Goal: Communication & Community: Ask a question

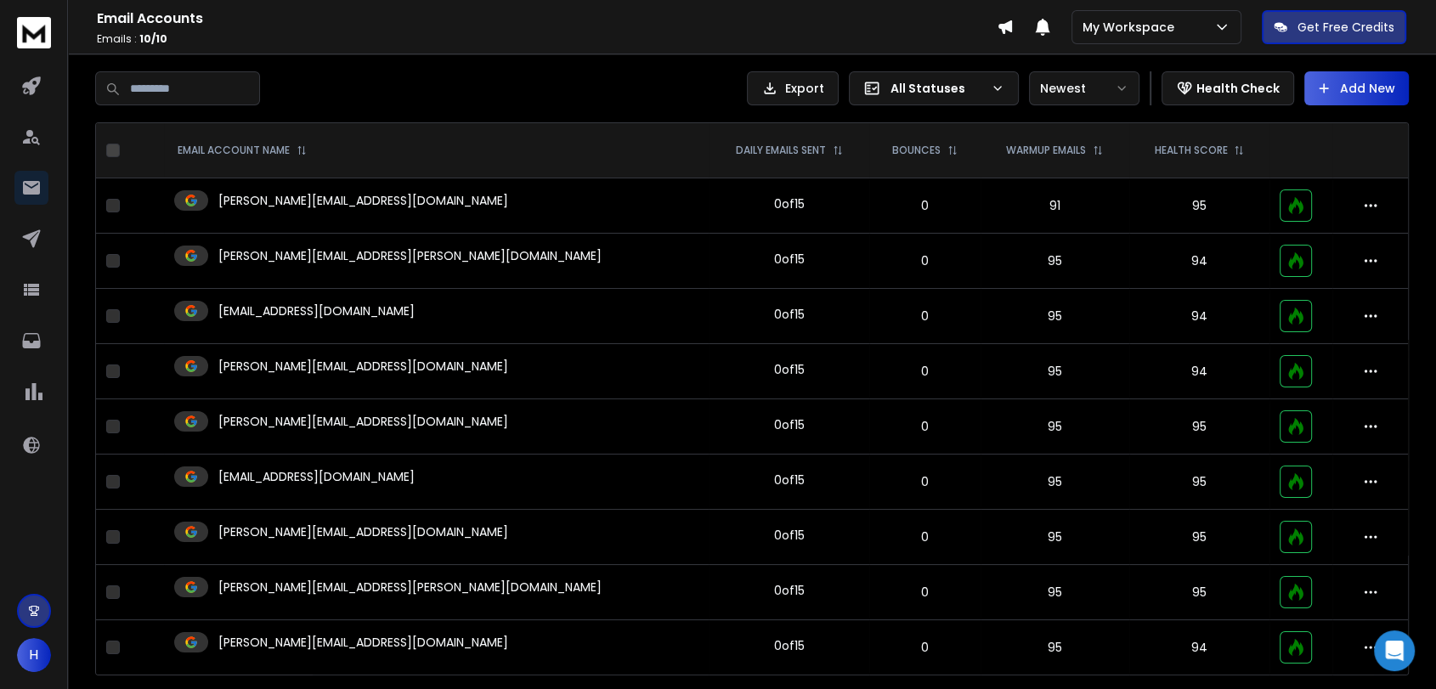
click at [717, 81] on div at bounding box center [416, 88] width 642 height 34
click at [29, 82] on icon at bounding box center [31, 85] width 19 height 19
click at [25, 151] on link at bounding box center [31, 137] width 34 height 34
click at [33, 190] on icon at bounding box center [31, 188] width 17 height 14
click at [26, 144] on icon at bounding box center [31, 137] width 20 height 20
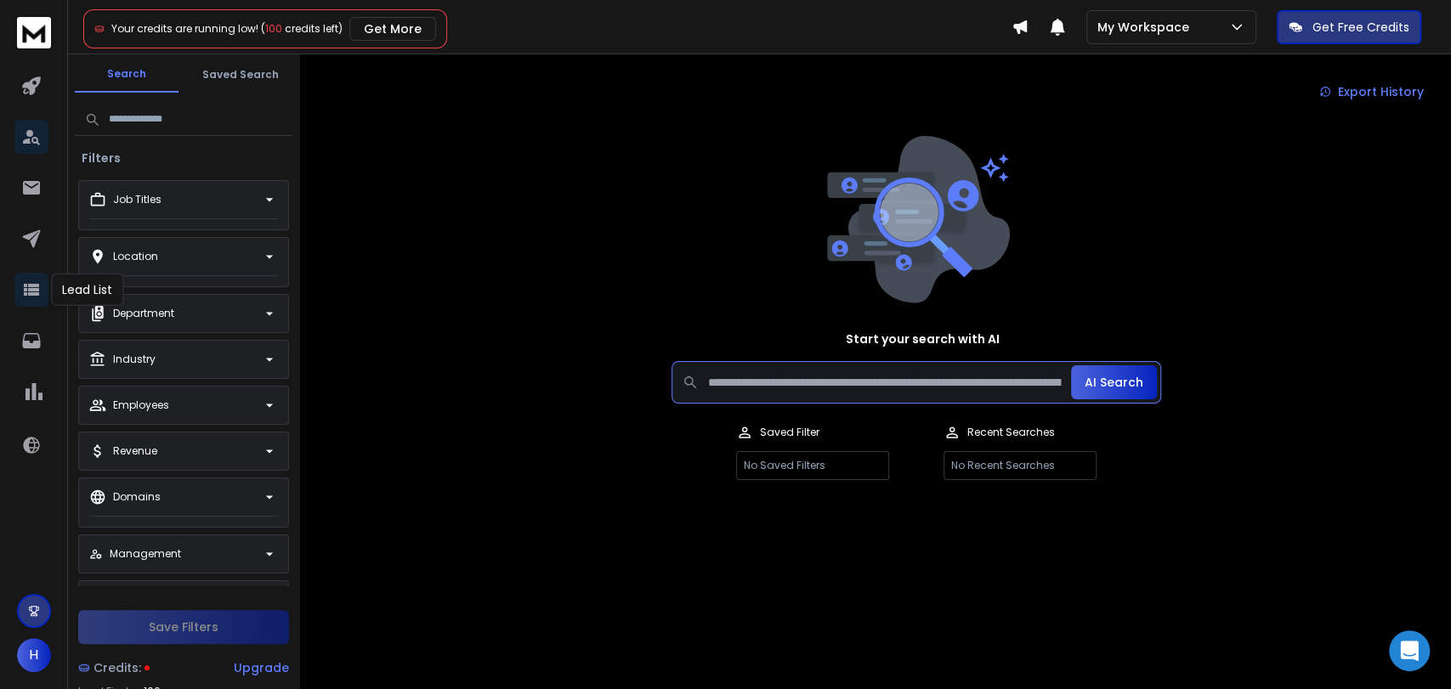
click at [36, 301] on link at bounding box center [31, 290] width 34 height 34
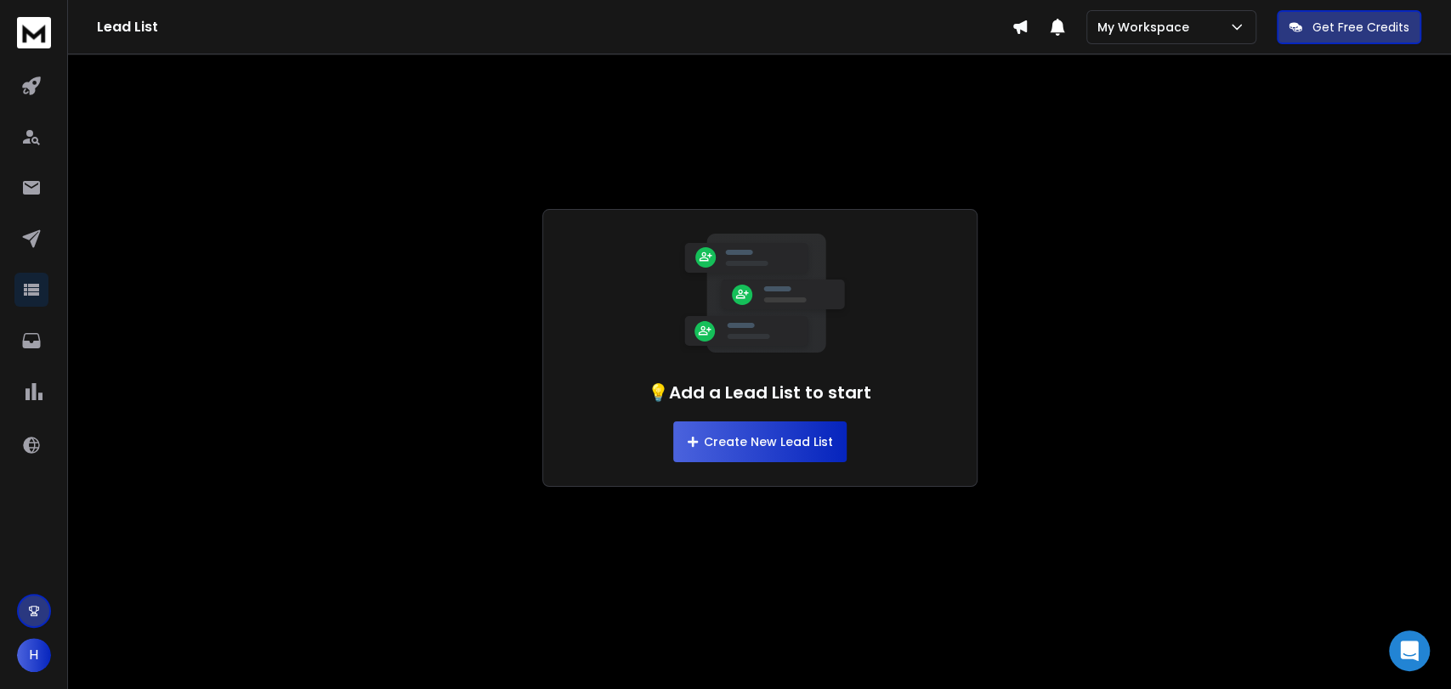
click at [48, 87] on div at bounding box center [33, 89] width 39 height 41
click at [22, 98] on link at bounding box center [31, 86] width 34 height 34
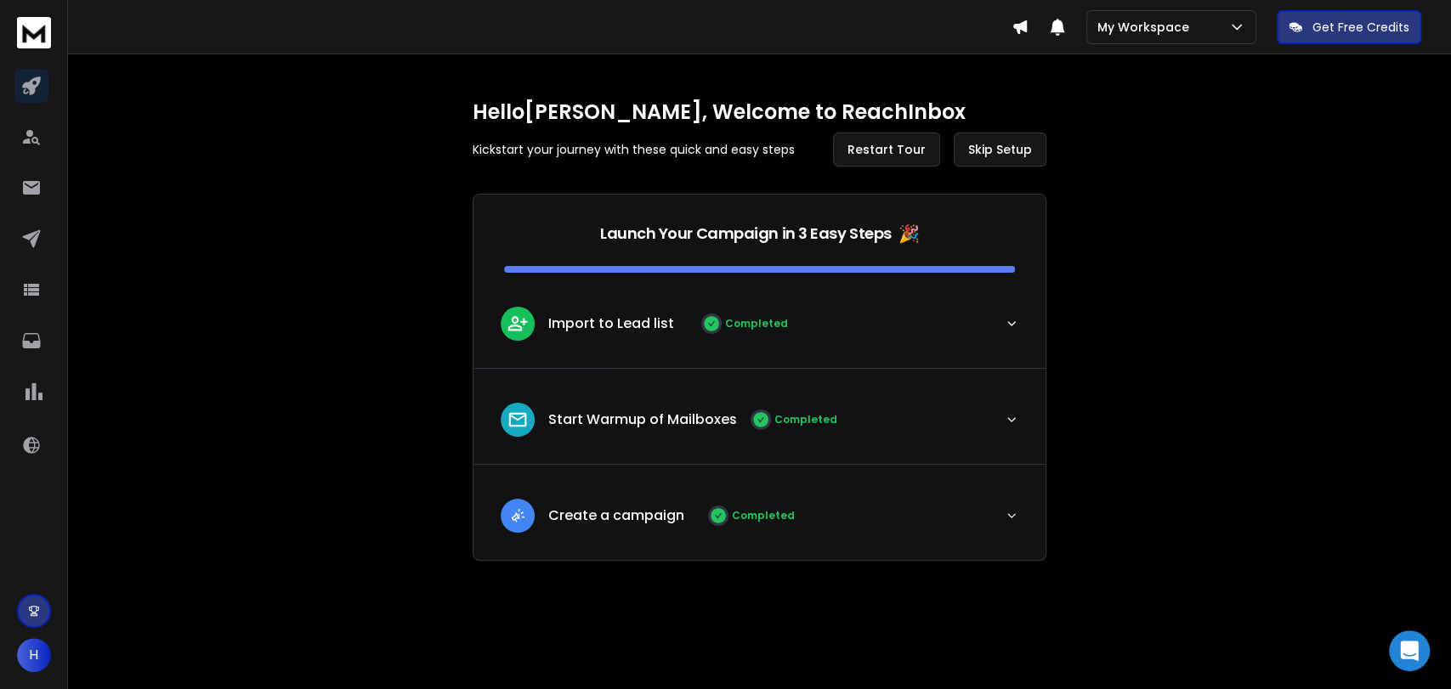
click at [40, 156] on div at bounding box center [33, 140] width 39 height 41
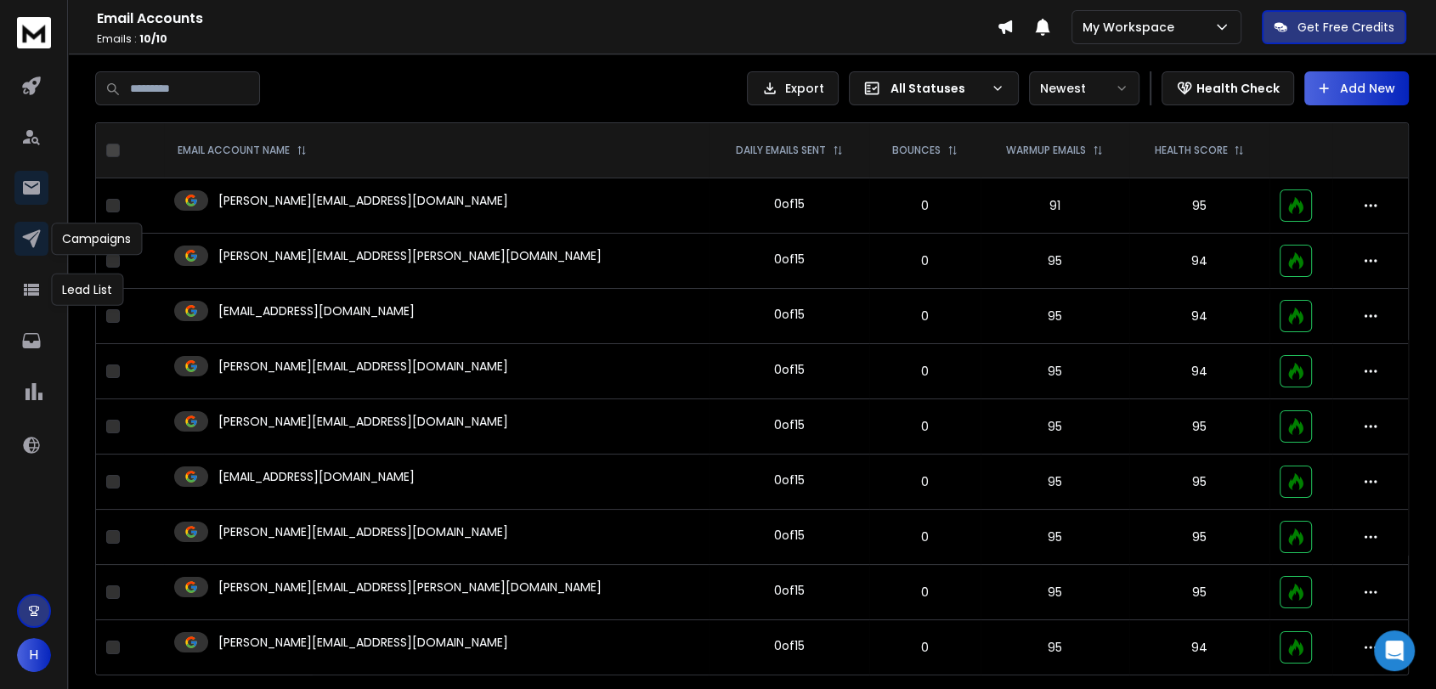
click at [23, 238] on icon at bounding box center [31, 239] width 20 height 20
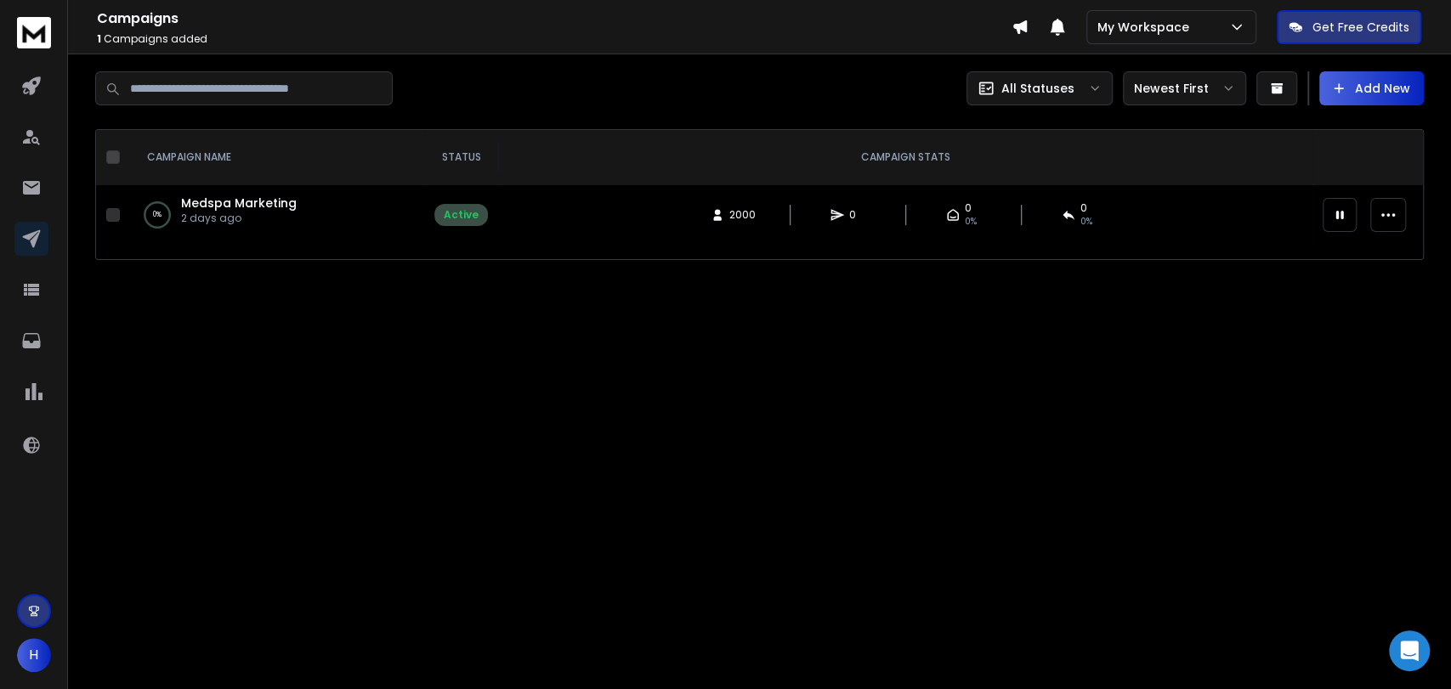
click at [399, 220] on div "0 % Medspa Marketing 2 days ago" at bounding box center [275, 215] width 263 height 41
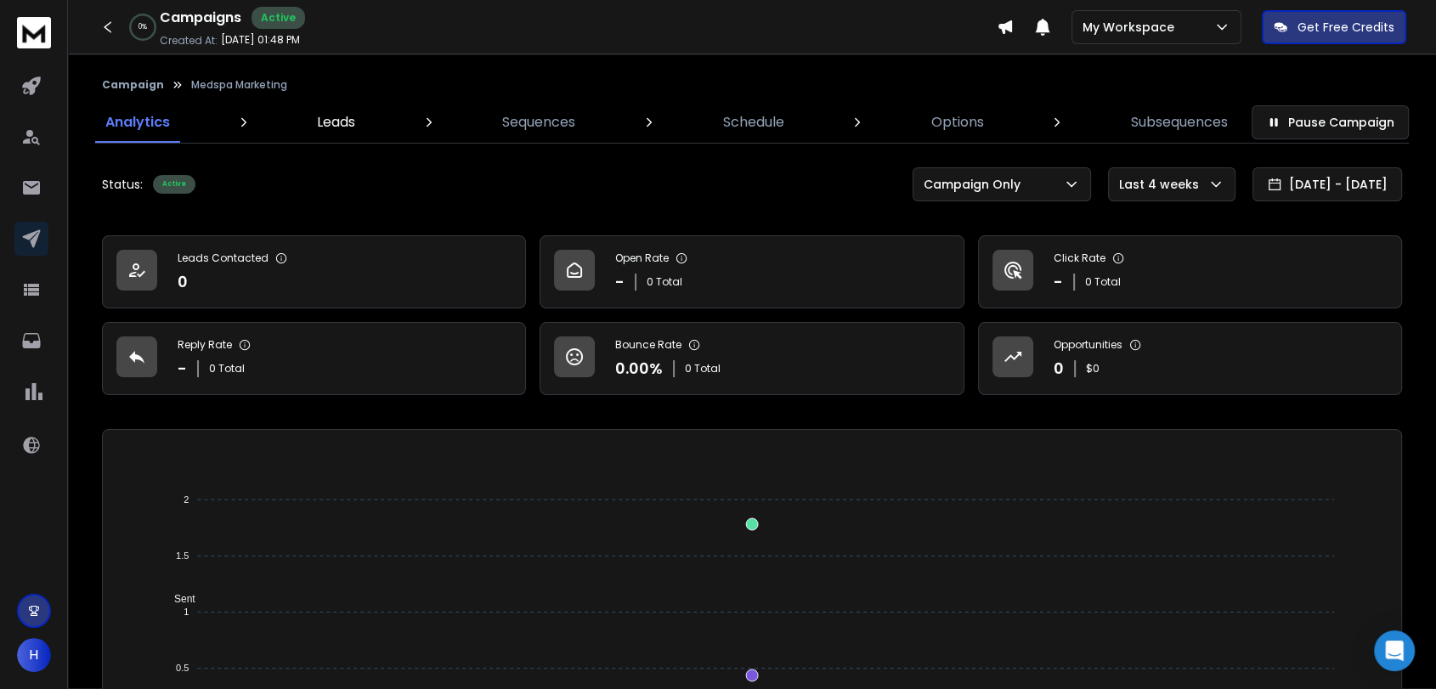
click at [334, 122] on p "Leads" at bounding box center [336, 122] width 38 height 20
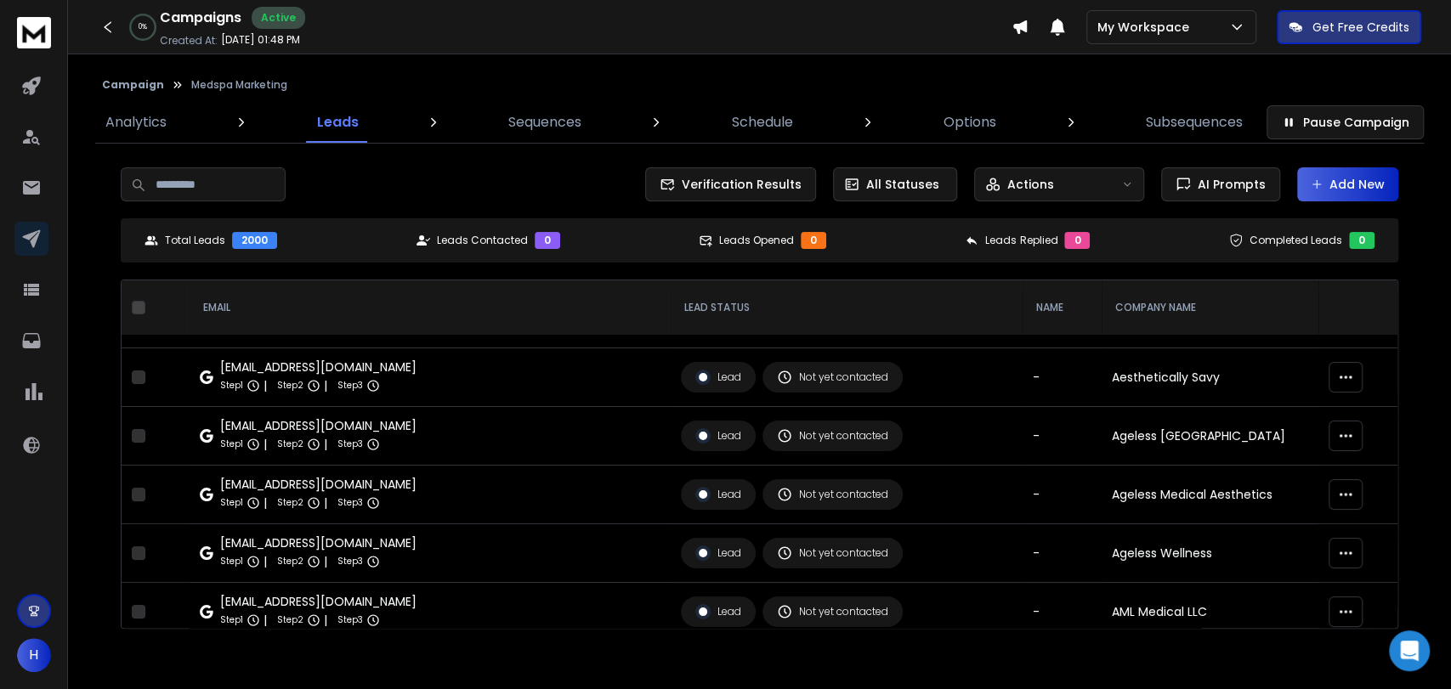
scroll to position [189, 0]
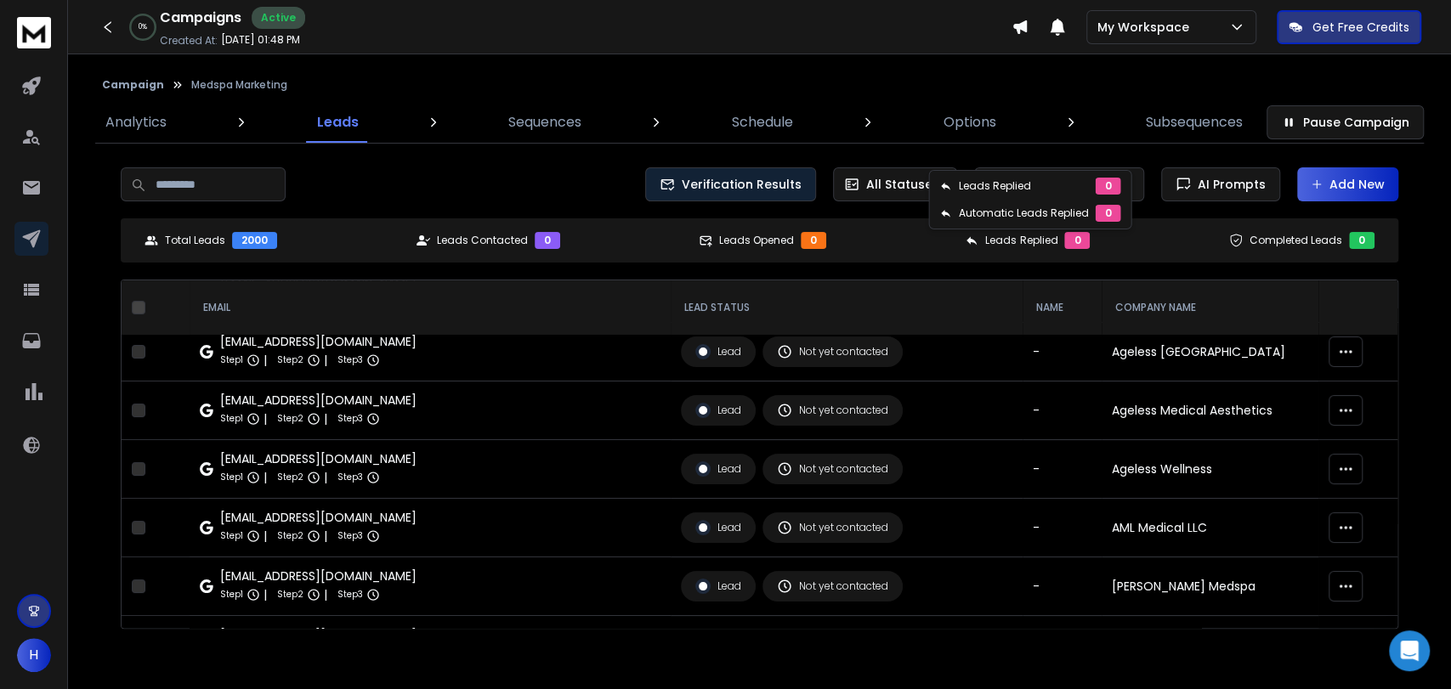
click at [741, 176] on span "Verification Results" at bounding box center [738, 184] width 127 height 17
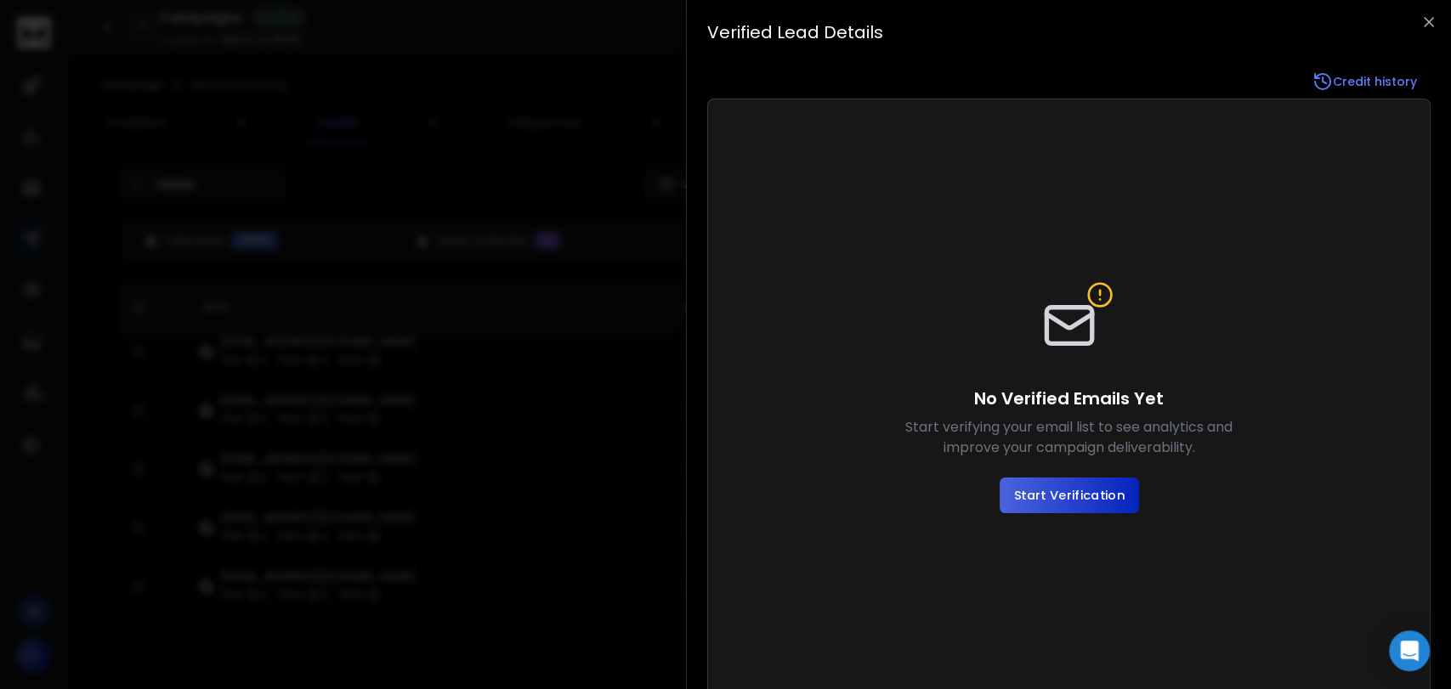
click at [1098, 499] on button "Start Verification" at bounding box center [1068, 496] width 139 height 36
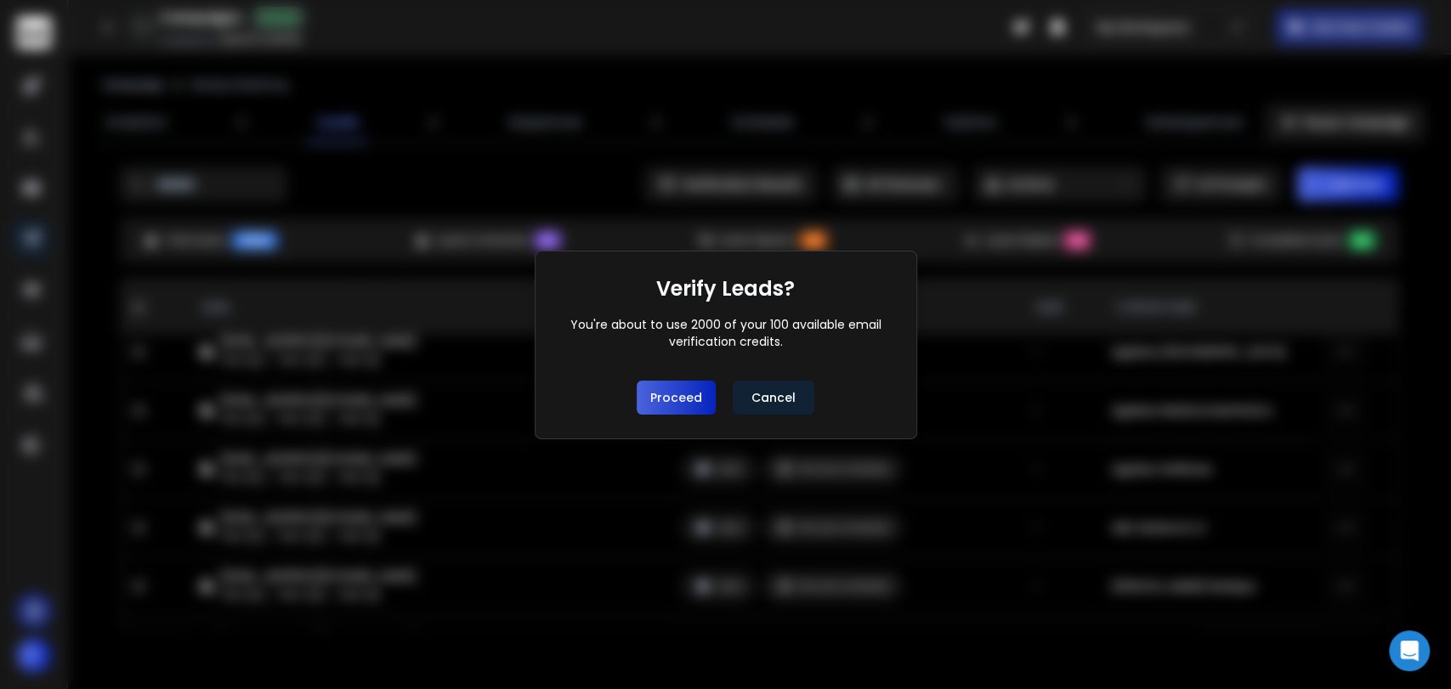
click at [774, 394] on button "Cancel" at bounding box center [774, 398] width 82 height 34
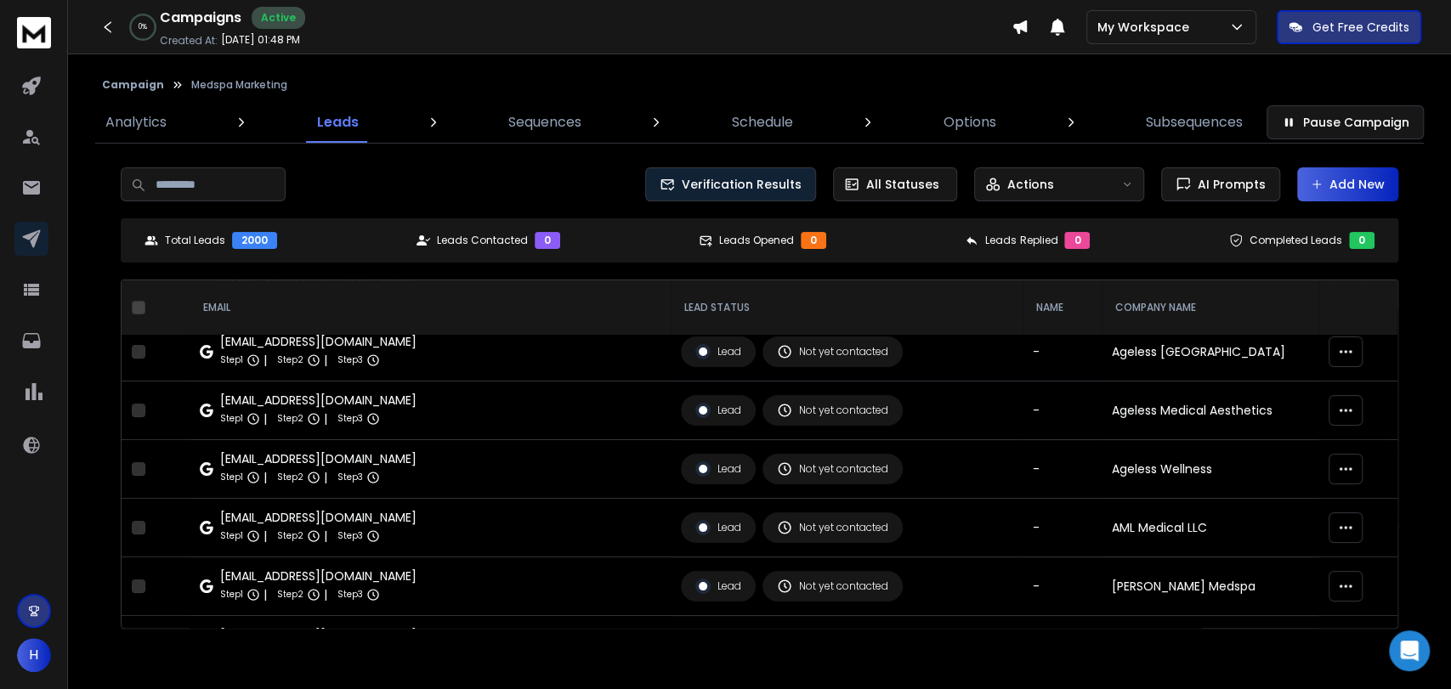
click at [746, 176] on span "Verification Results" at bounding box center [738, 184] width 127 height 17
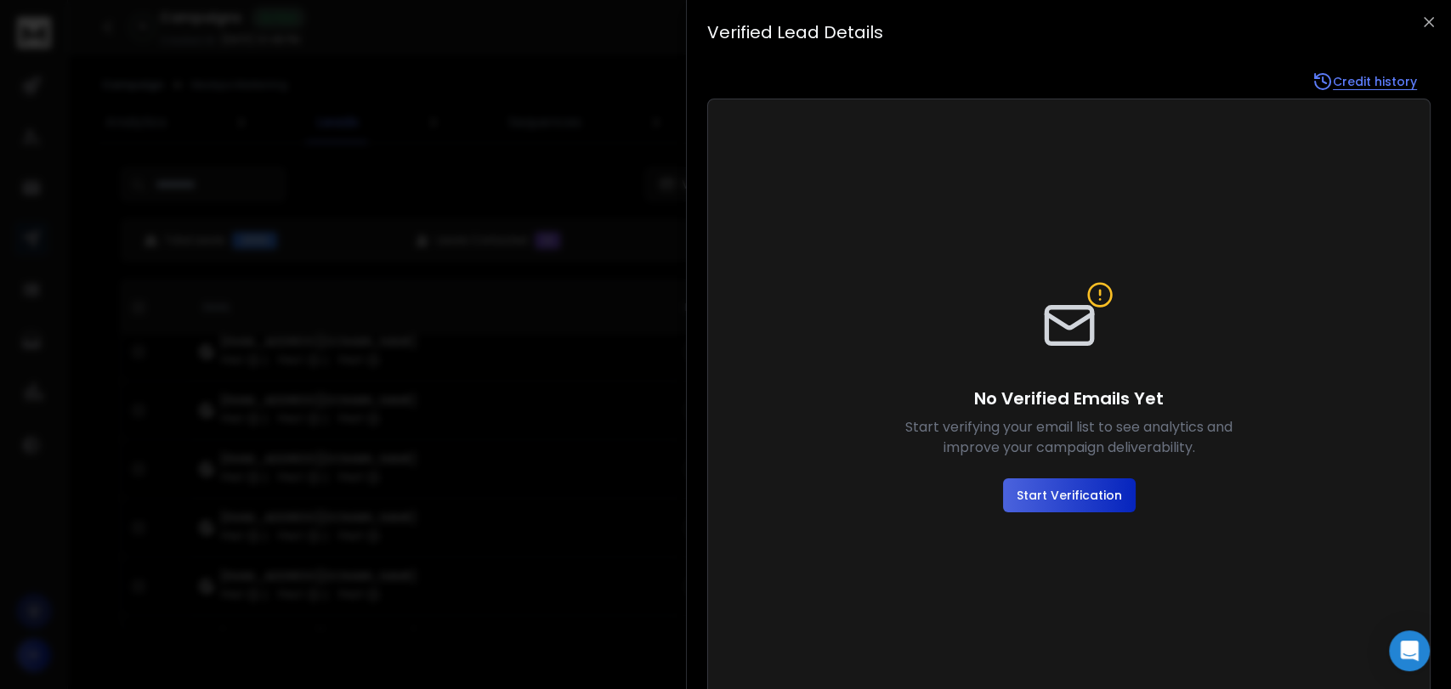
click at [1375, 87] on link "Credit history" at bounding box center [1365, 82] width 132 height 34
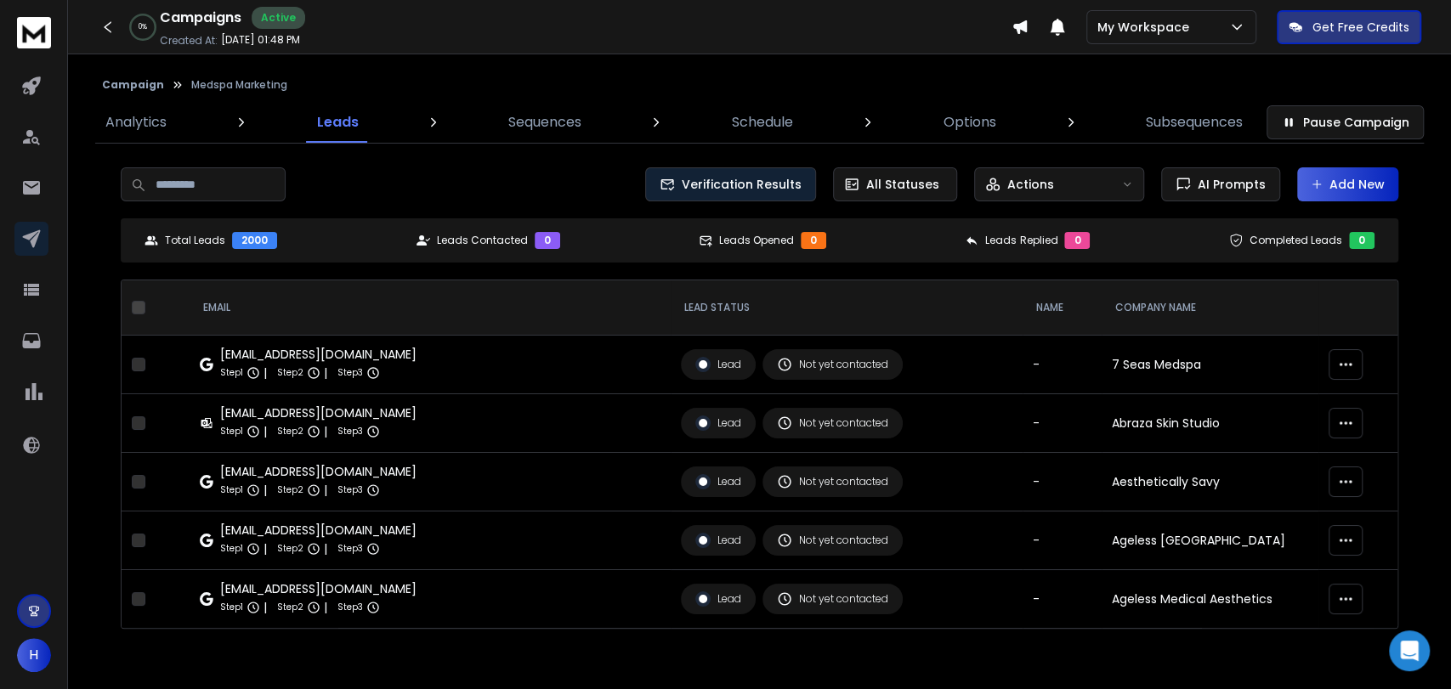
click at [749, 183] on span "Verification Results" at bounding box center [738, 184] width 127 height 17
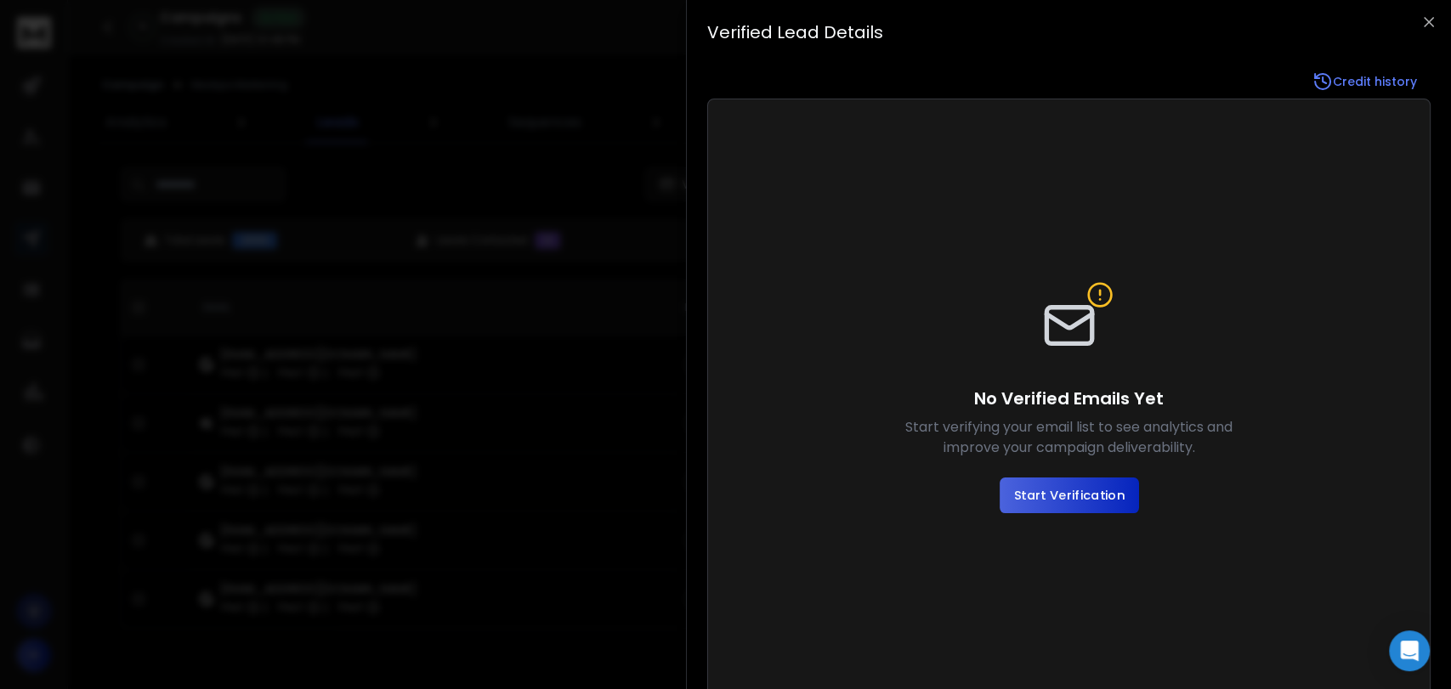
click at [1080, 508] on button "Start Verification" at bounding box center [1068, 496] width 139 height 36
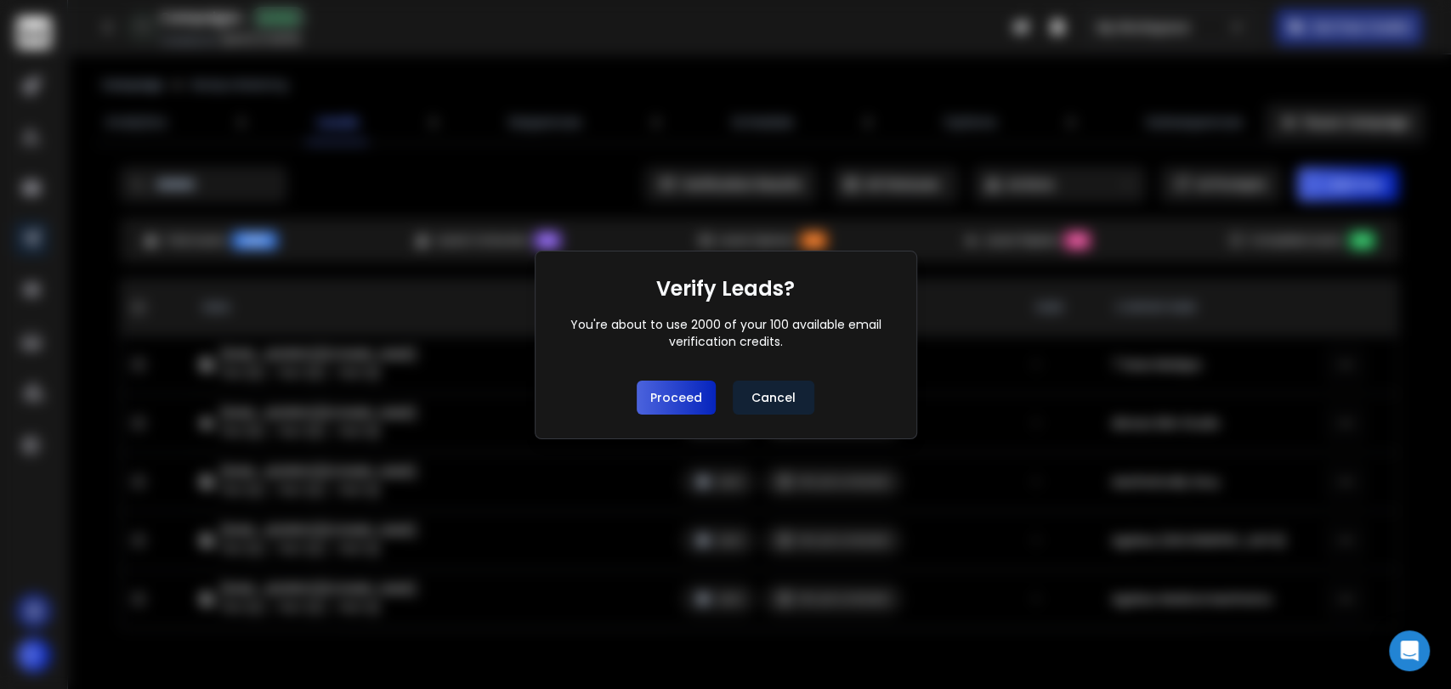
click at [781, 405] on button "Cancel" at bounding box center [774, 398] width 82 height 34
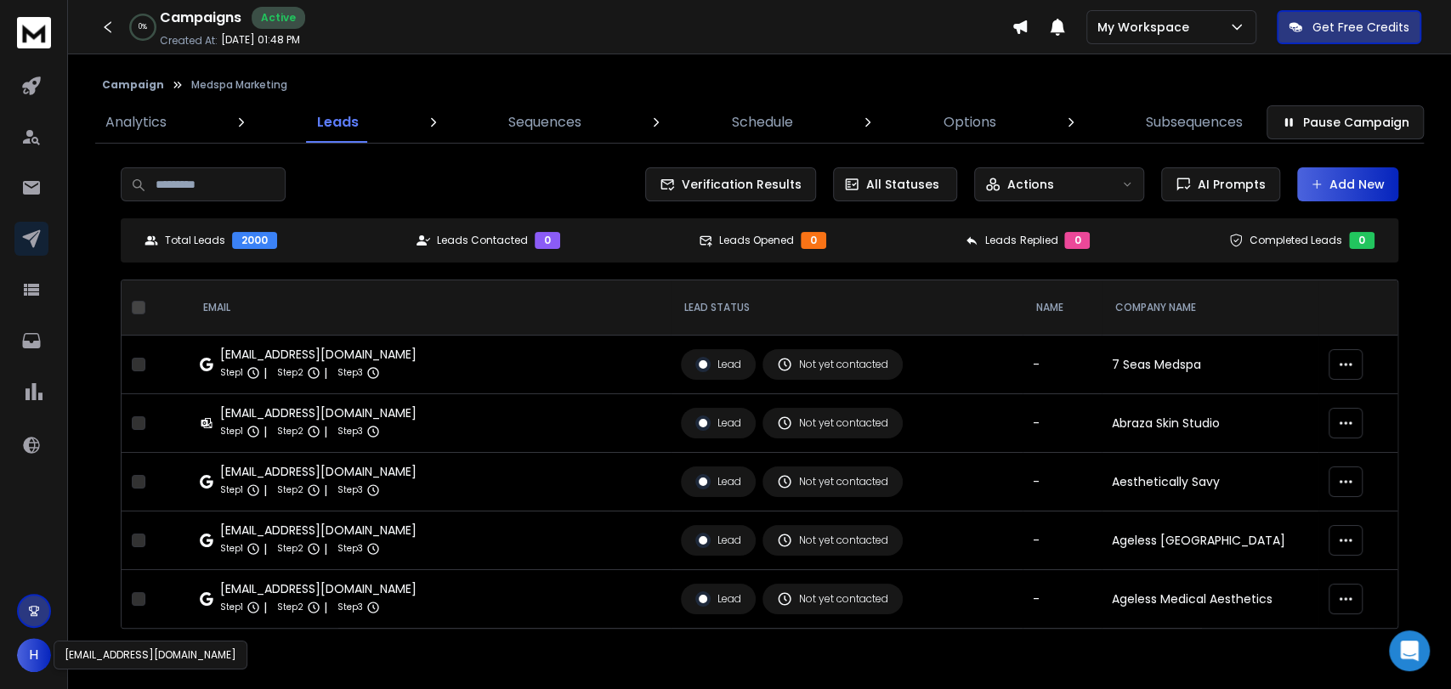
drag, startPoint x: 38, startPoint y: 661, endPoint x: 21, endPoint y: 645, distance: 23.4
click at [21, 645] on span "H" at bounding box center [34, 655] width 34 height 34
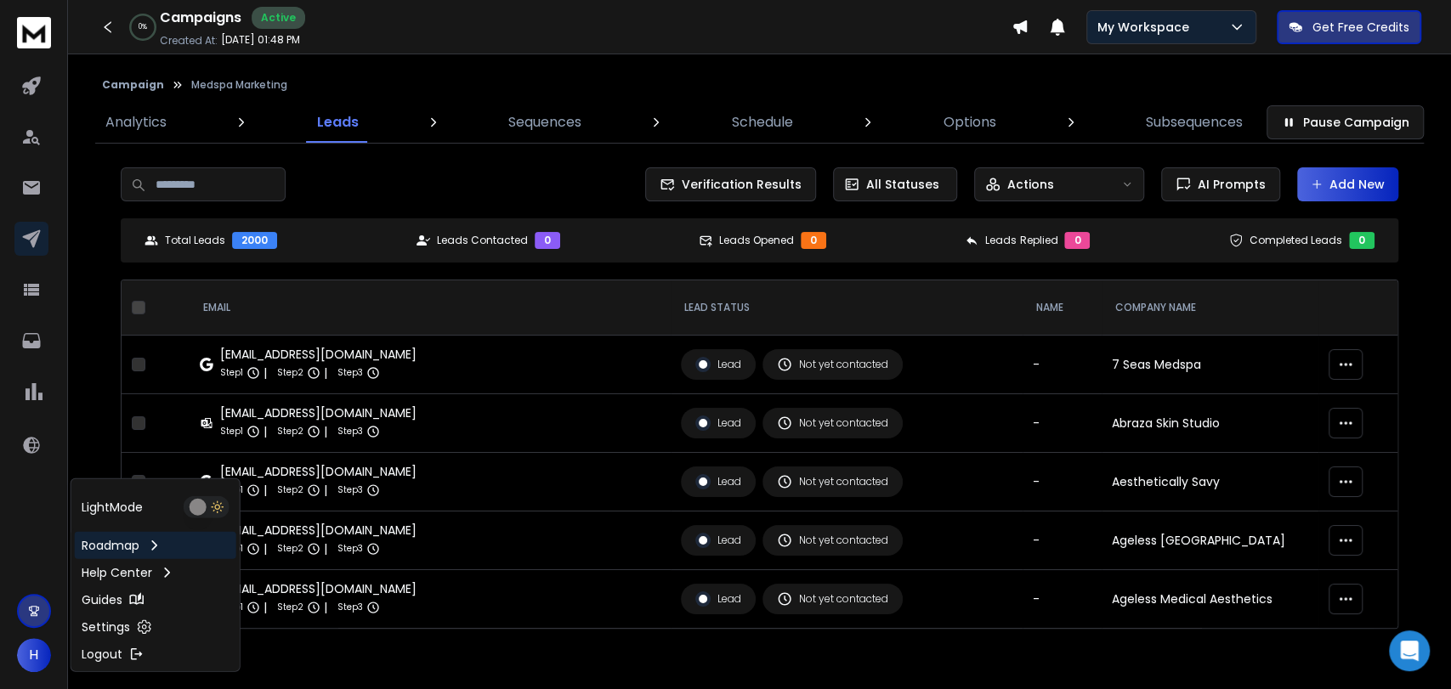
click at [1236, 29] on icon "button" at bounding box center [1236, 27] width 17 height 17
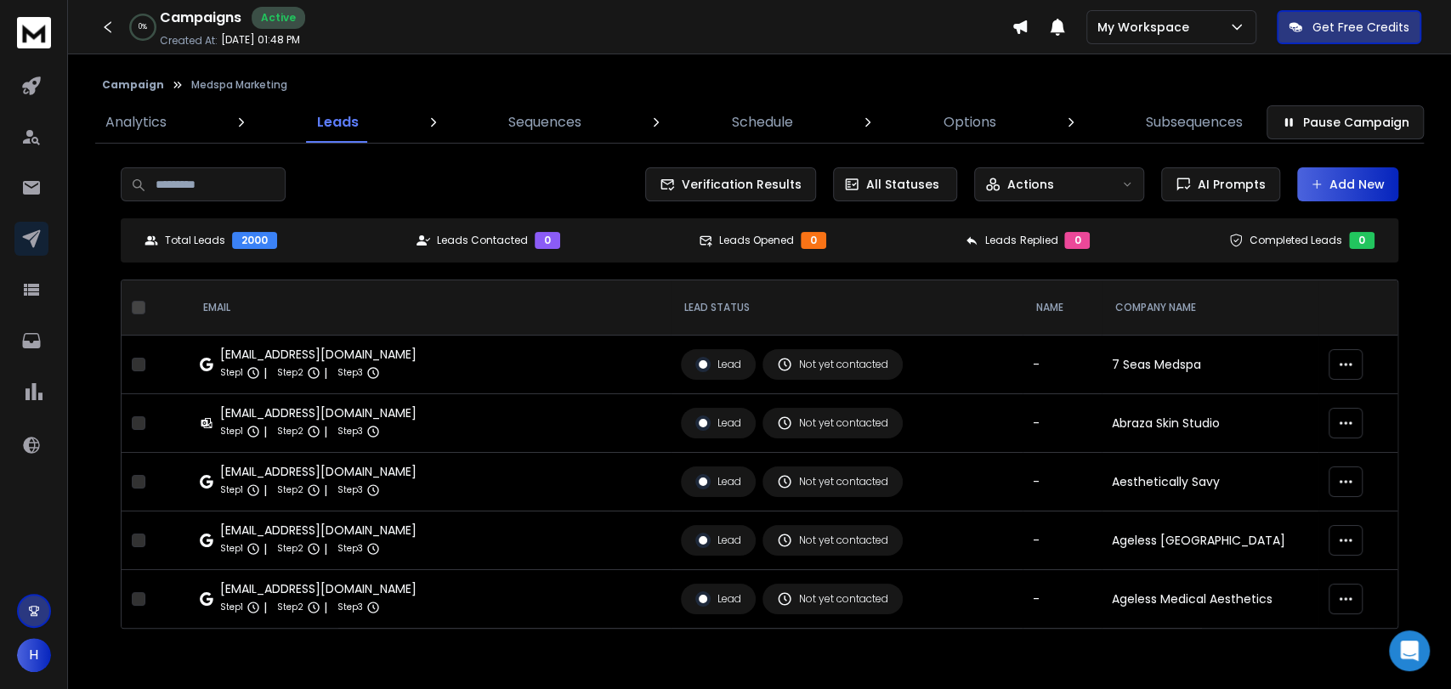
drag, startPoint x: 1323, startPoint y: 20, endPoint x: 957, endPoint y: 59, distance: 368.4
click at [957, 59] on div "Campaign Medspa Marketing Analytics Leads Sequences Schedule Options Subsequenc…" at bounding box center [759, 344] width 1383 height 581
click at [1344, 26] on p "Get Free Credits" at bounding box center [1360, 27] width 97 height 17
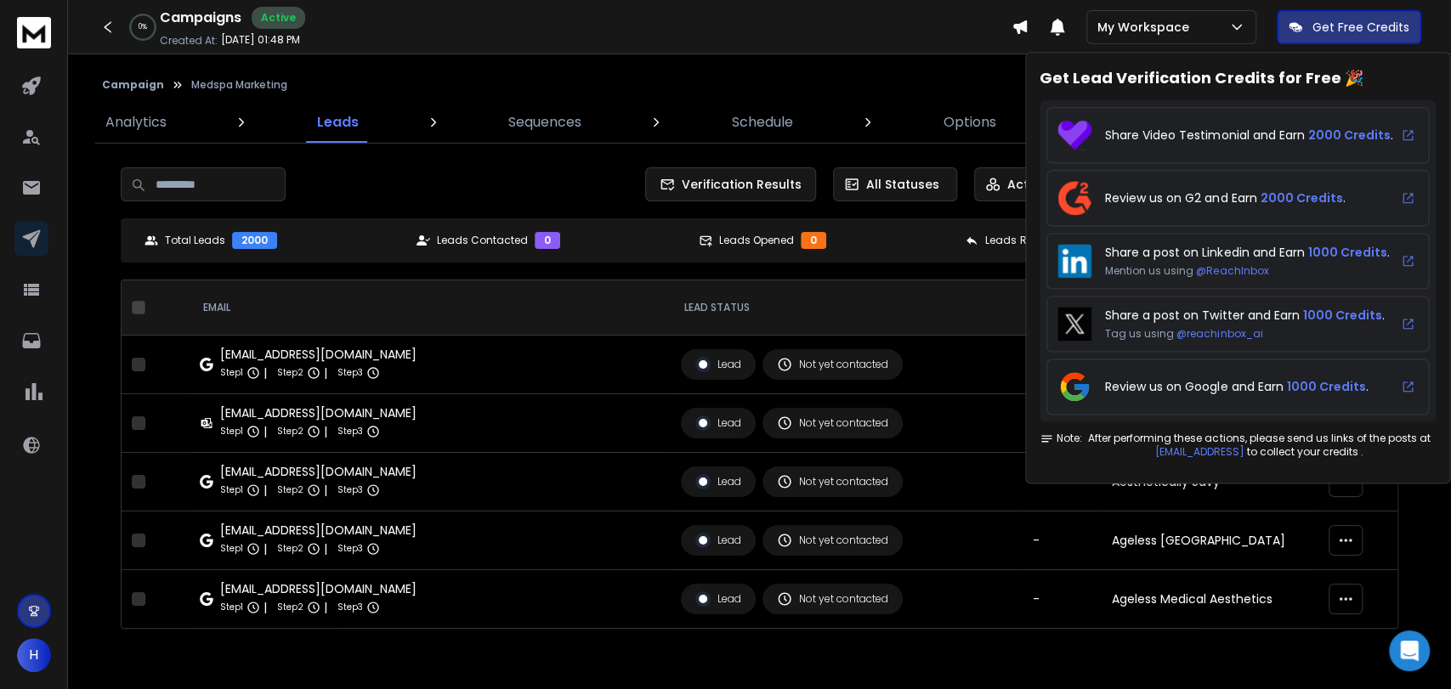
click at [1345, 24] on p "Get Free Credits" at bounding box center [1360, 27] width 97 height 17
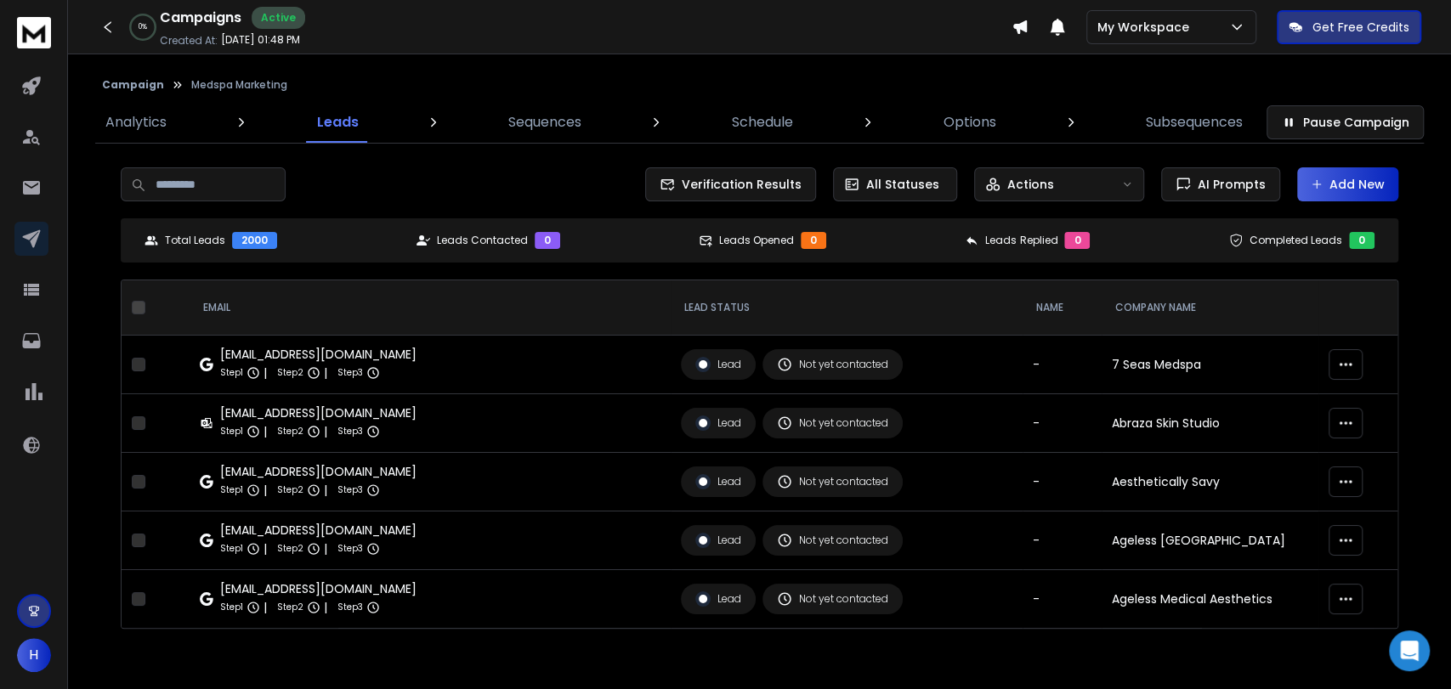
click at [1345, 24] on p "Get Free Credits" at bounding box center [1360, 27] width 97 height 17
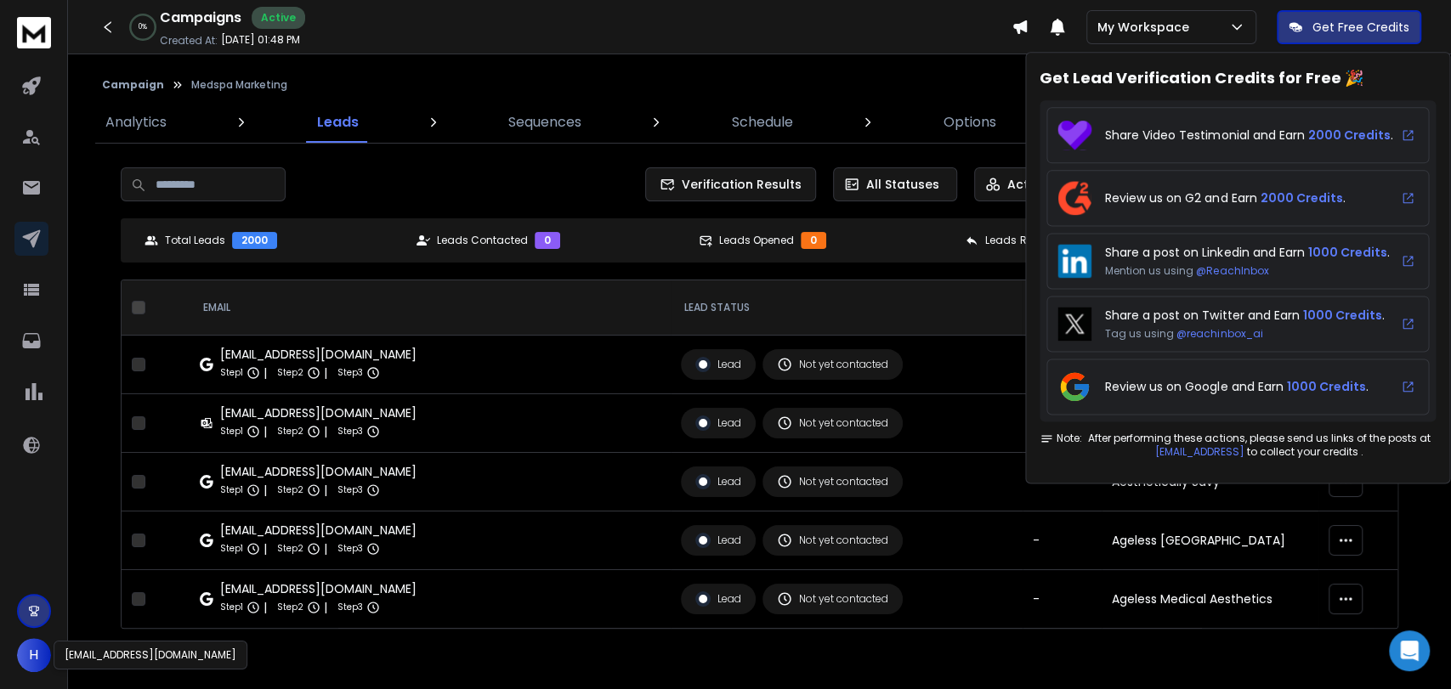
click at [24, 659] on span "H" at bounding box center [34, 655] width 34 height 34
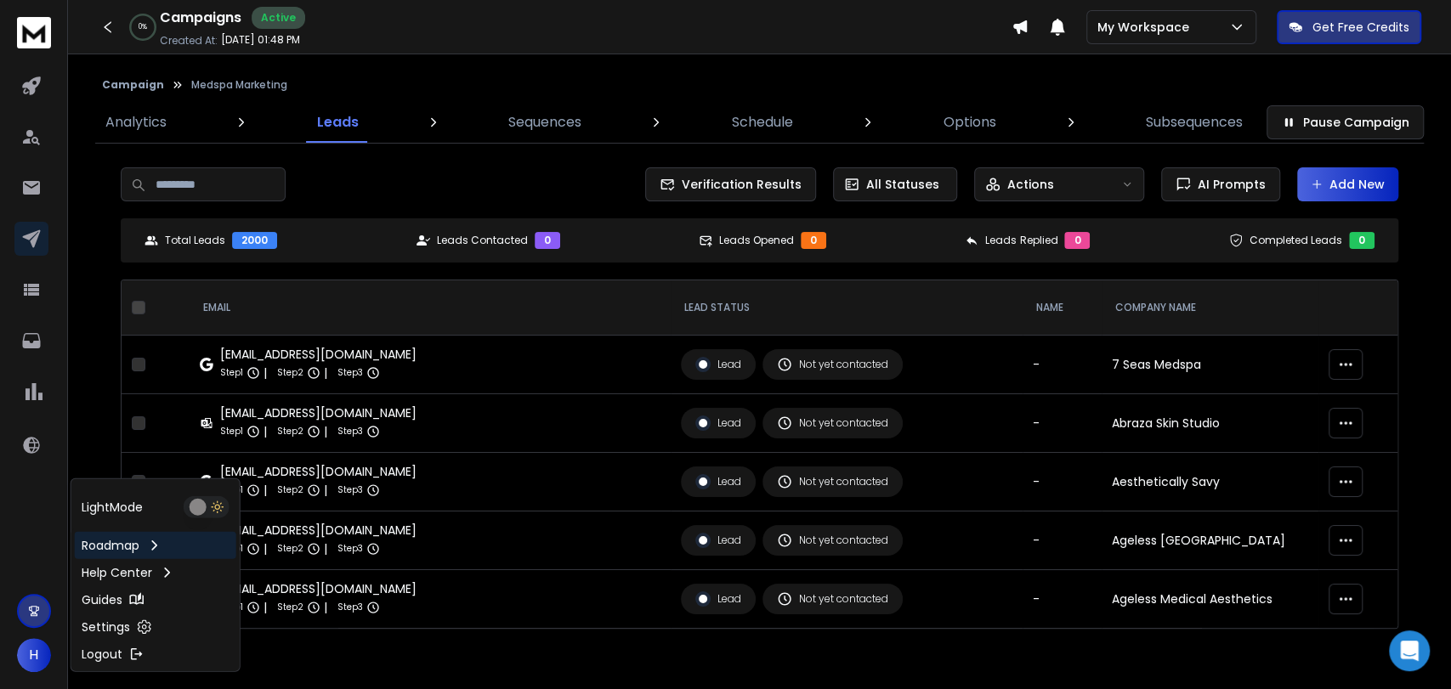
click at [47, 25] on img at bounding box center [34, 32] width 34 height 31
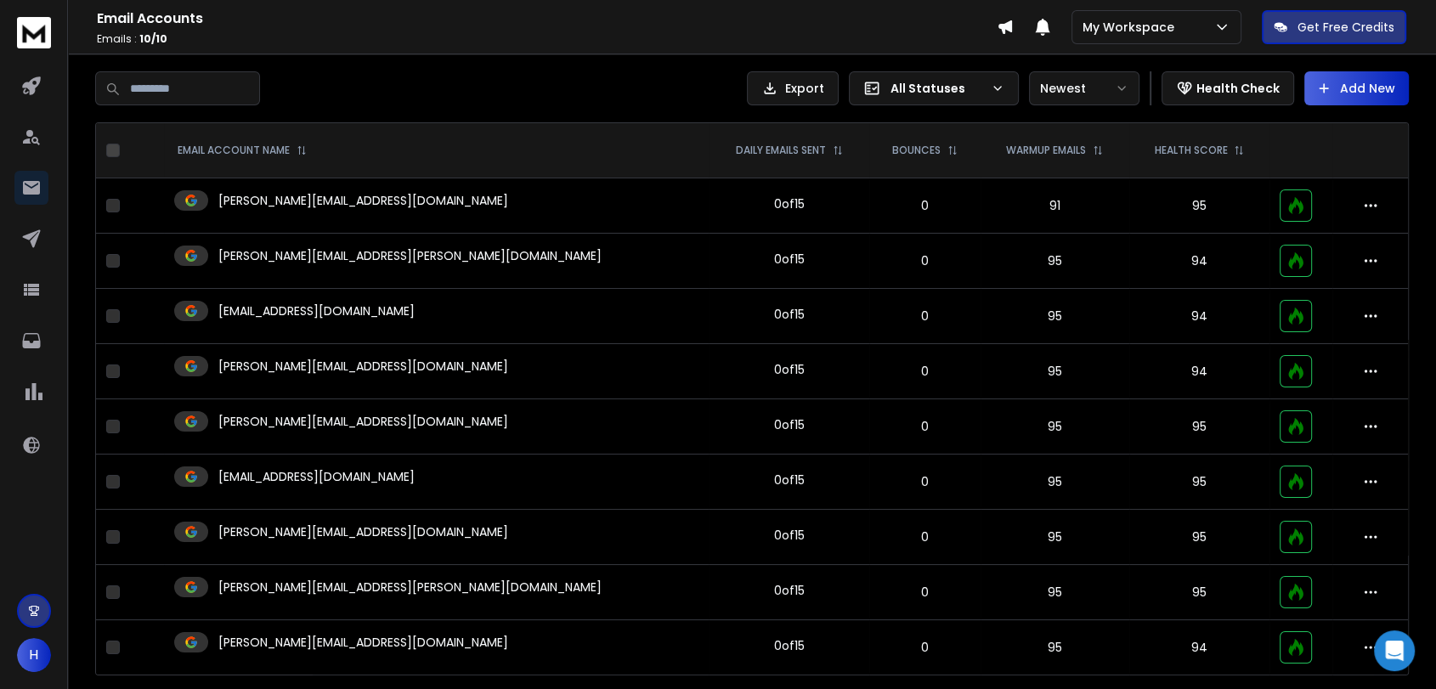
click at [20, 49] on div at bounding box center [33, 243] width 39 height 452
click at [41, 22] on img at bounding box center [34, 32] width 34 height 31
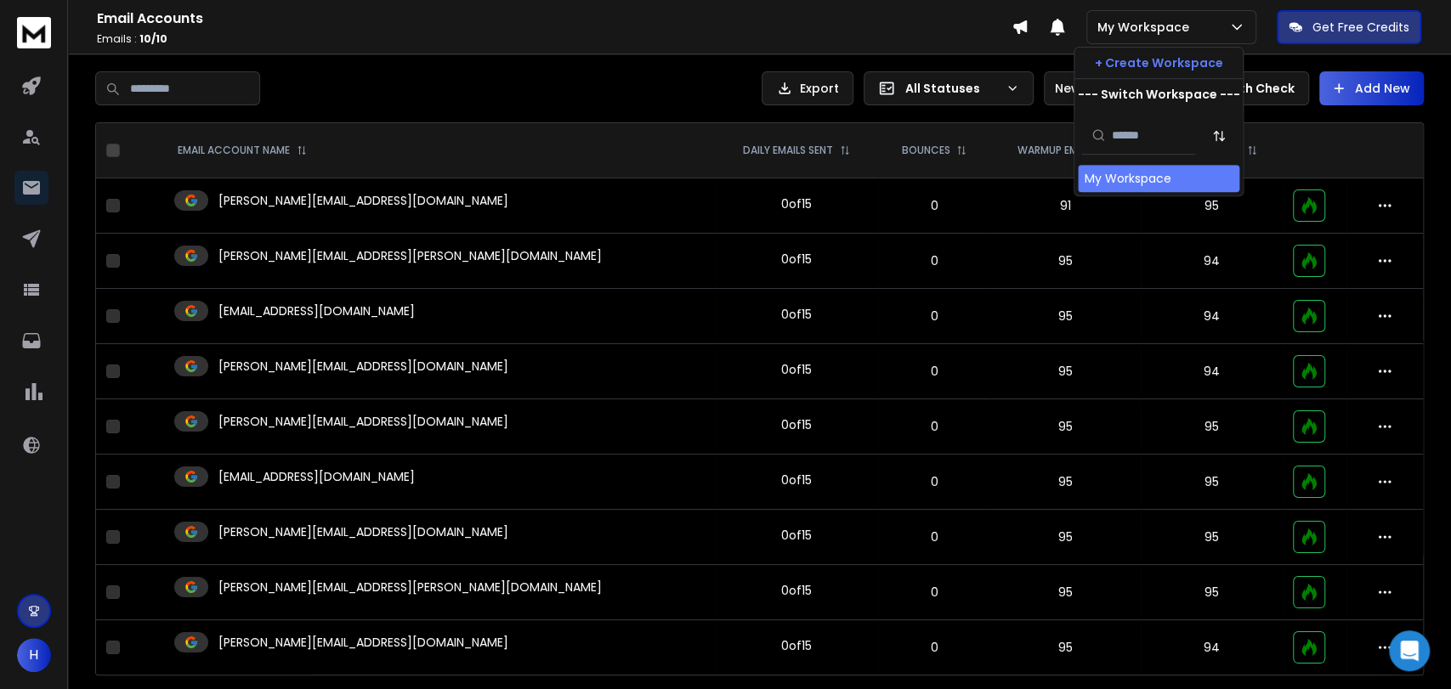
click at [1324, 29] on p "Get Free Credits" at bounding box center [1360, 27] width 97 height 17
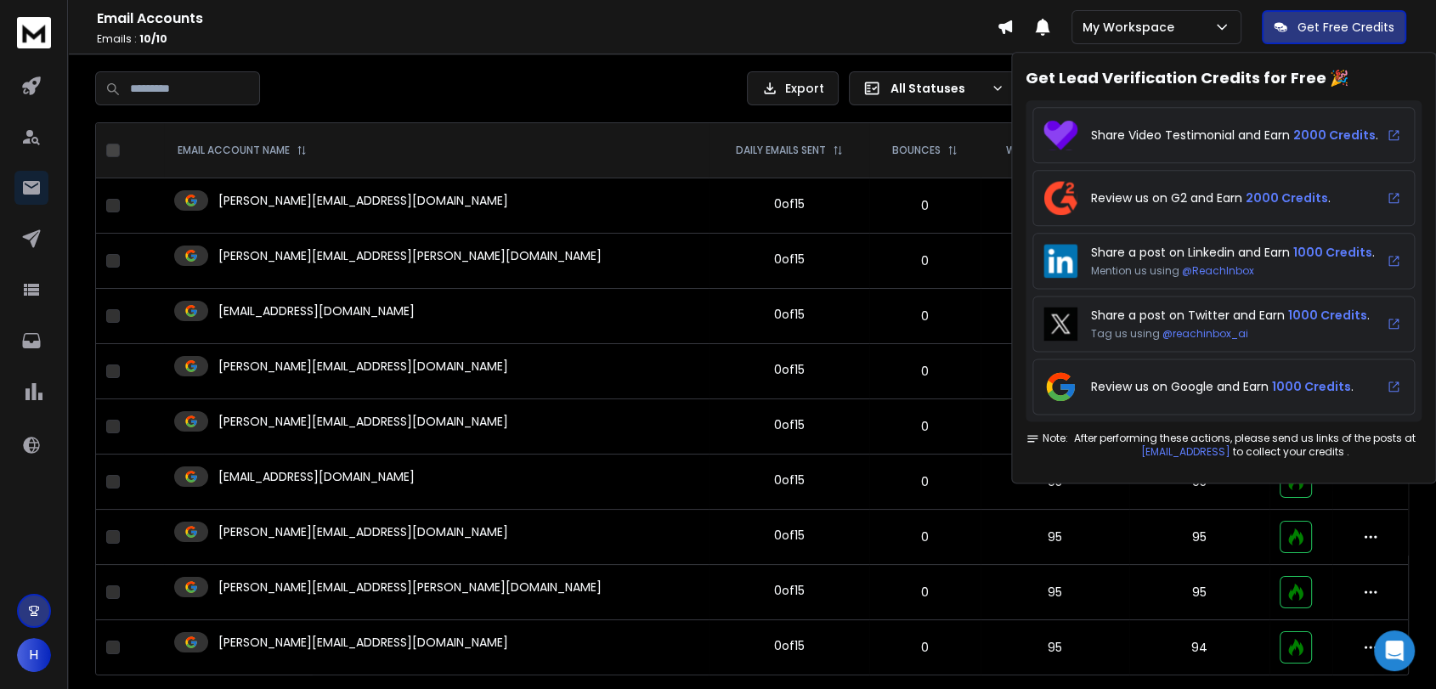
click at [1217, 82] on h2 "Get Lead Verification Credits for Free 🎉" at bounding box center [1224, 78] width 396 height 24
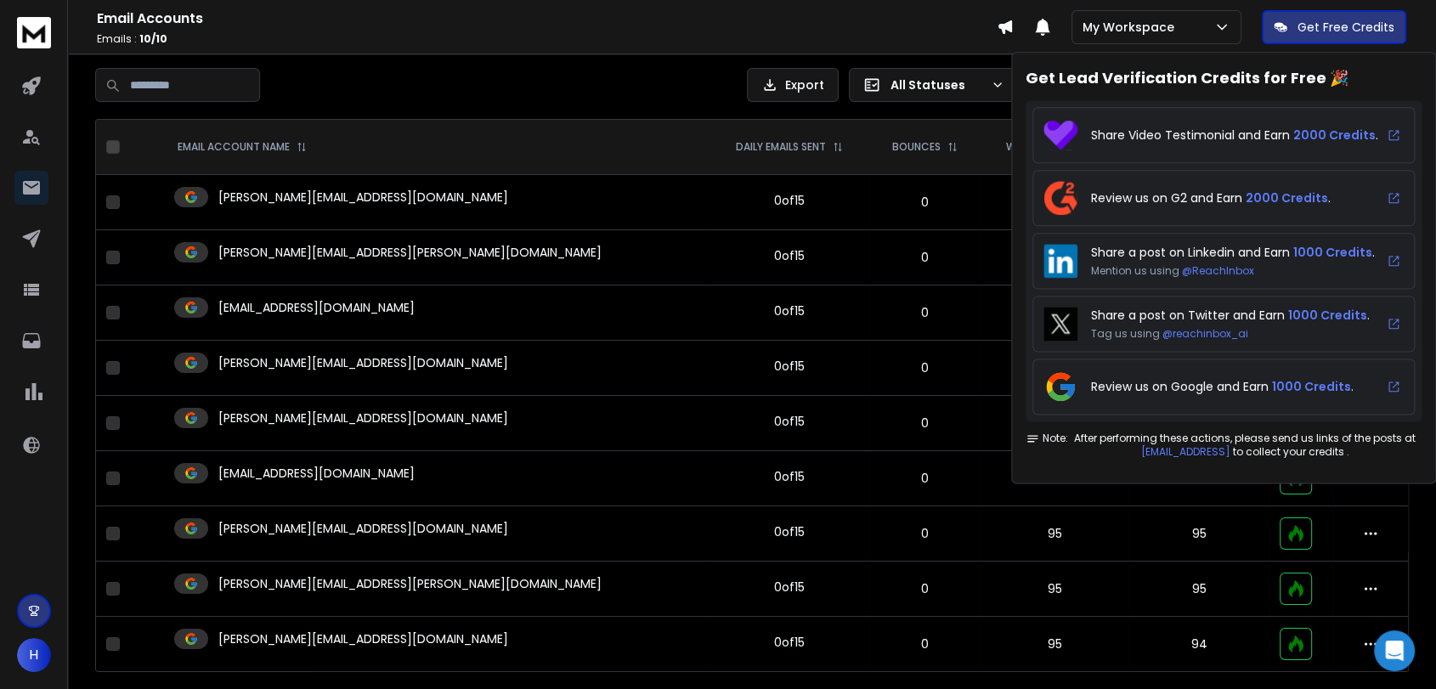
click at [1324, 16] on button "Get Free Credits" at bounding box center [1334, 27] width 144 height 34
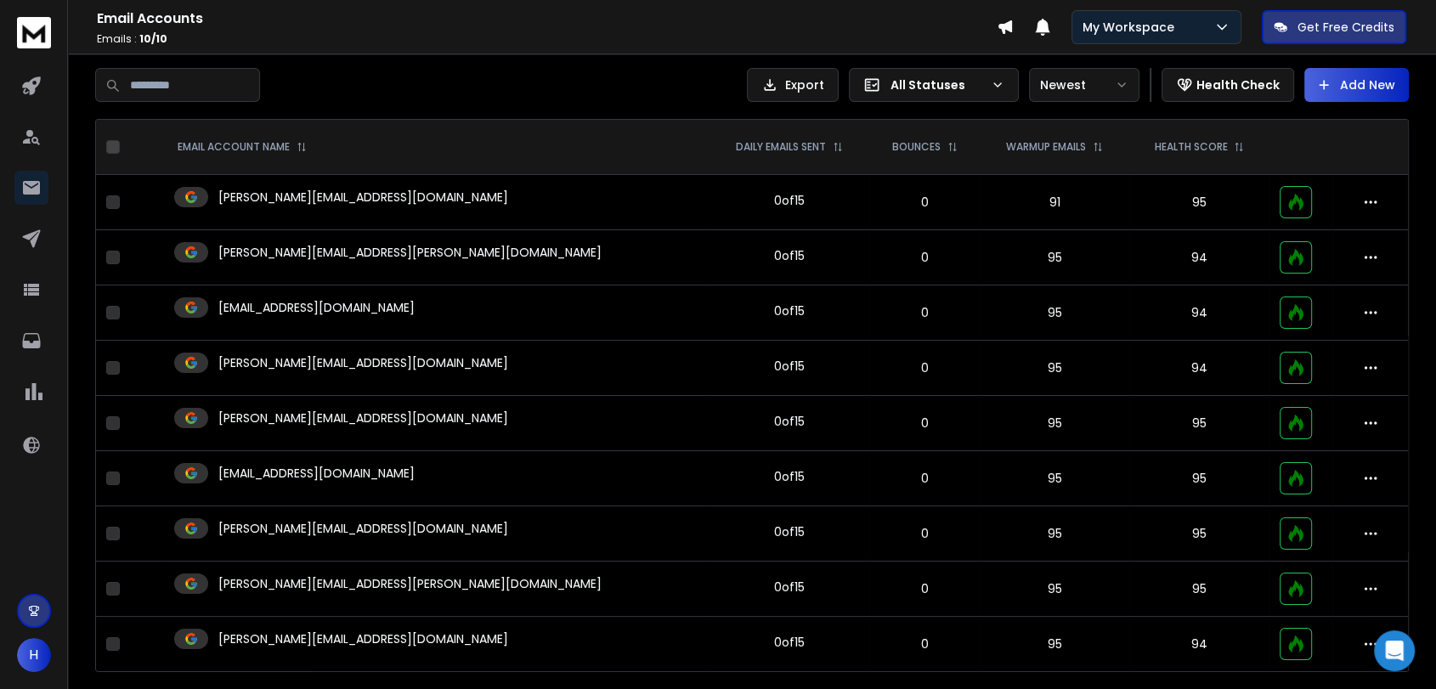
click at [1081, 24] on button "My Workspace" at bounding box center [1157, 27] width 170 height 34
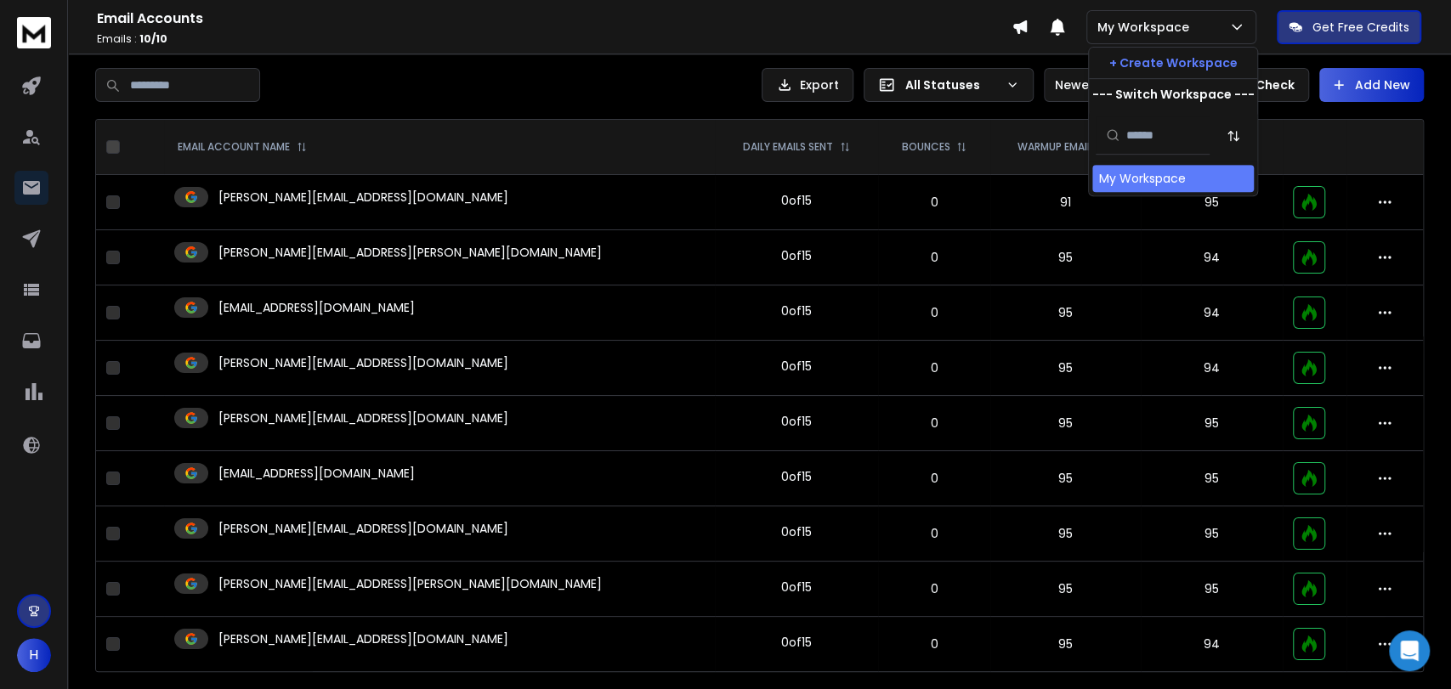
click at [1201, 174] on div "My Workspace" at bounding box center [1172, 178] width 161 height 27
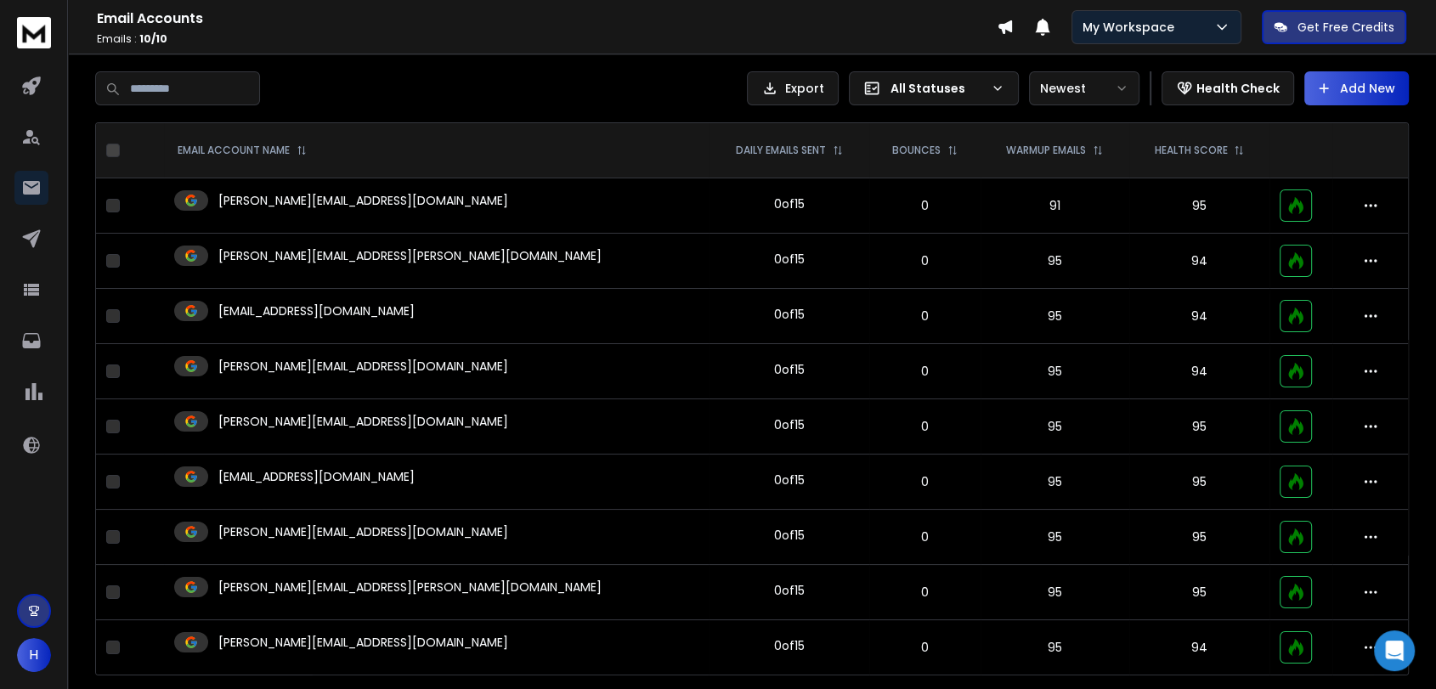
click at [1183, 24] on div "My Workspace" at bounding box center [1157, 27] width 148 height 17
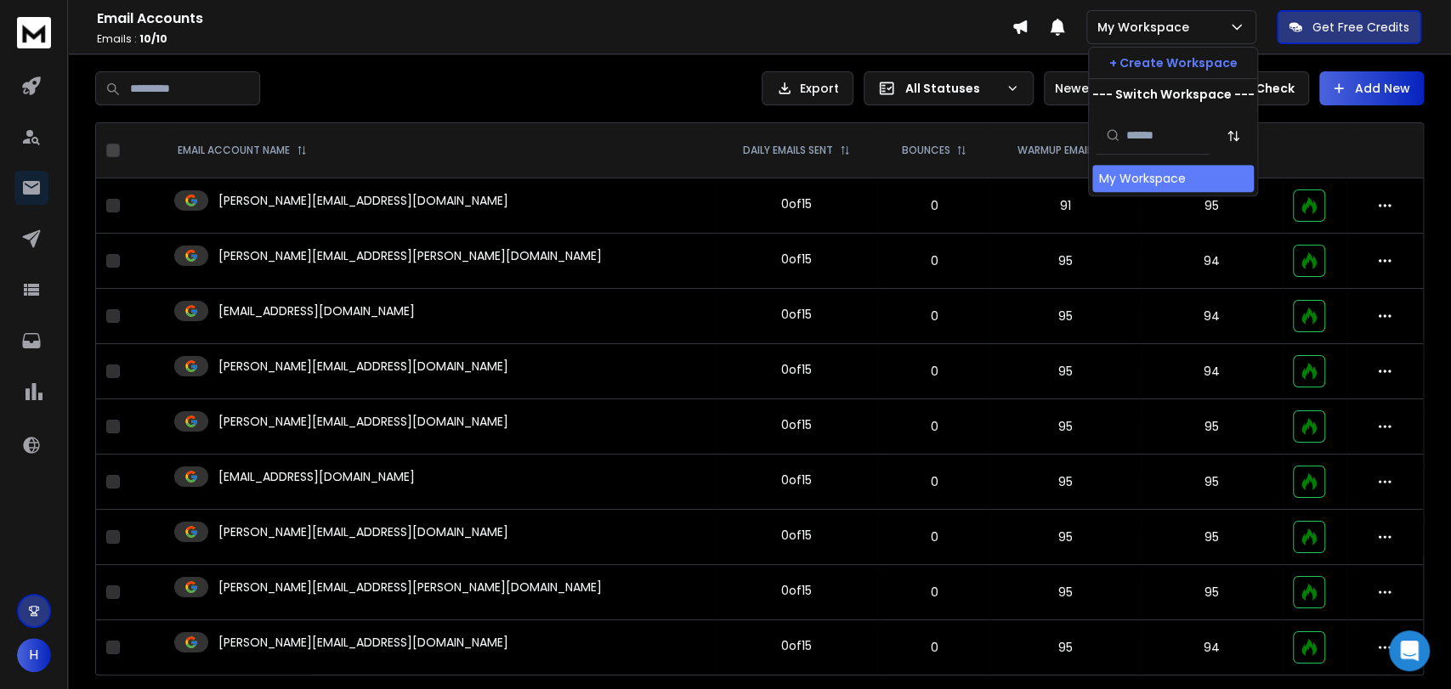
click at [41, 656] on span "H" at bounding box center [34, 655] width 34 height 34
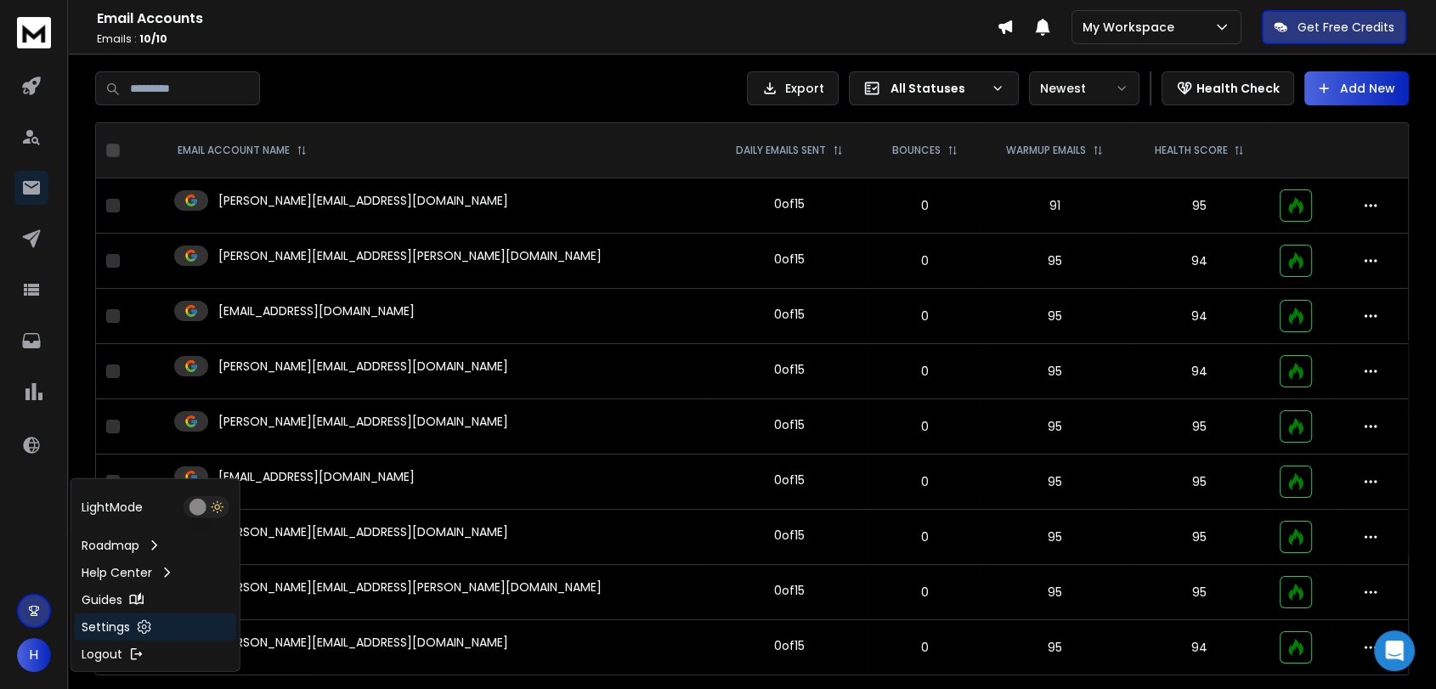
click at [179, 627] on div "Settings" at bounding box center [155, 627] width 161 height 27
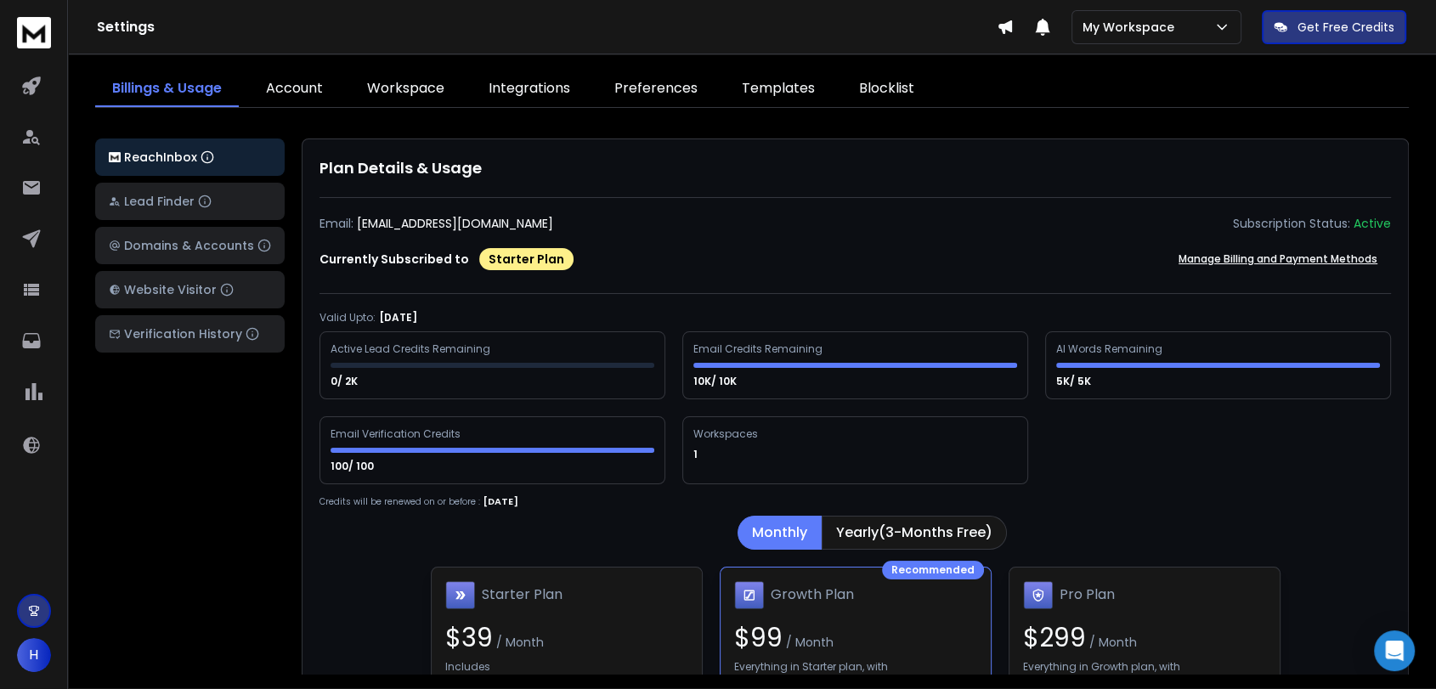
click at [1122, 149] on div "Plan Details & Usage Email: bhootrah@gmail.com Subscription Status: Active Curr…" at bounding box center [855, 525] width 1107 height 772
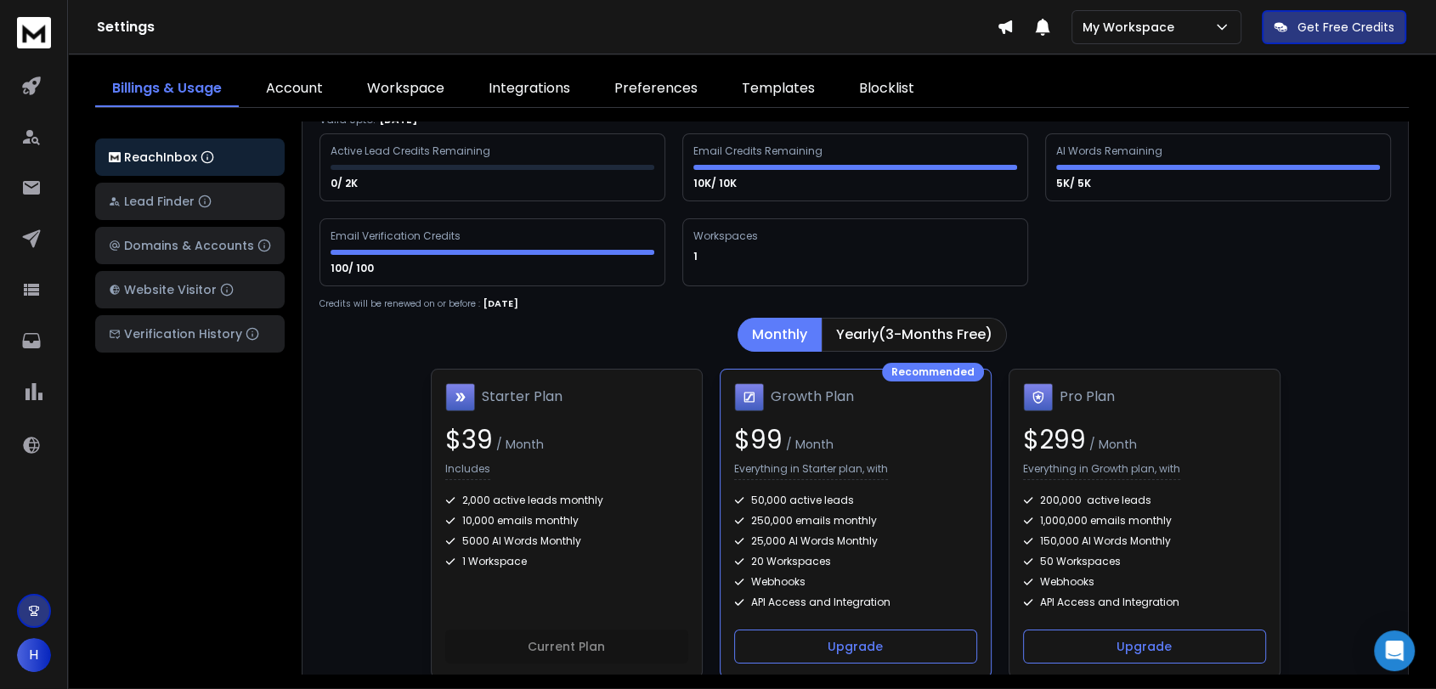
scroll to position [189, 0]
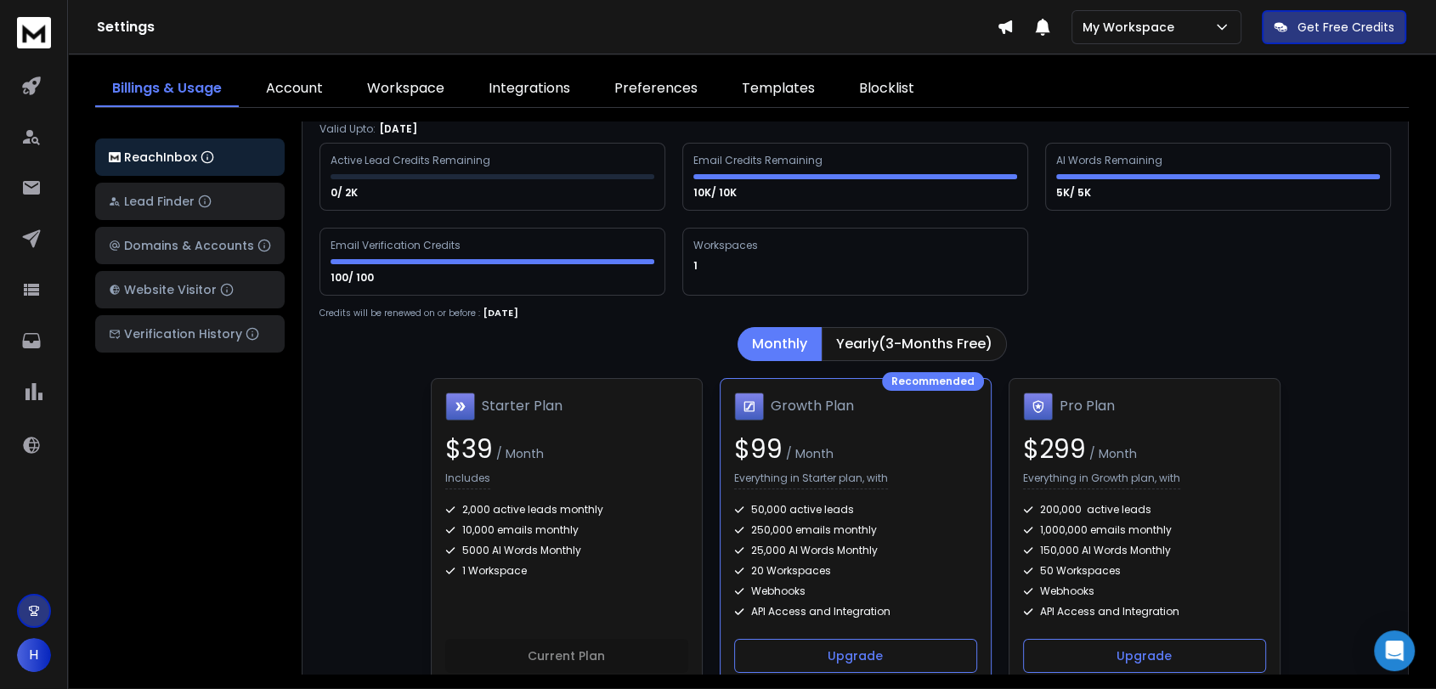
click at [426, 271] on div "100/ 100" at bounding box center [493, 278] width 324 height 14
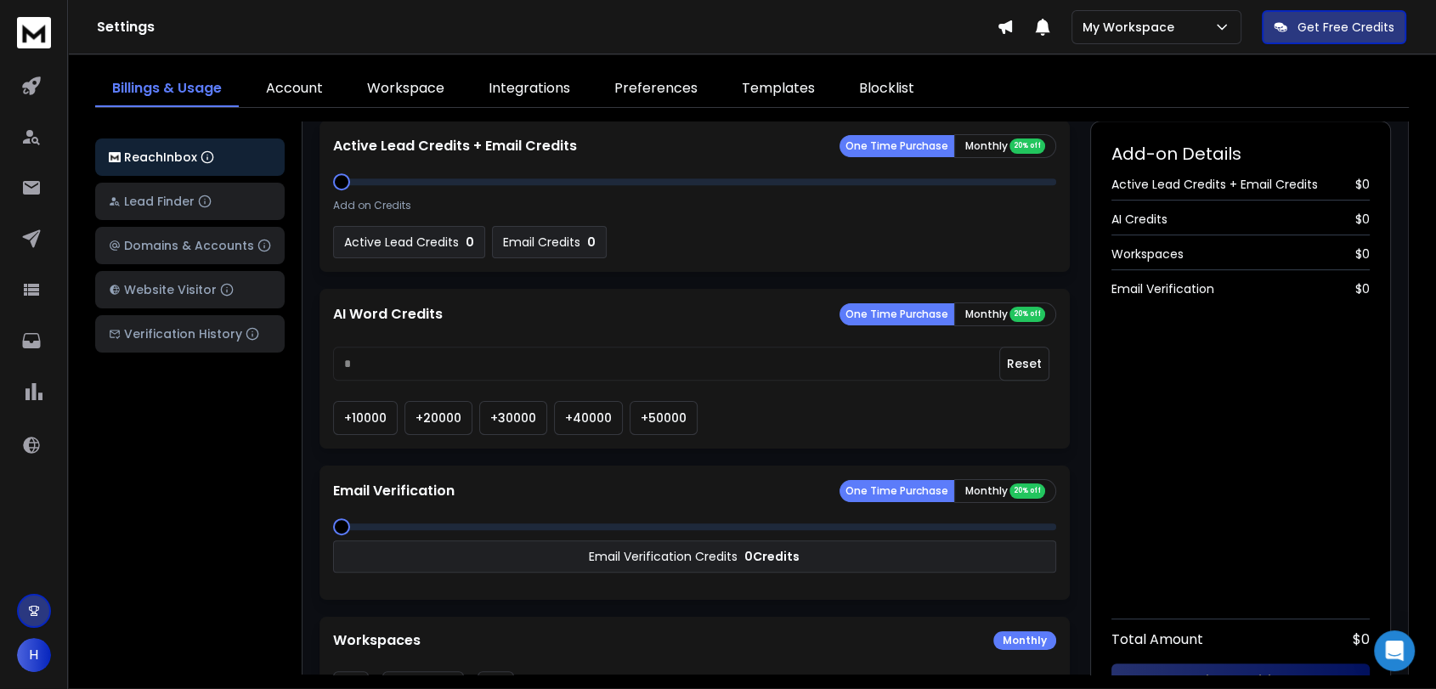
scroll to position [986, 0]
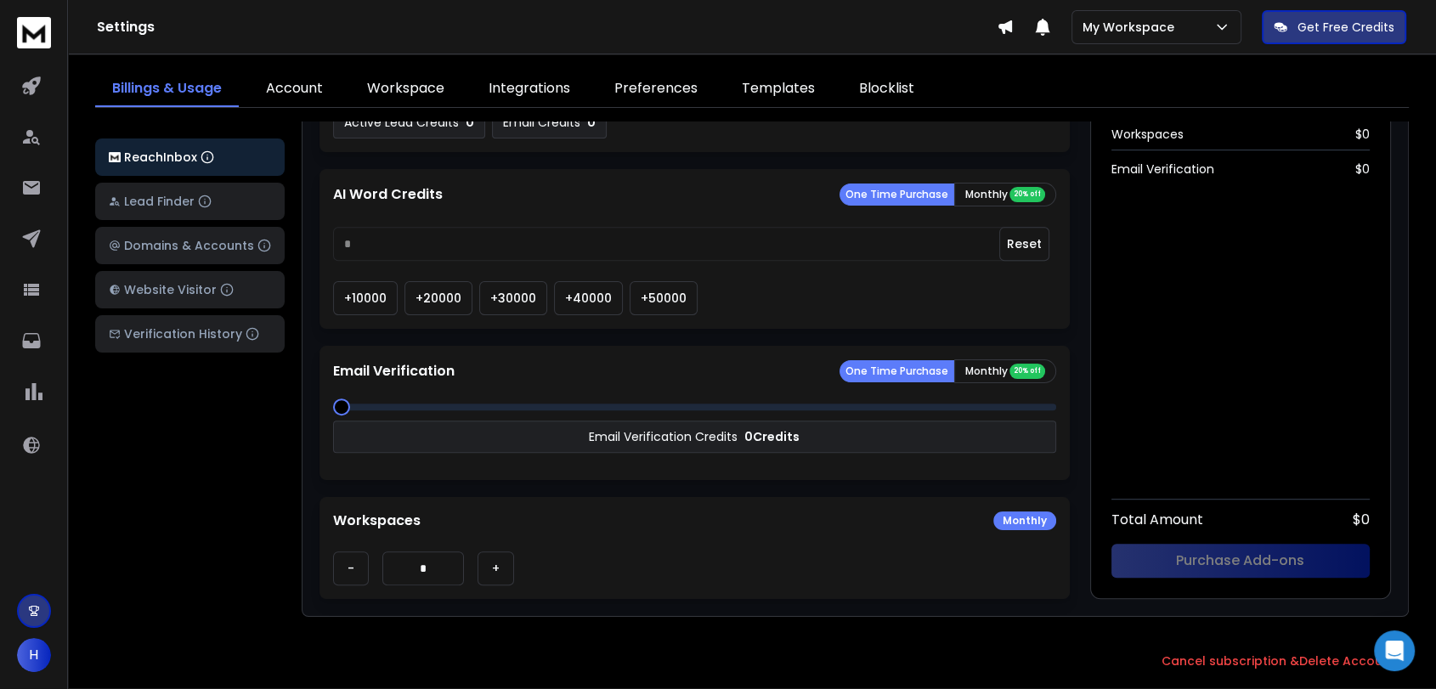
click at [503, 404] on span at bounding box center [694, 407] width 723 height 7
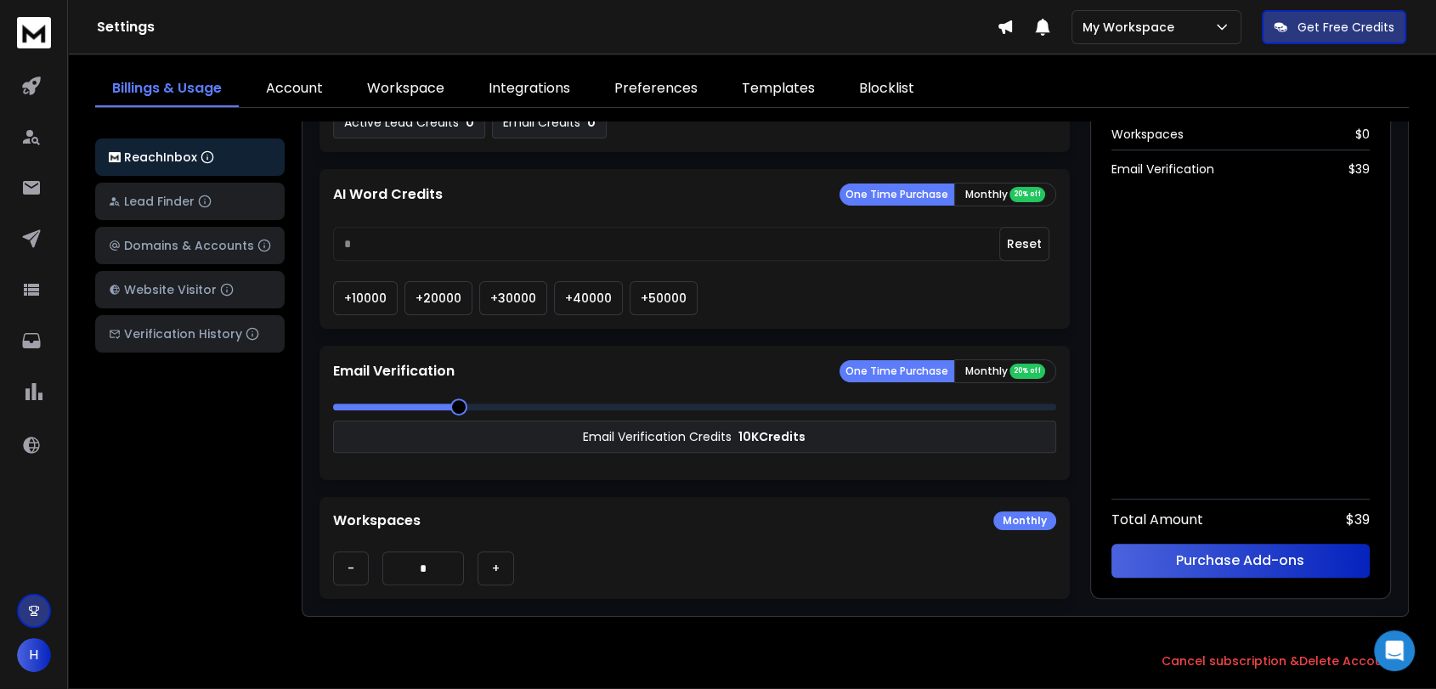
click at [450, 411] on span at bounding box center [458, 407] width 17 height 17
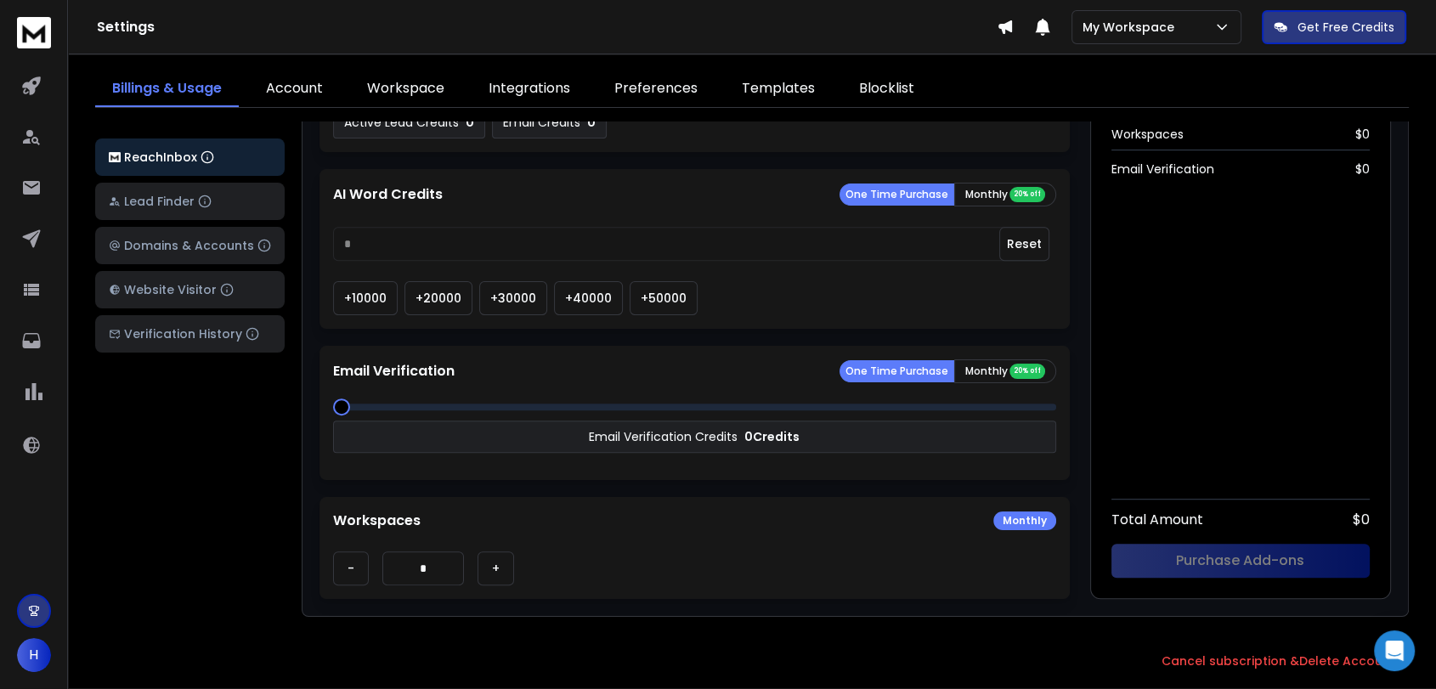
click at [376, 404] on span at bounding box center [694, 407] width 723 height 7
click at [415, 399] on div "Email Verification Credits 0 Credits" at bounding box center [694, 429] width 723 height 73
click at [320, 401] on div "Email Verification One Time Purchase Monthly 20% off Email Verification Credits…" at bounding box center [695, 413] width 750 height 134
click at [350, 399] on span at bounding box center [341, 407] width 17 height 17
click at [365, 398] on div "Email Verification Credits 0 Credits" at bounding box center [694, 429] width 723 height 73
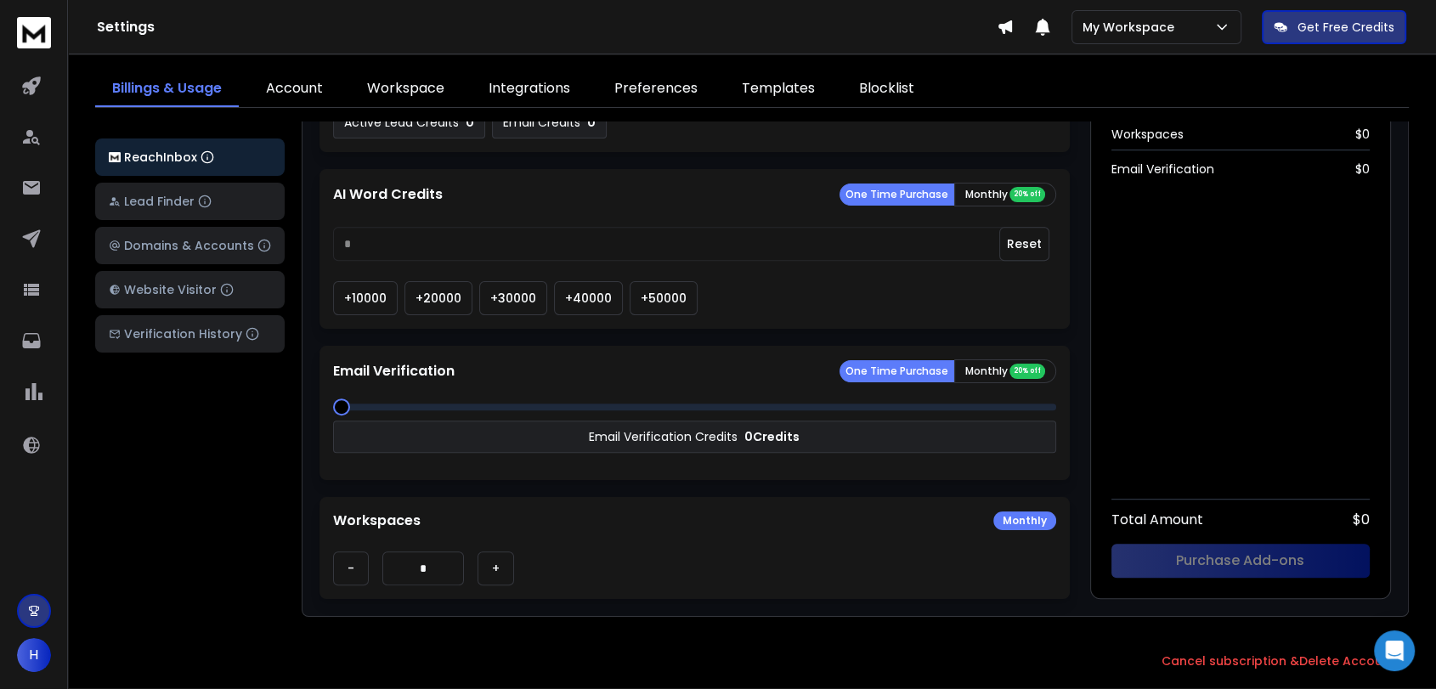
click at [489, 416] on div "Email Verification Credits 0 Credits" at bounding box center [694, 428] width 723 height 49
click at [671, 428] on p "Email Verification Credits" at bounding box center [663, 436] width 149 height 17
click at [693, 398] on div "Email Verification Credits 0 Credits" at bounding box center [694, 429] width 723 height 73
click at [693, 399] on div "Email Verification Credits 0 Credits" at bounding box center [694, 429] width 723 height 73
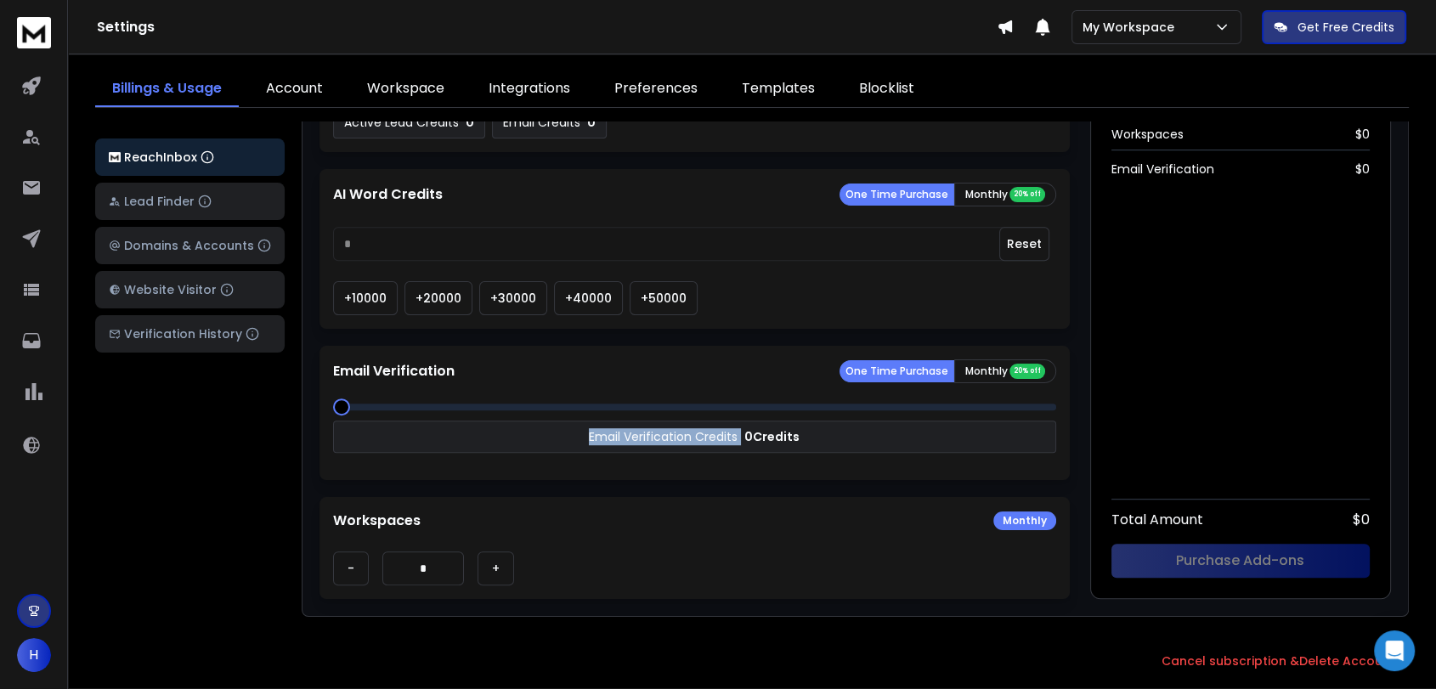
click at [872, 376] on button "One Time Purchase" at bounding box center [897, 371] width 115 height 22
drag, startPoint x: 948, startPoint y: 350, endPoint x: 965, endPoint y: 360, distance: 20.6
click at [949, 350] on div "Email Verification One Time Purchase Monthly 20% off Email Verification Credits…" at bounding box center [695, 413] width 750 height 134
click at [969, 362] on button "Monthly 20% off" at bounding box center [1005, 371] width 102 height 24
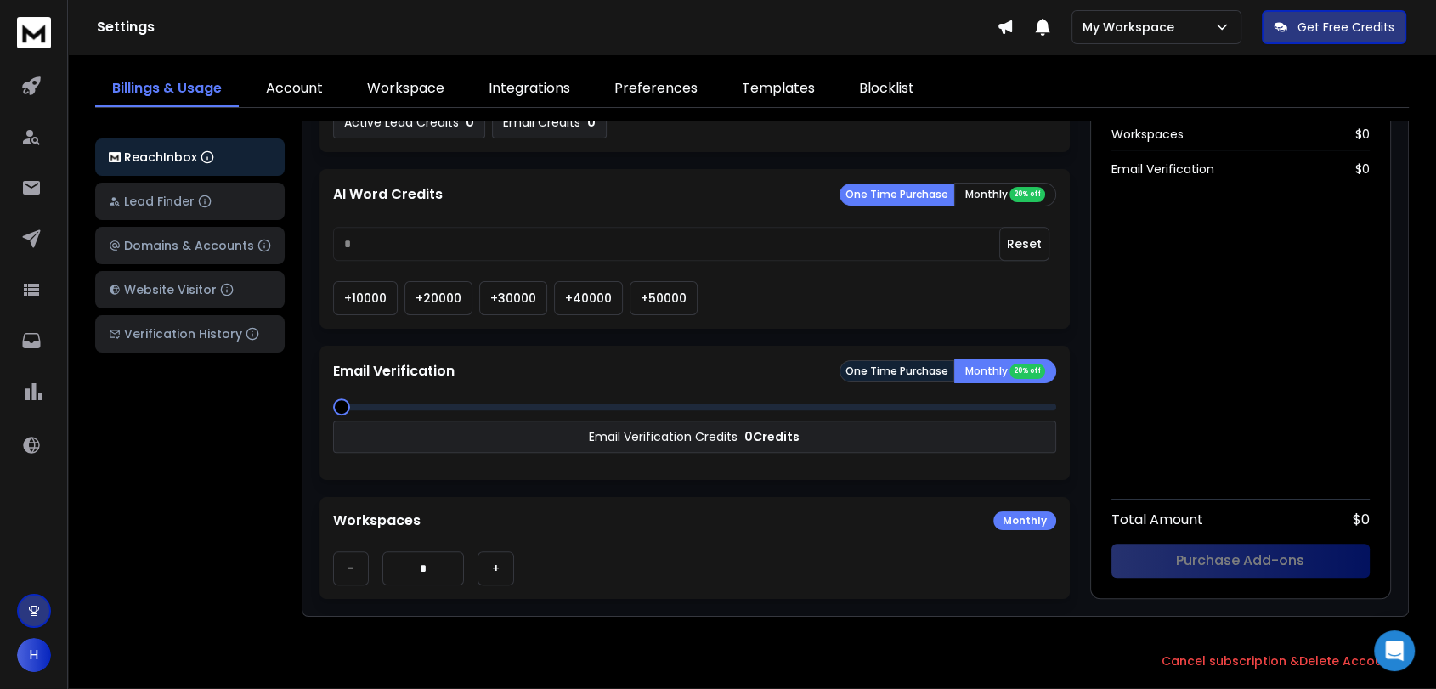
click at [891, 375] on button "One Time Purchase" at bounding box center [897, 371] width 115 height 22
click at [350, 403] on span at bounding box center [341, 407] width 17 height 17
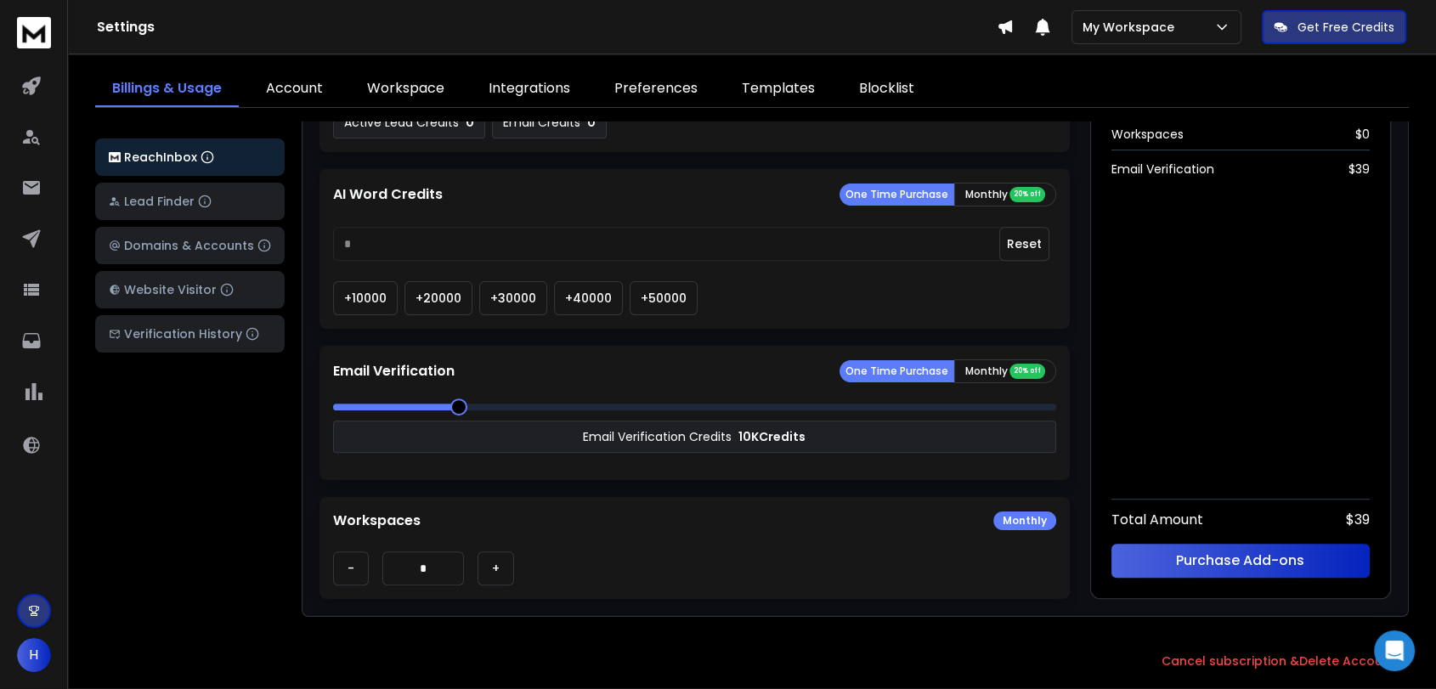
click at [401, 404] on span at bounding box center [393, 407] width 121 height 7
click at [541, 404] on span at bounding box center [694, 407] width 723 height 7
click at [648, 393] on div "Email Verification Credits 25K Credits" at bounding box center [694, 429] width 723 height 73
click at [656, 404] on span at bounding box center [694, 407] width 723 height 7
click at [448, 404] on span at bounding box center [513, 407] width 361 height 7
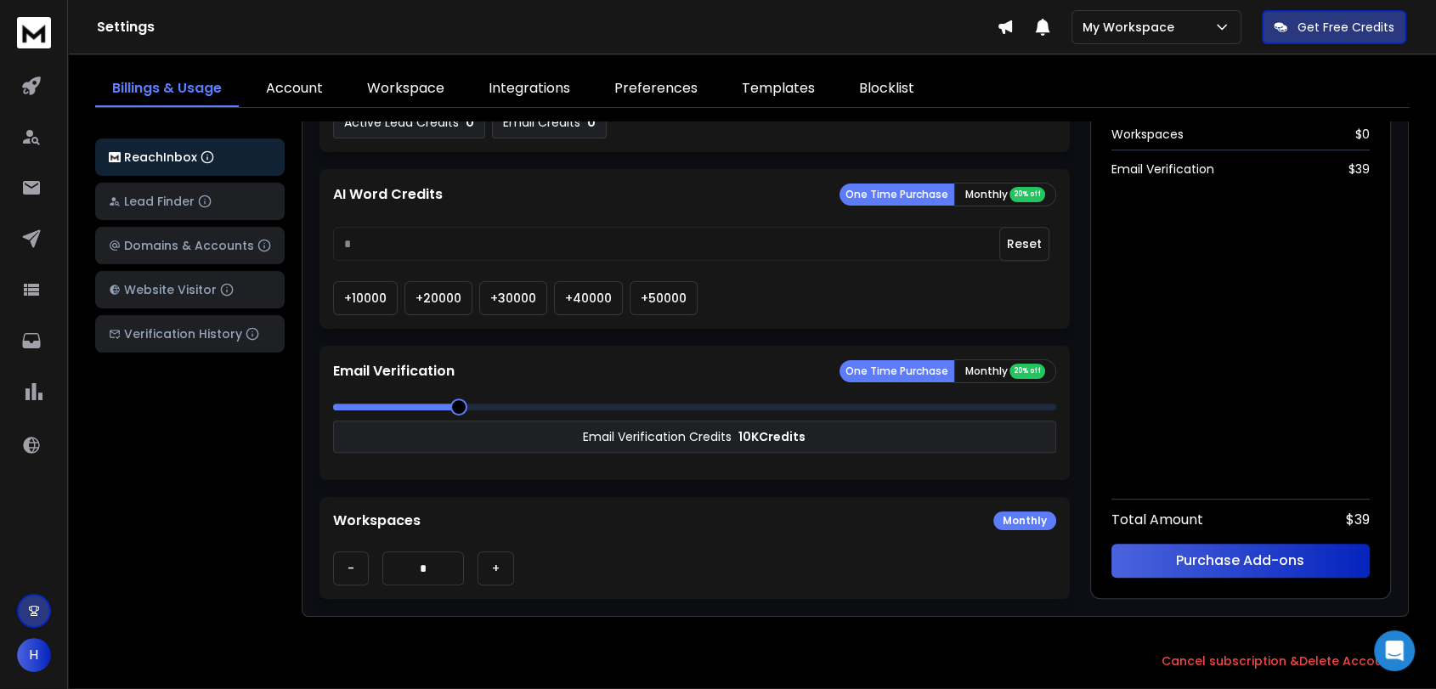
click at [400, 404] on span at bounding box center [393, 407] width 121 height 7
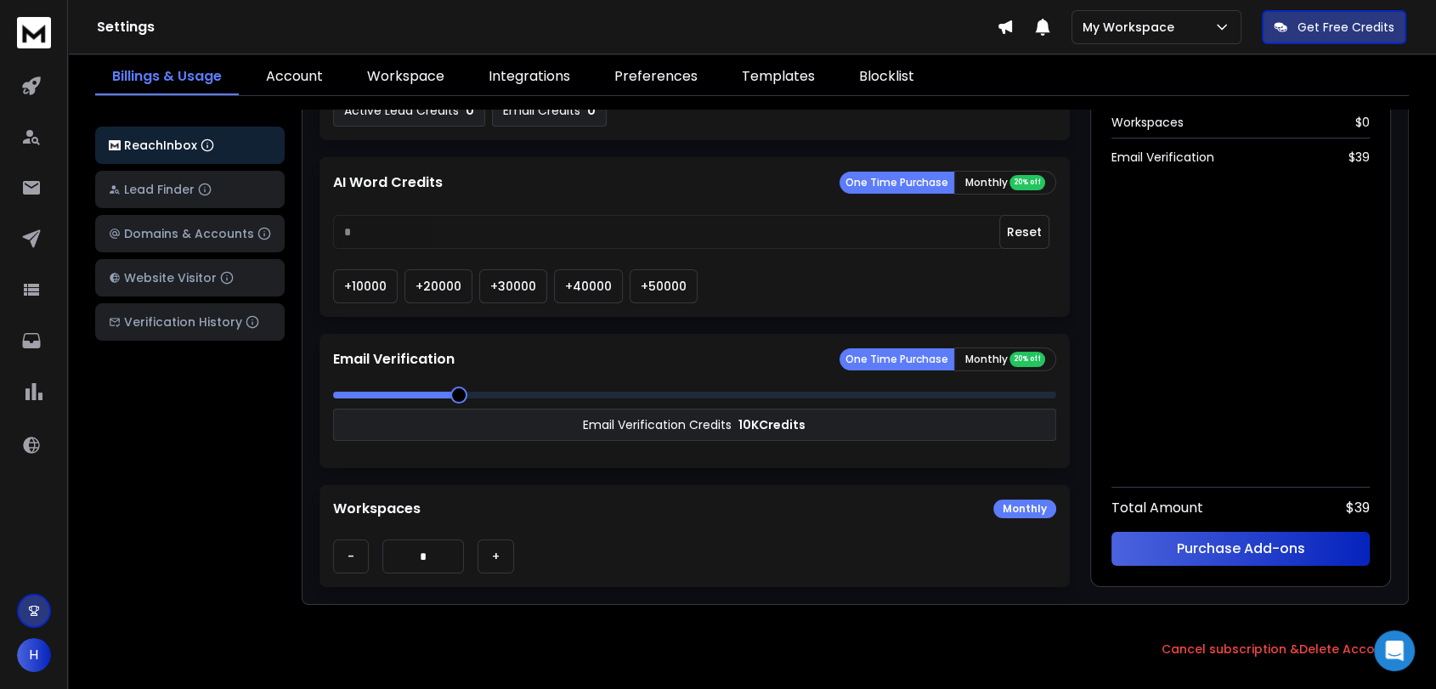
scroll to position [15, 0]
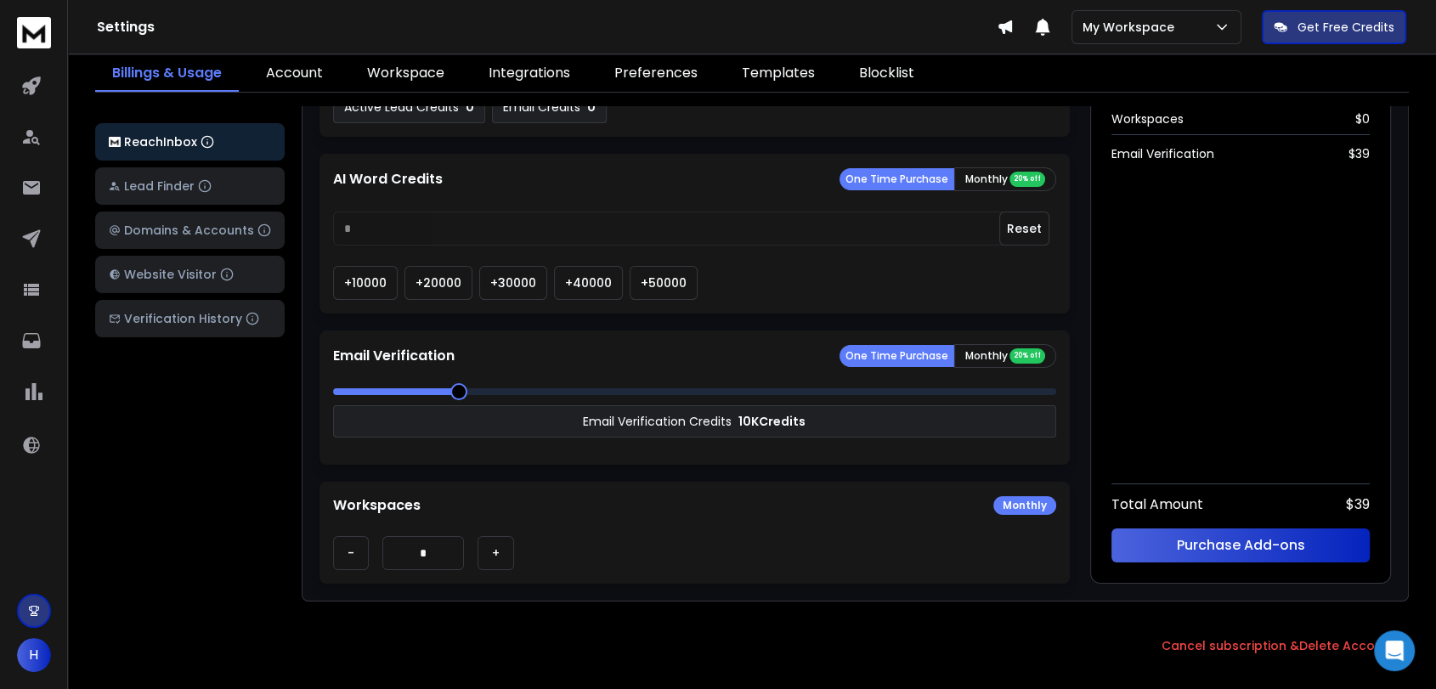
click at [376, 388] on span at bounding box center [393, 391] width 121 height 7
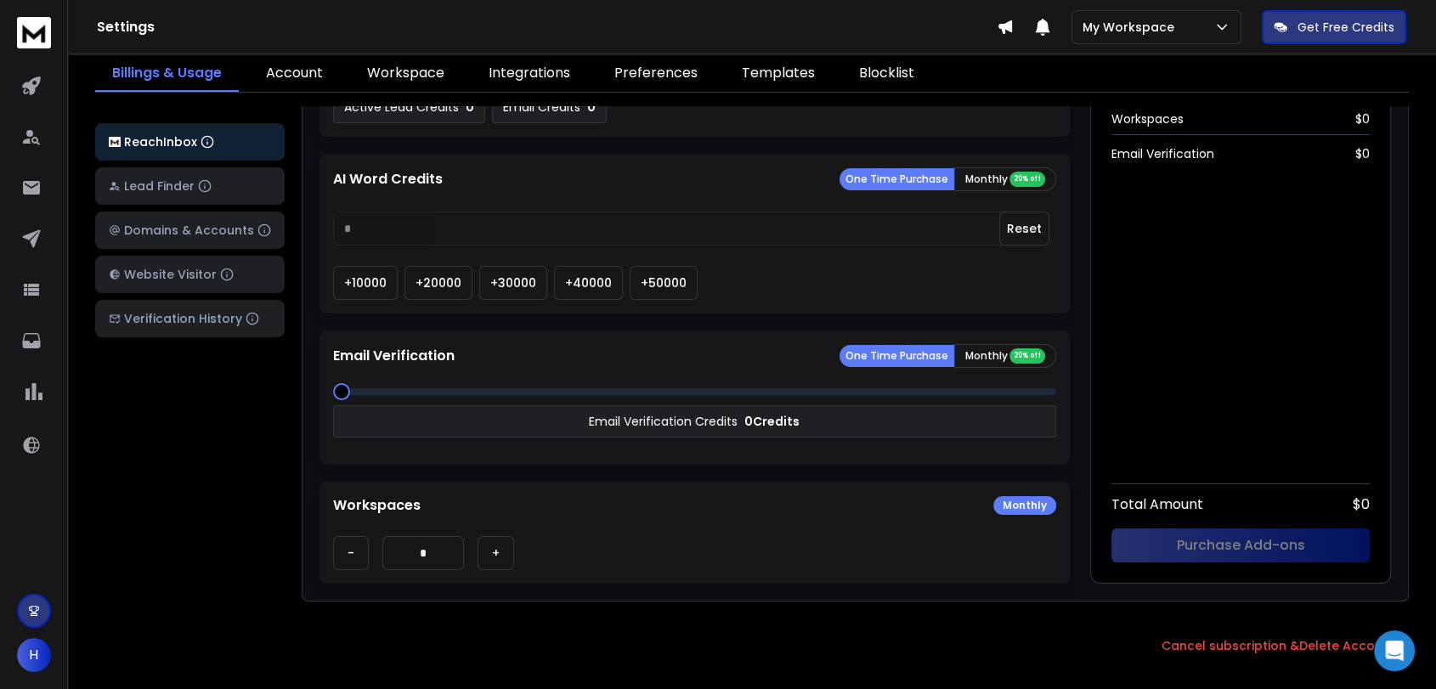
click at [381, 382] on div "Email Verification Credits 0 Credits" at bounding box center [694, 414] width 723 height 73
click at [347, 392] on span at bounding box center [341, 391] width 17 height 17
click at [980, 354] on button "Monthly 20% off" at bounding box center [1005, 356] width 102 height 24
click at [865, 360] on button "One Time Purchase" at bounding box center [897, 356] width 115 height 22
click at [1330, 31] on p "Get Free Credits" at bounding box center [1346, 27] width 97 height 17
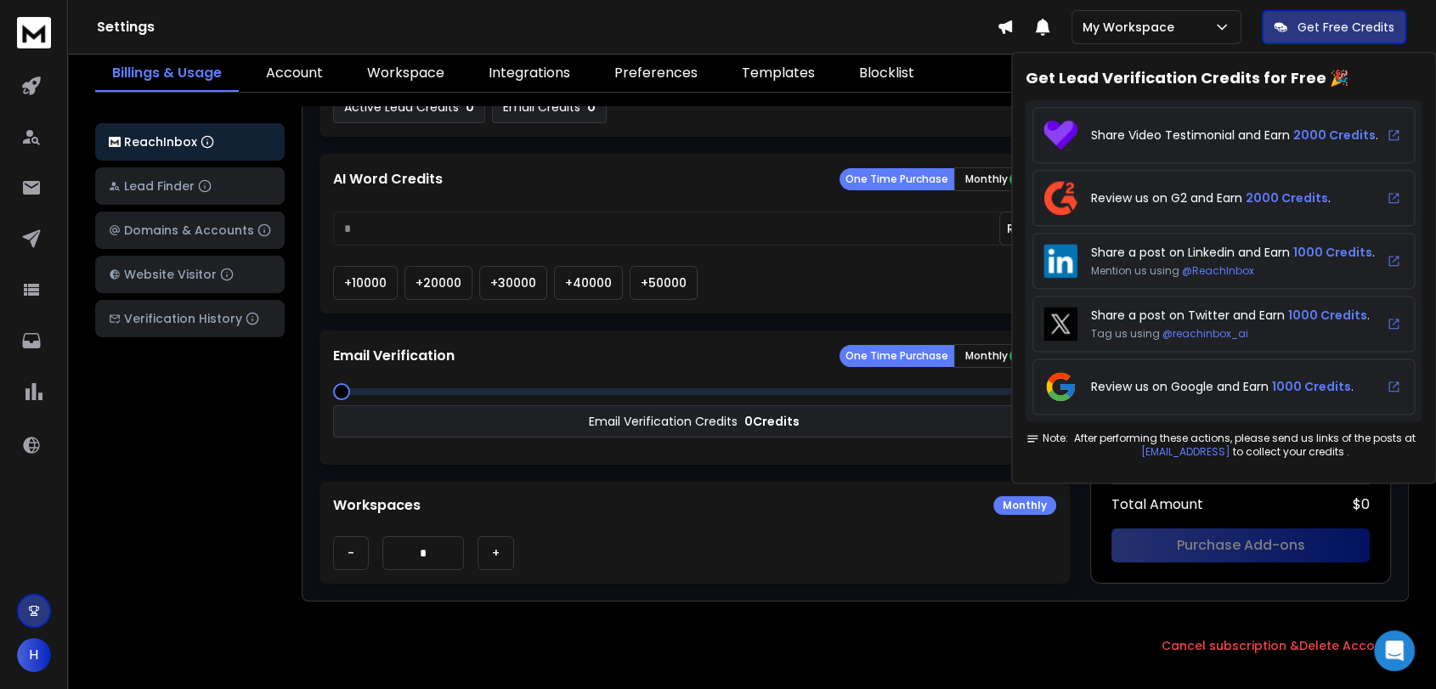
click at [1307, 314] on span "1000 Credits" at bounding box center [1327, 315] width 79 height 17
click at [1163, 380] on p "Review us on Google and Earn 1000 Credits ." at bounding box center [1222, 386] width 263 height 17
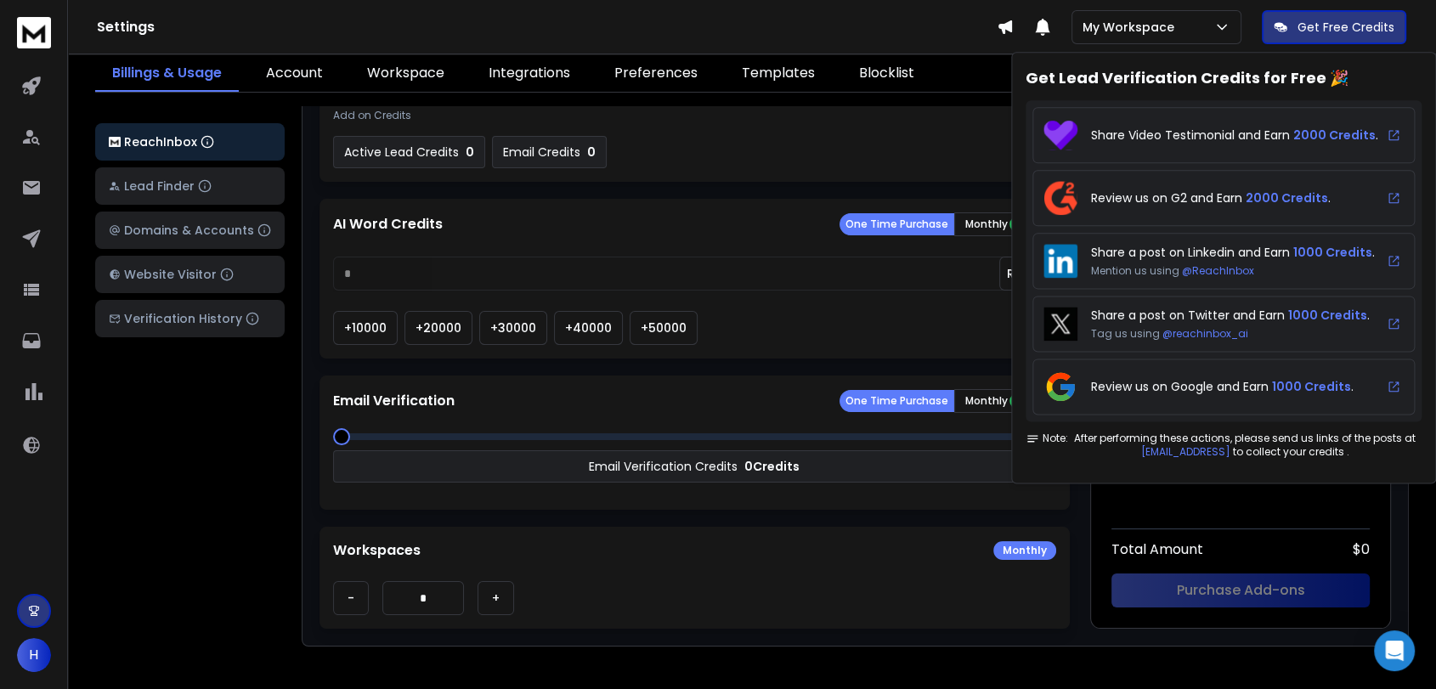
scroll to position [986, 0]
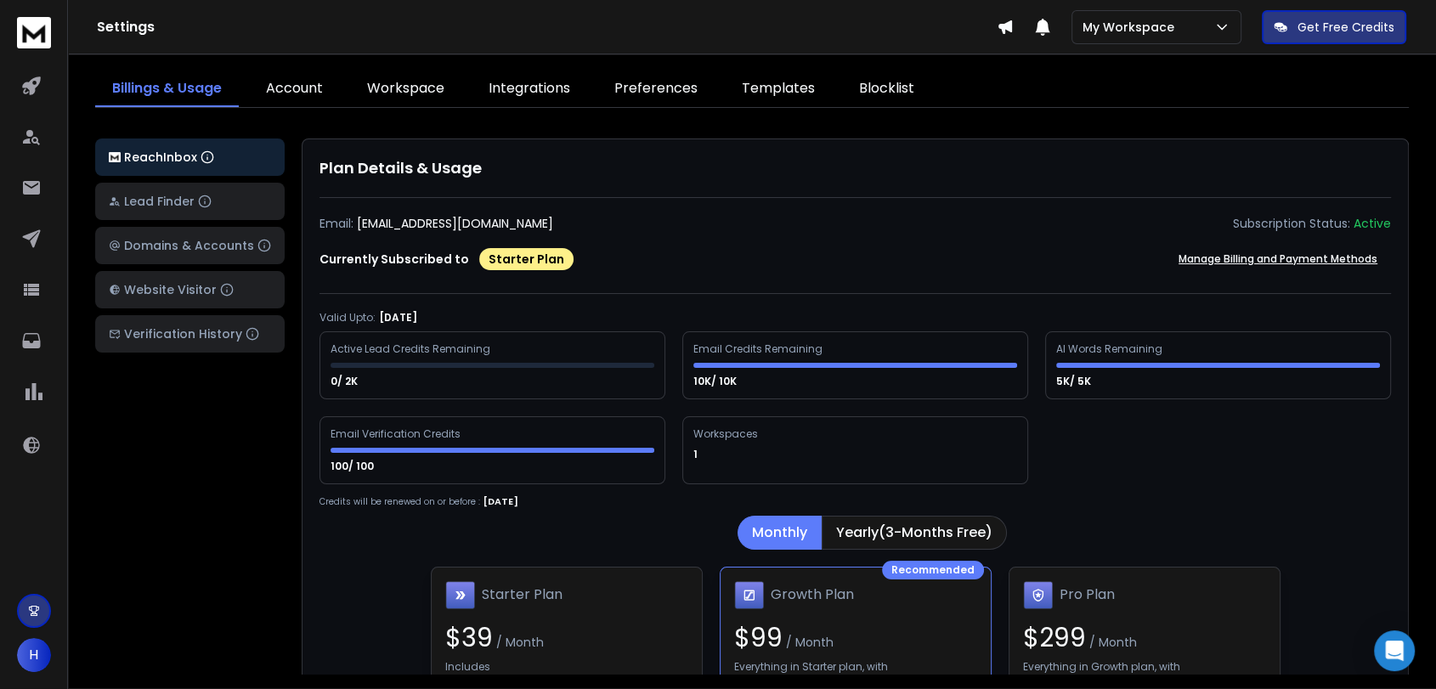
click at [1338, 26] on p "Get Free Credits" at bounding box center [1346, 27] width 97 height 17
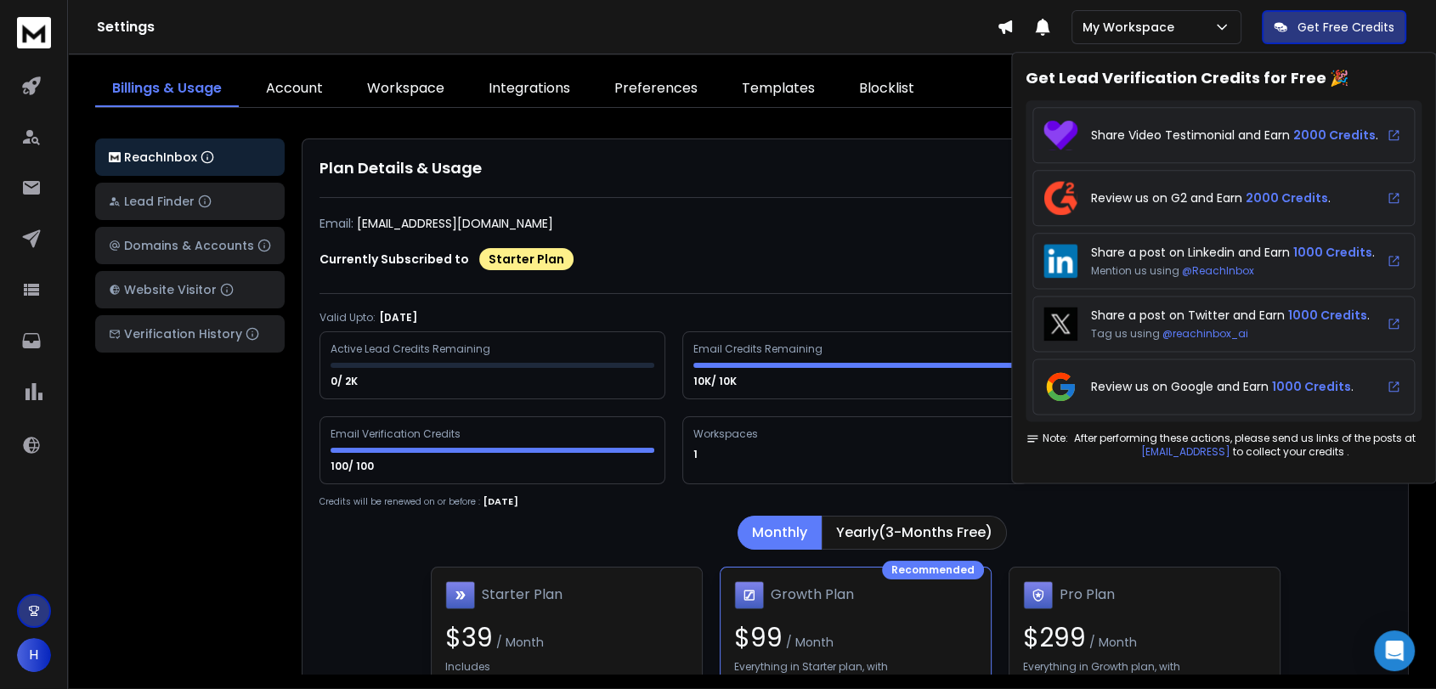
click at [250, 443] on div "ReachInbox Lead Finder Domains & Accounts Website Visitor Verification History …" at bounding box center [752, 398] width 1314 height 553
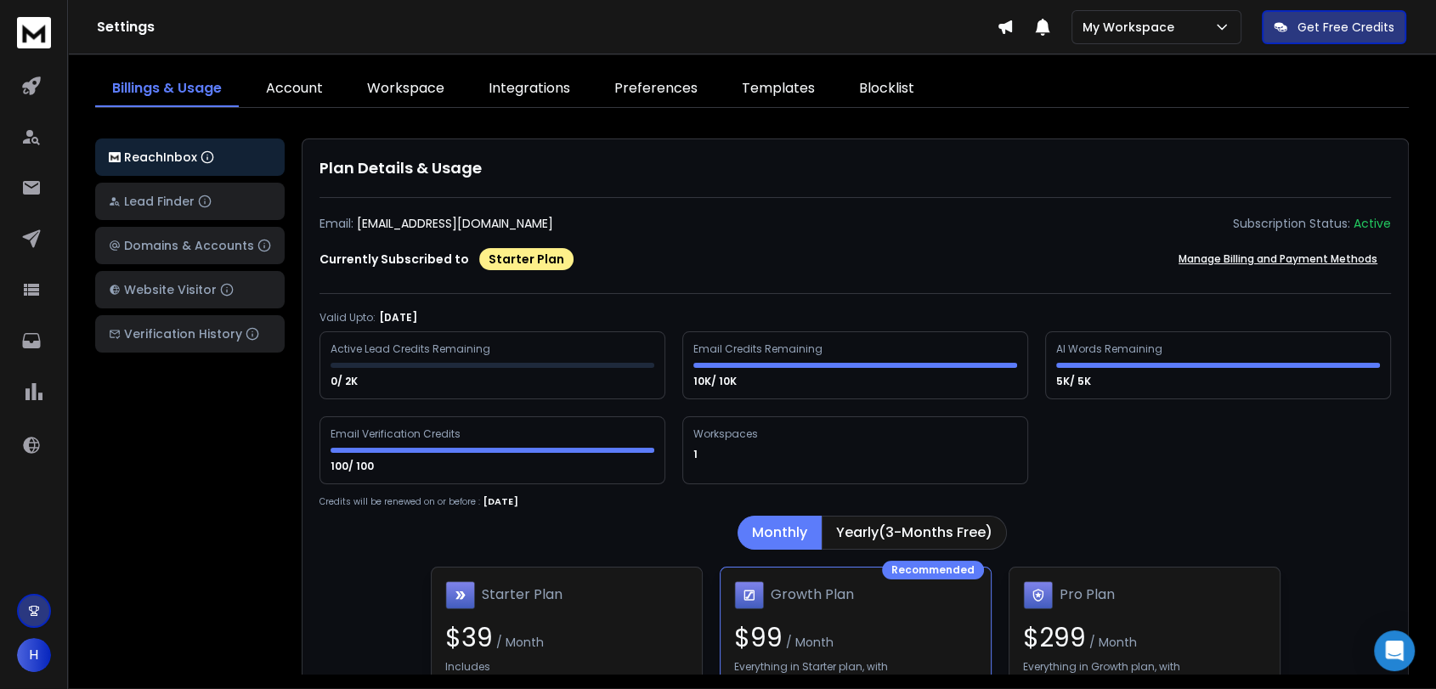
scroll to position [15, 0]
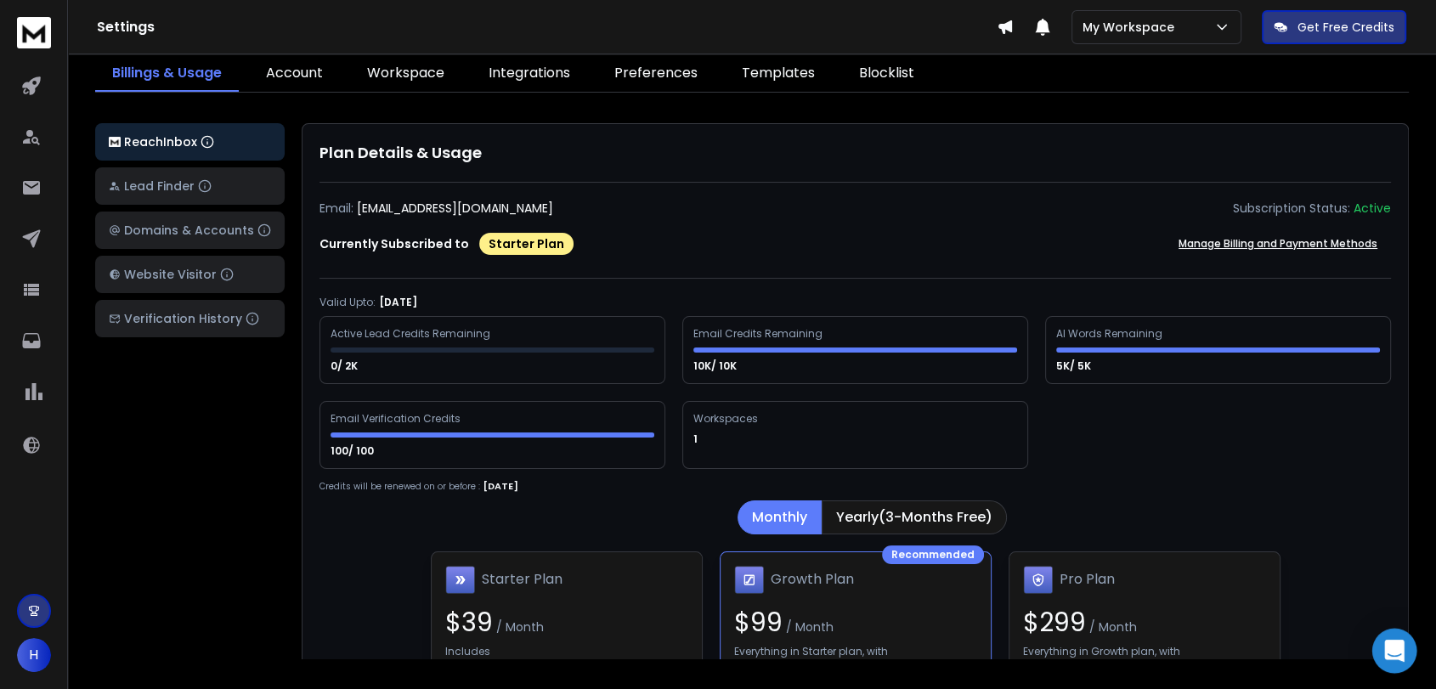
click at [1394, 648] on icon "Open Intercom Messenger" at bounding box center [1394, 651] width 20 height 22
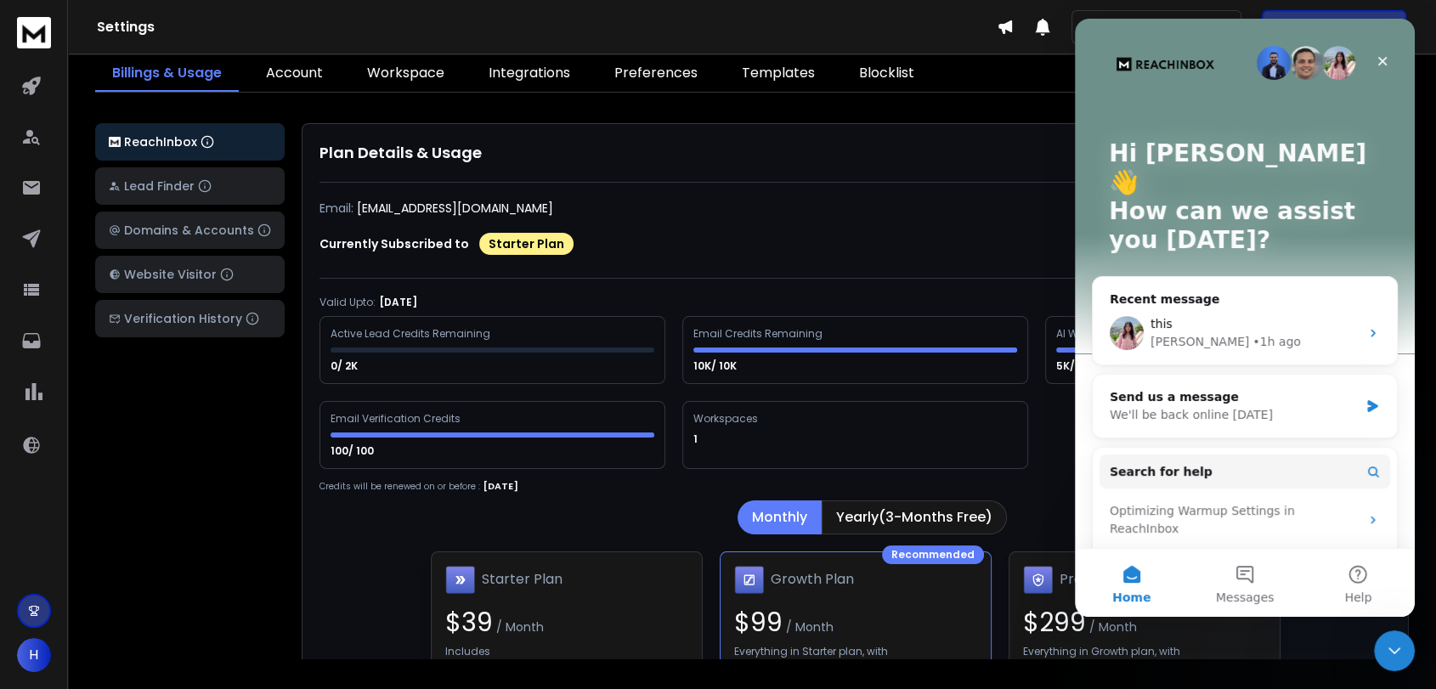
scroll to position [0, 0]
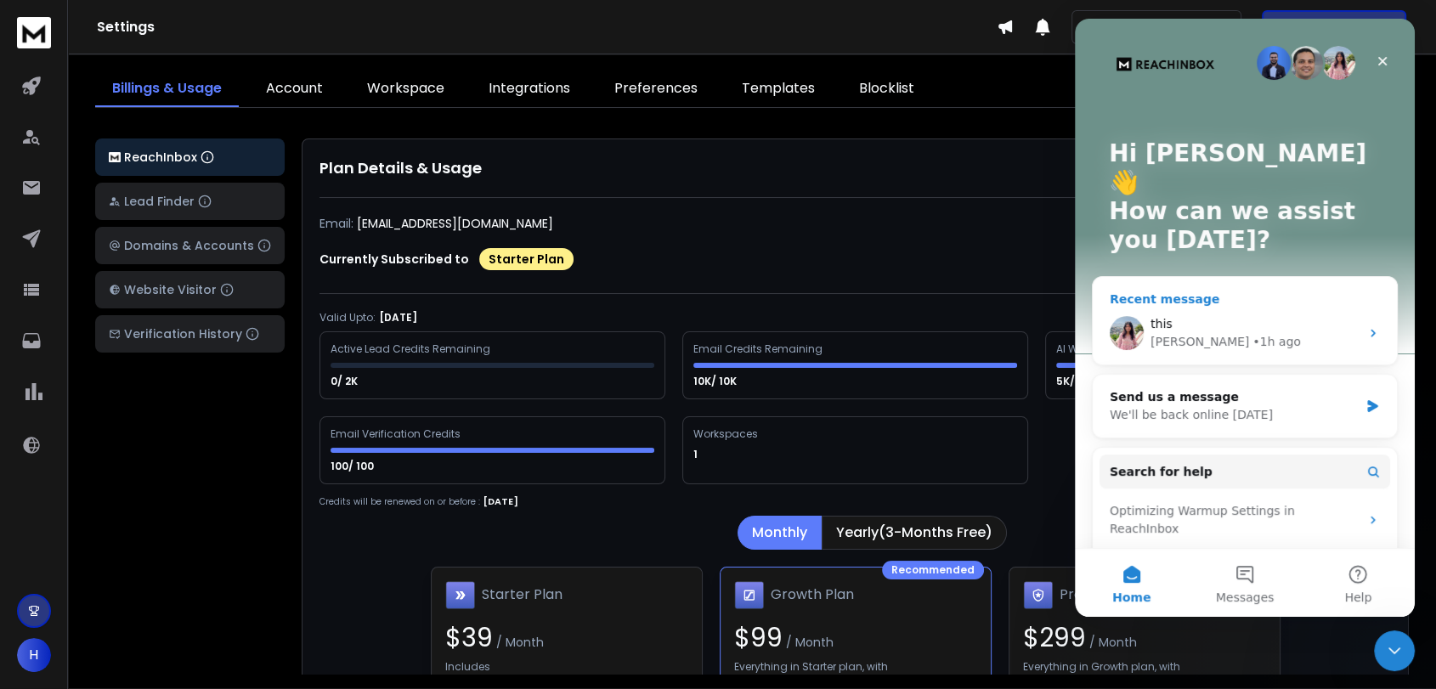
click at [1248, 315] on div "this" at bounding box center [1255, 324] width 209 height 18
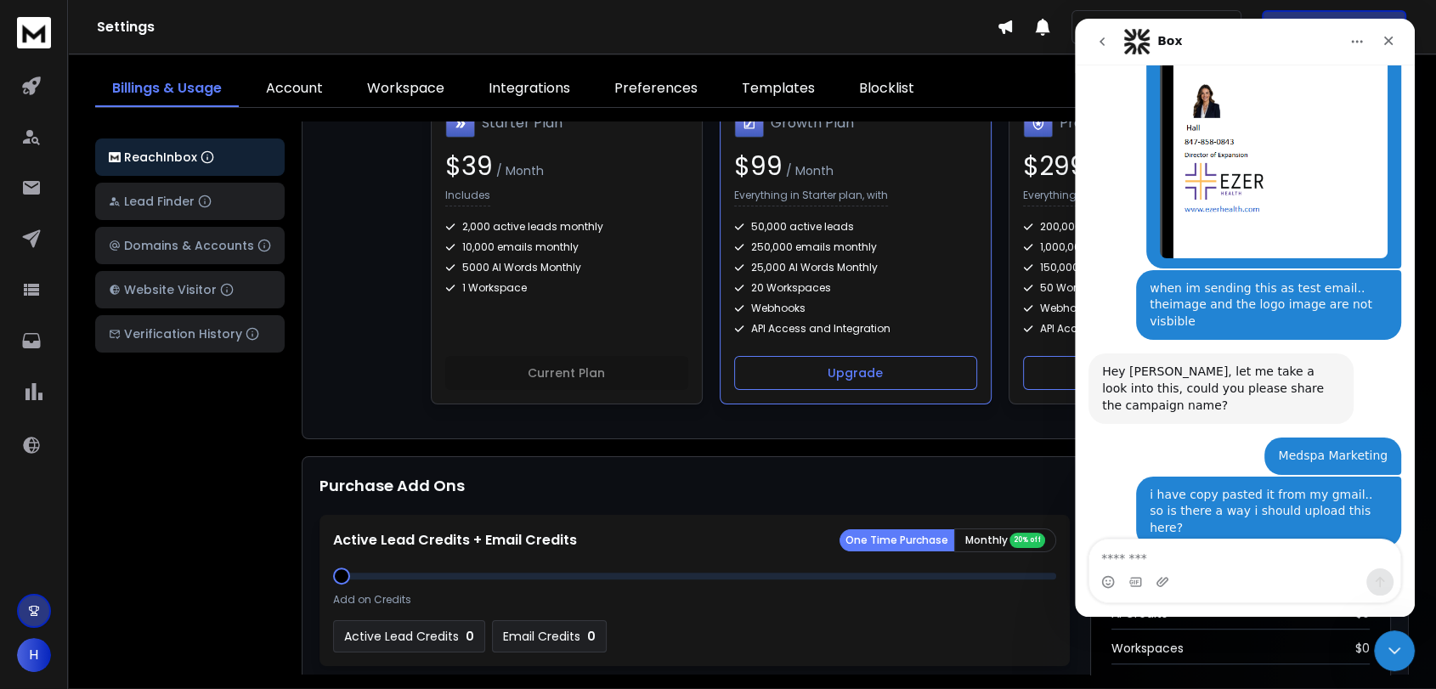
scroll to position [2847, 0]
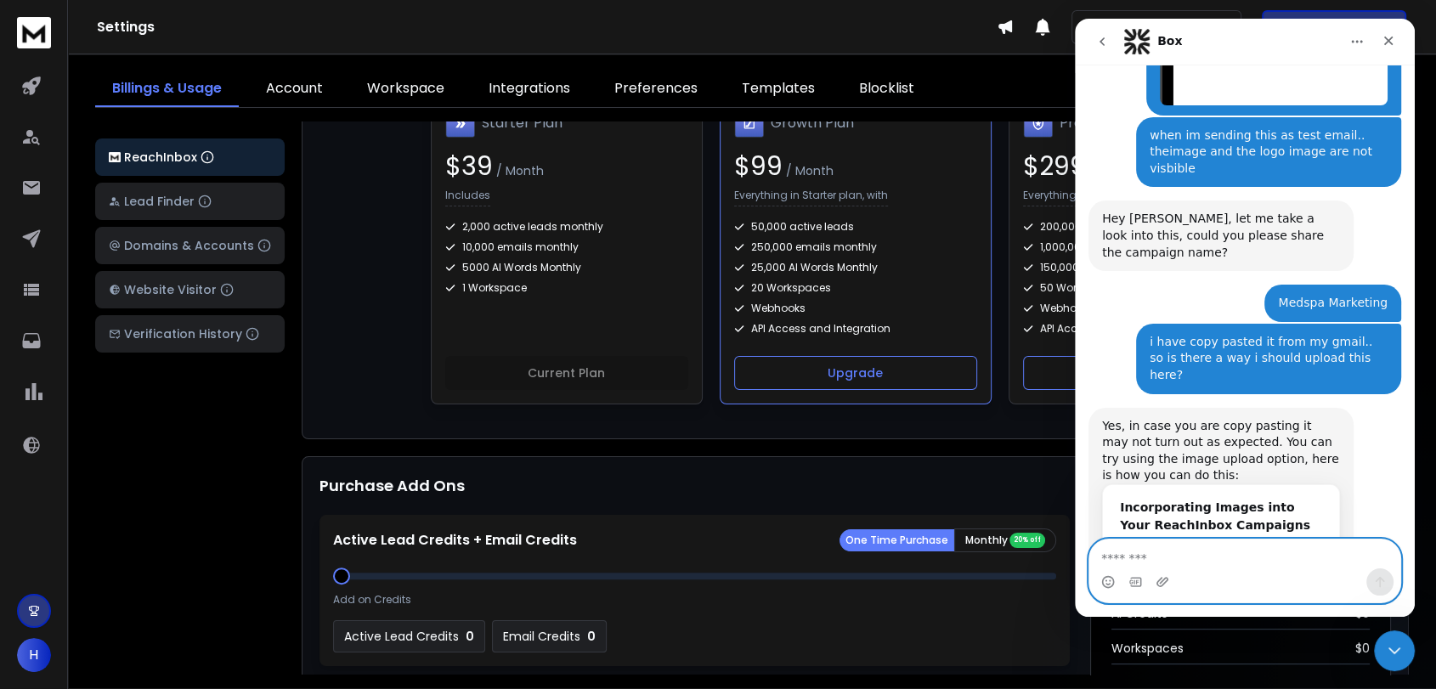
click at [1206, 555] on textarea "Message…" at bounding box center [1244, 554] width 311 height 29
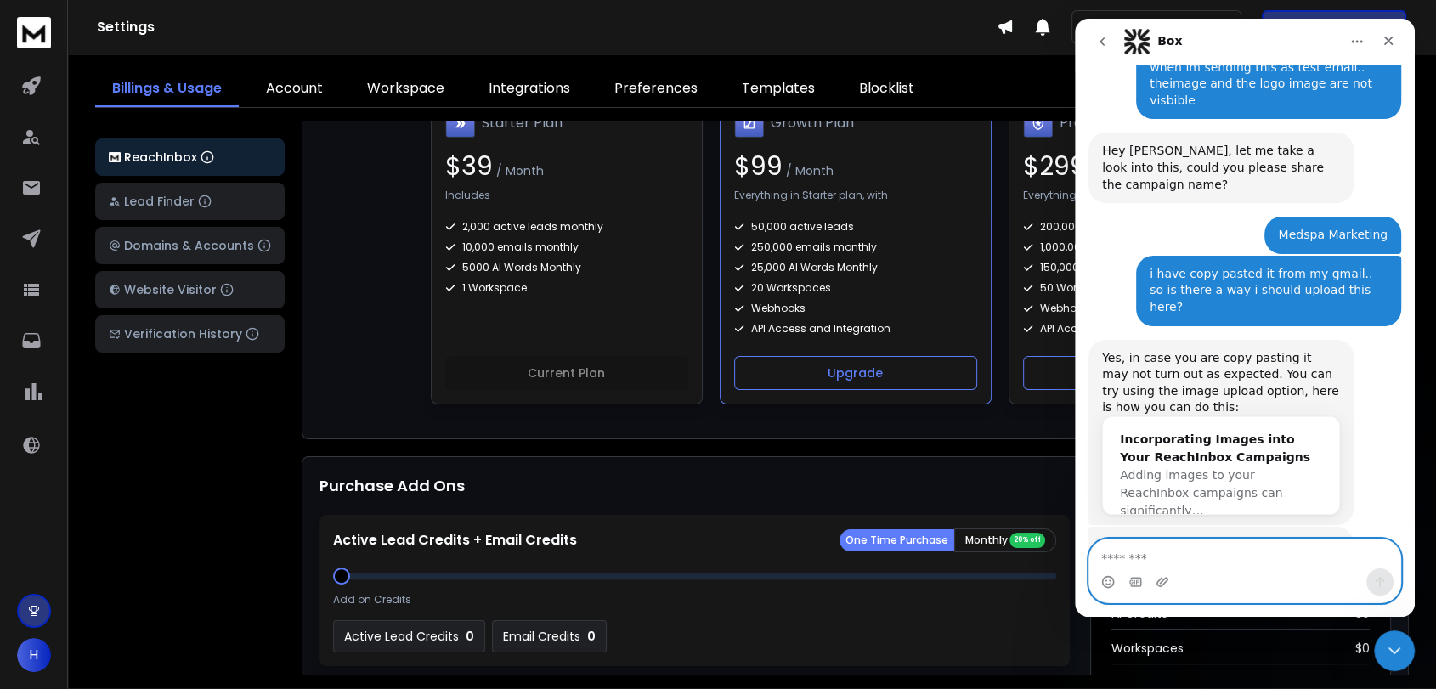
scroll to position [2946, 0]
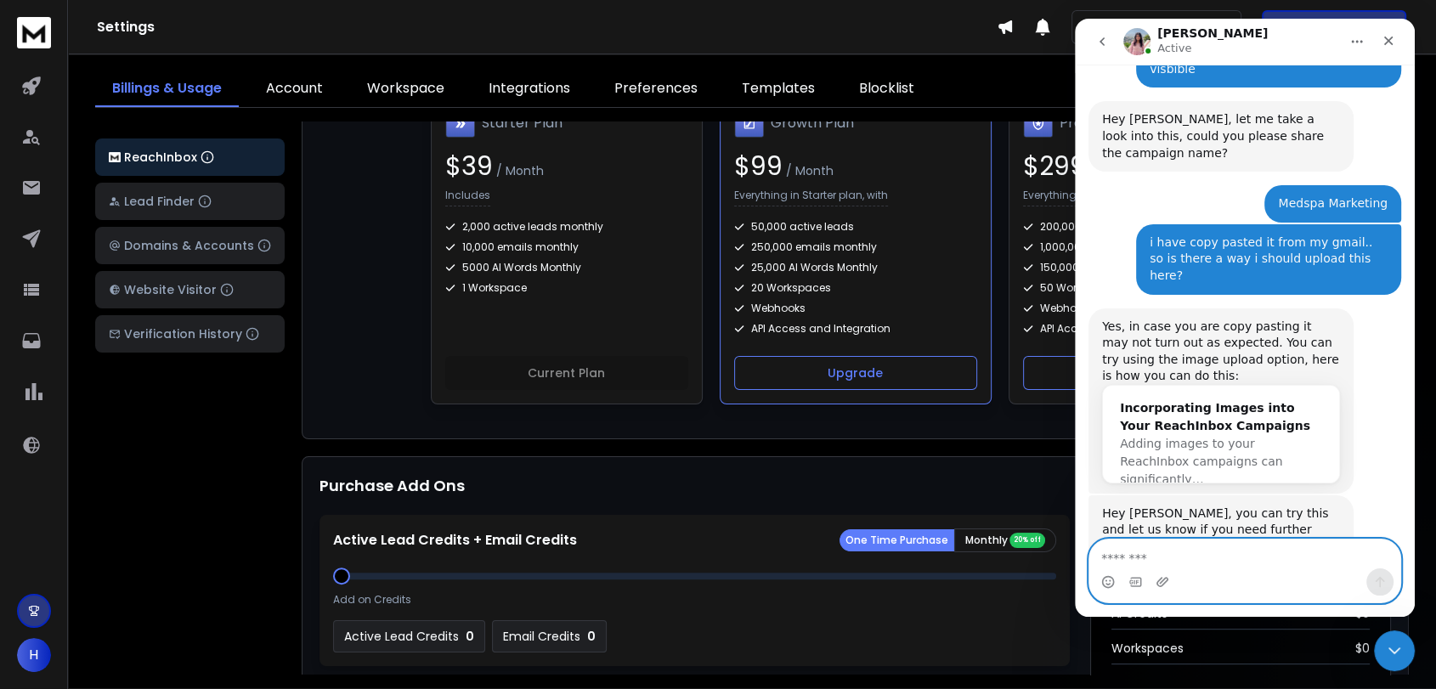
paste textarea "*"
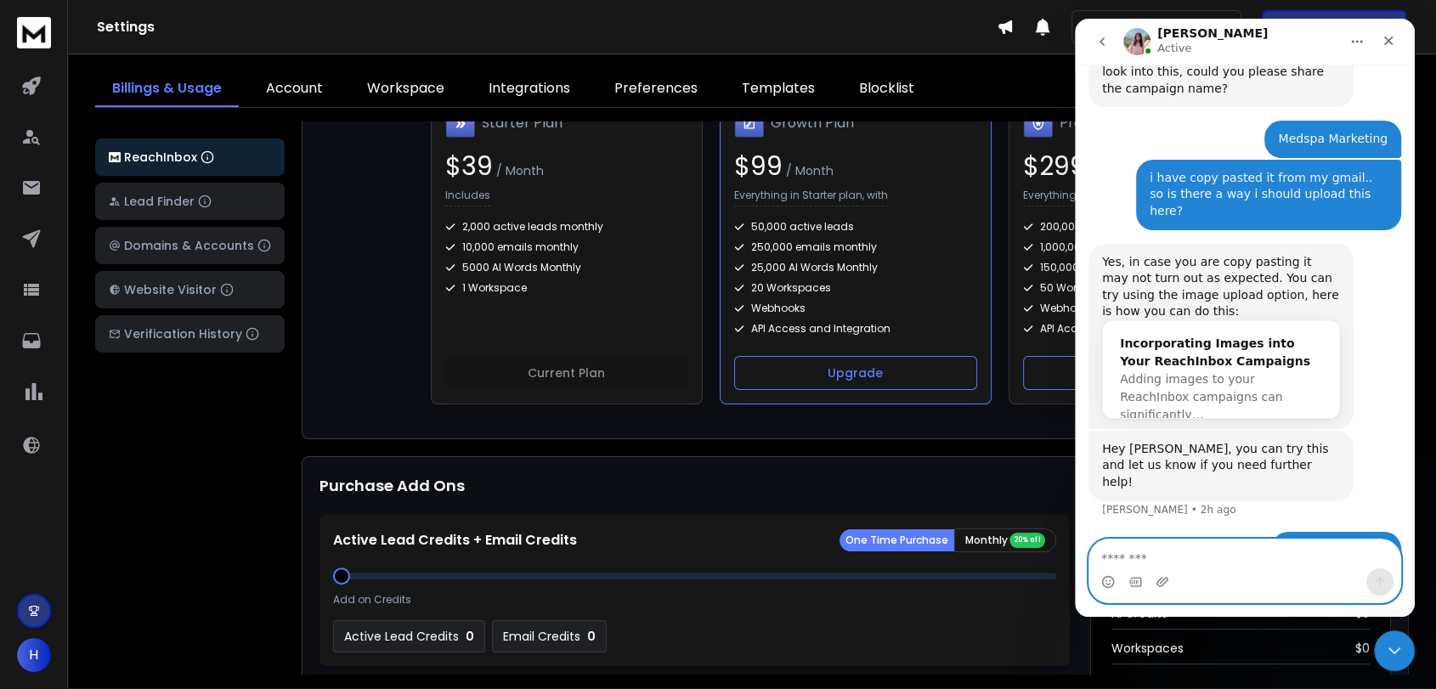
scroll to position [3030, 0]
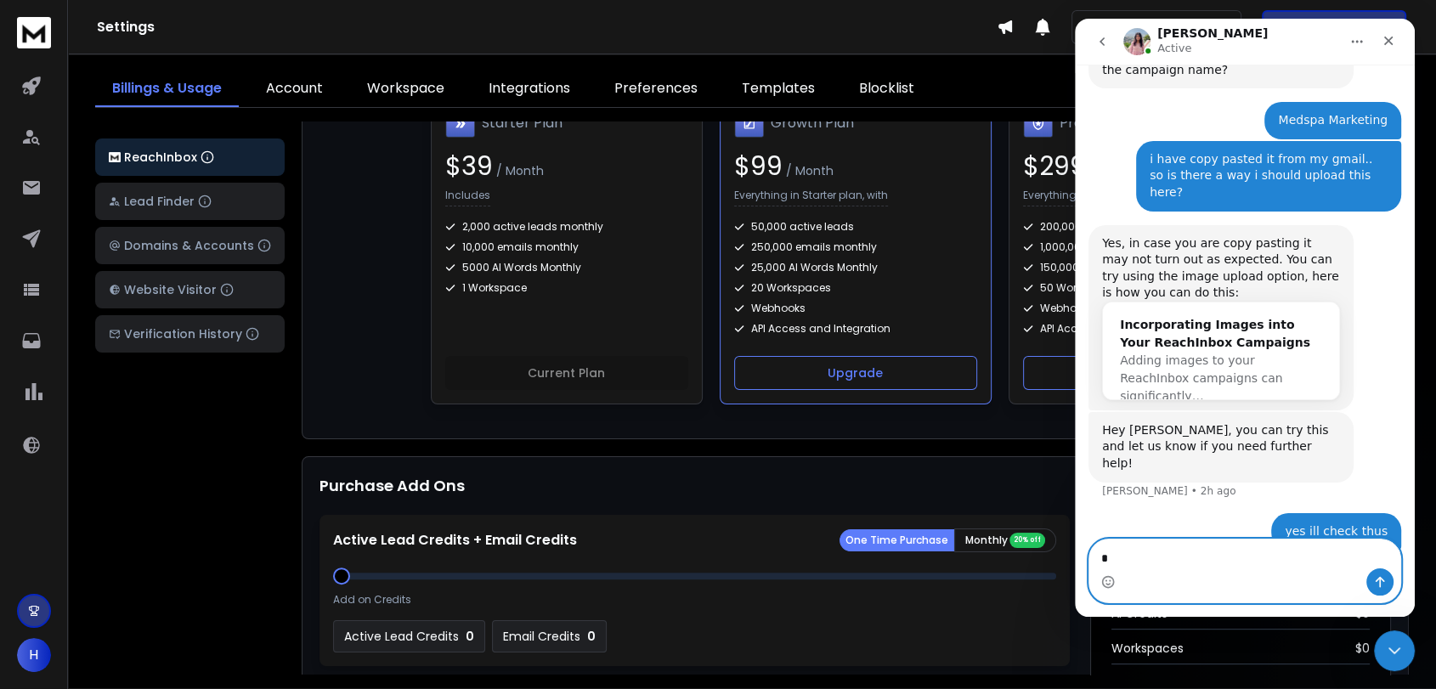
type textarea "**"
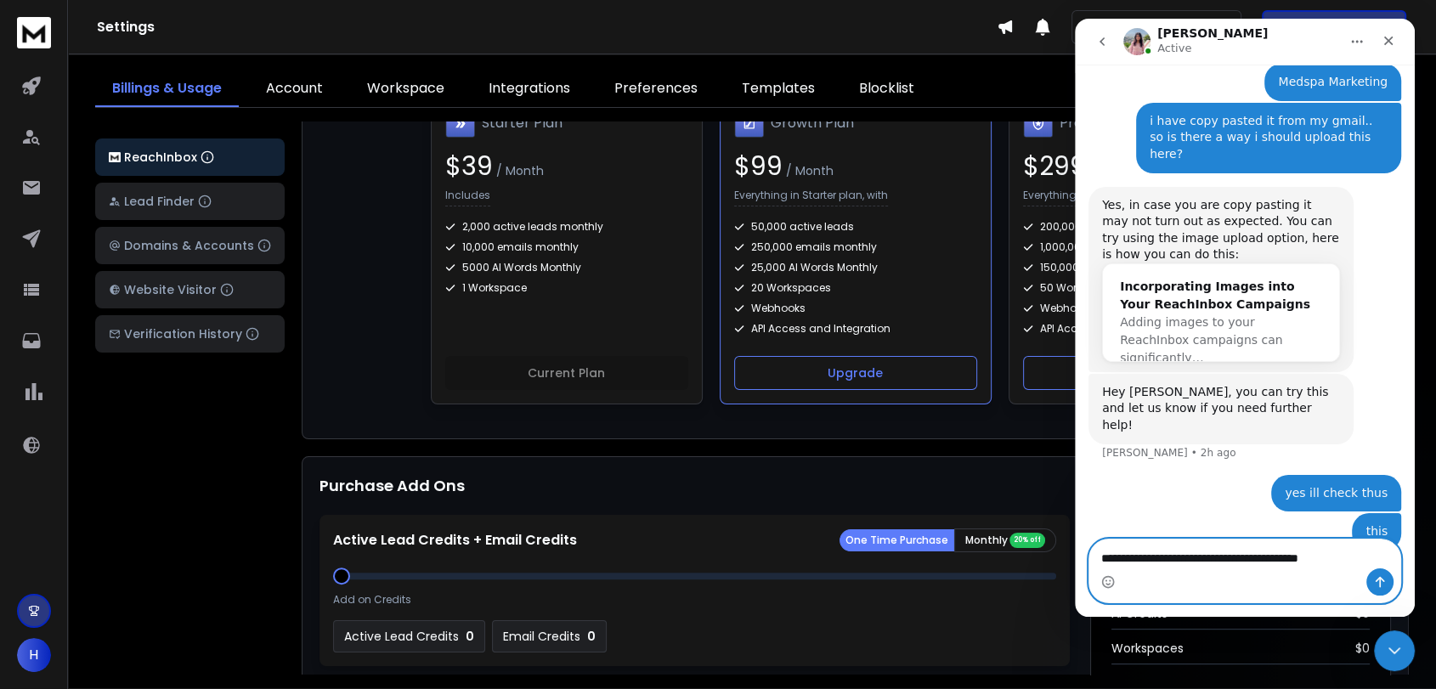
type textarea "**********"
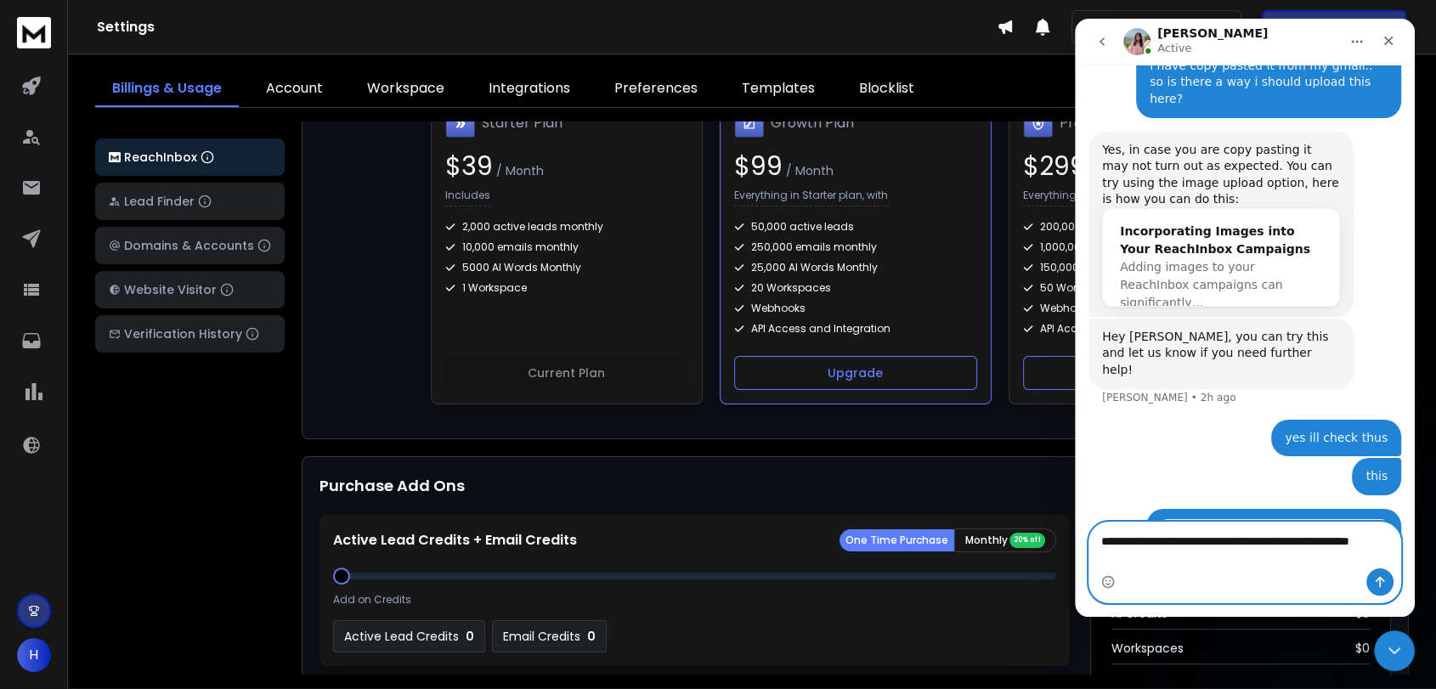
scroll to position [3141, 0]
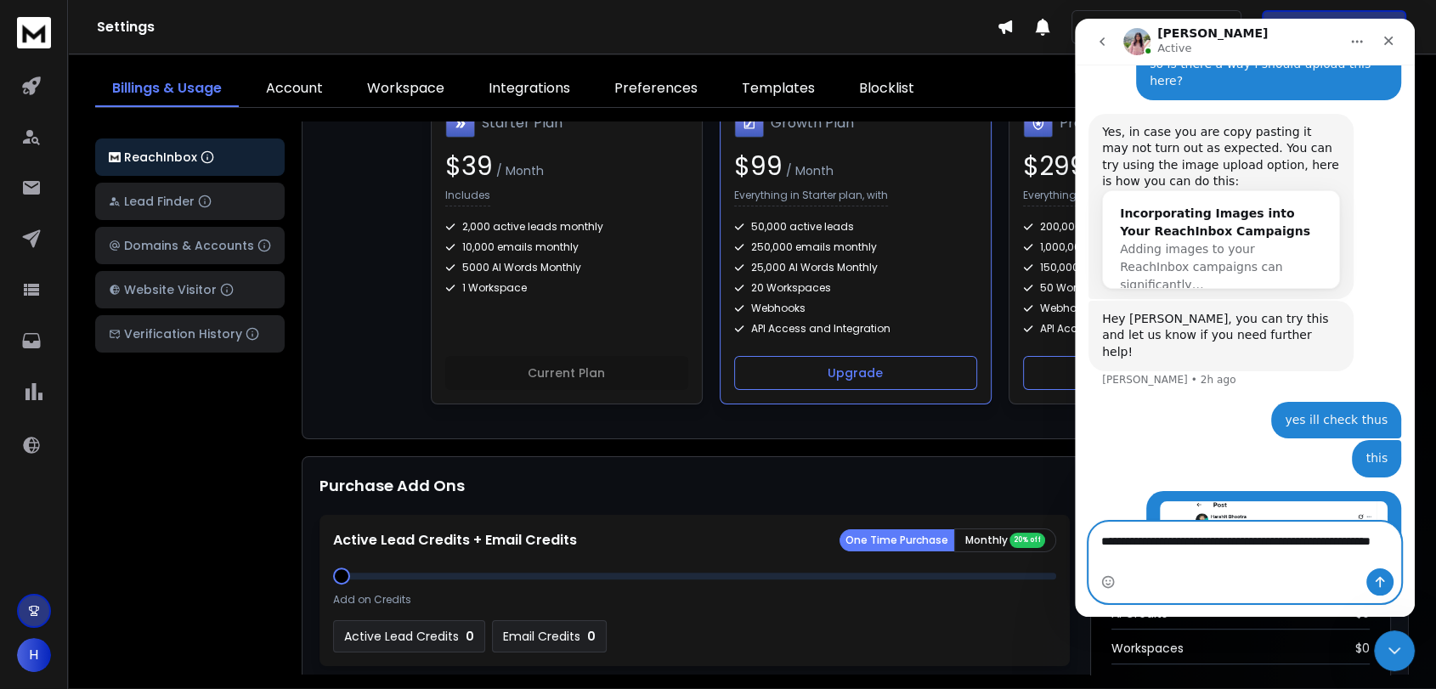
type textarea "**********"
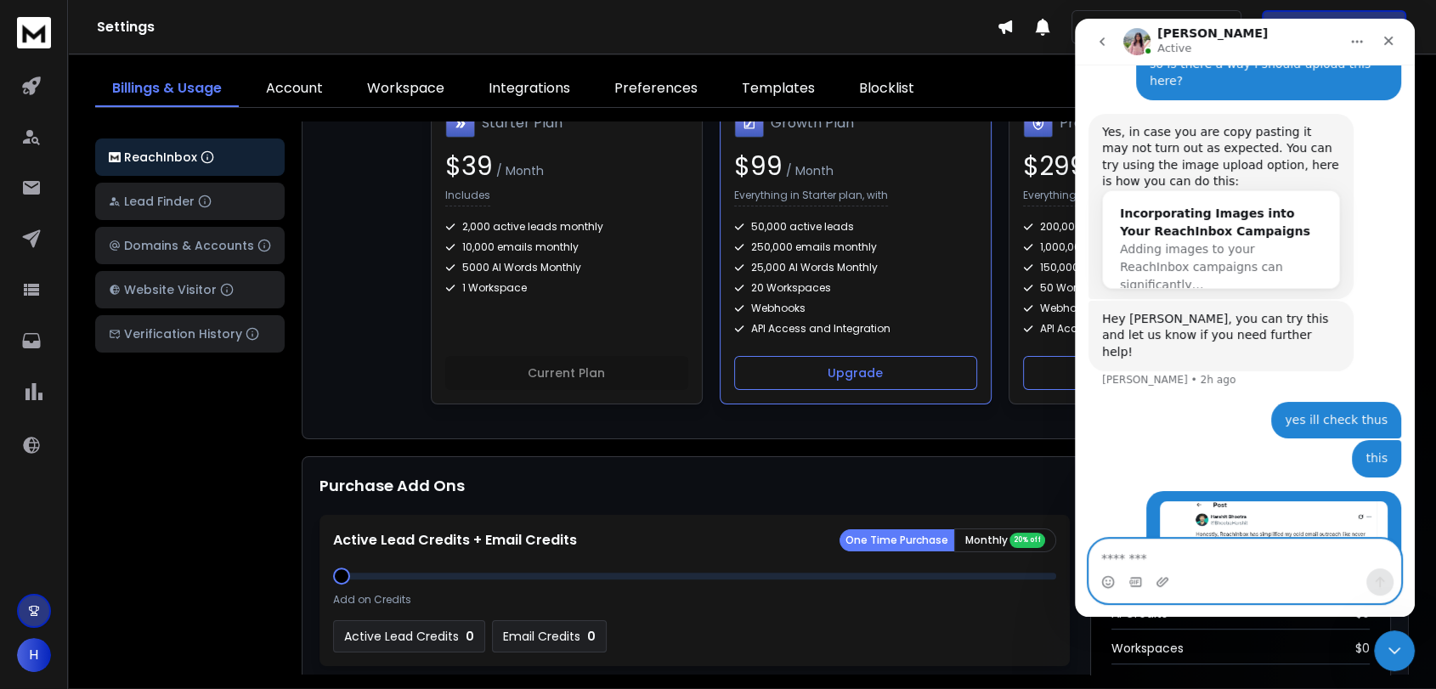
scroll to position [3179, 0]
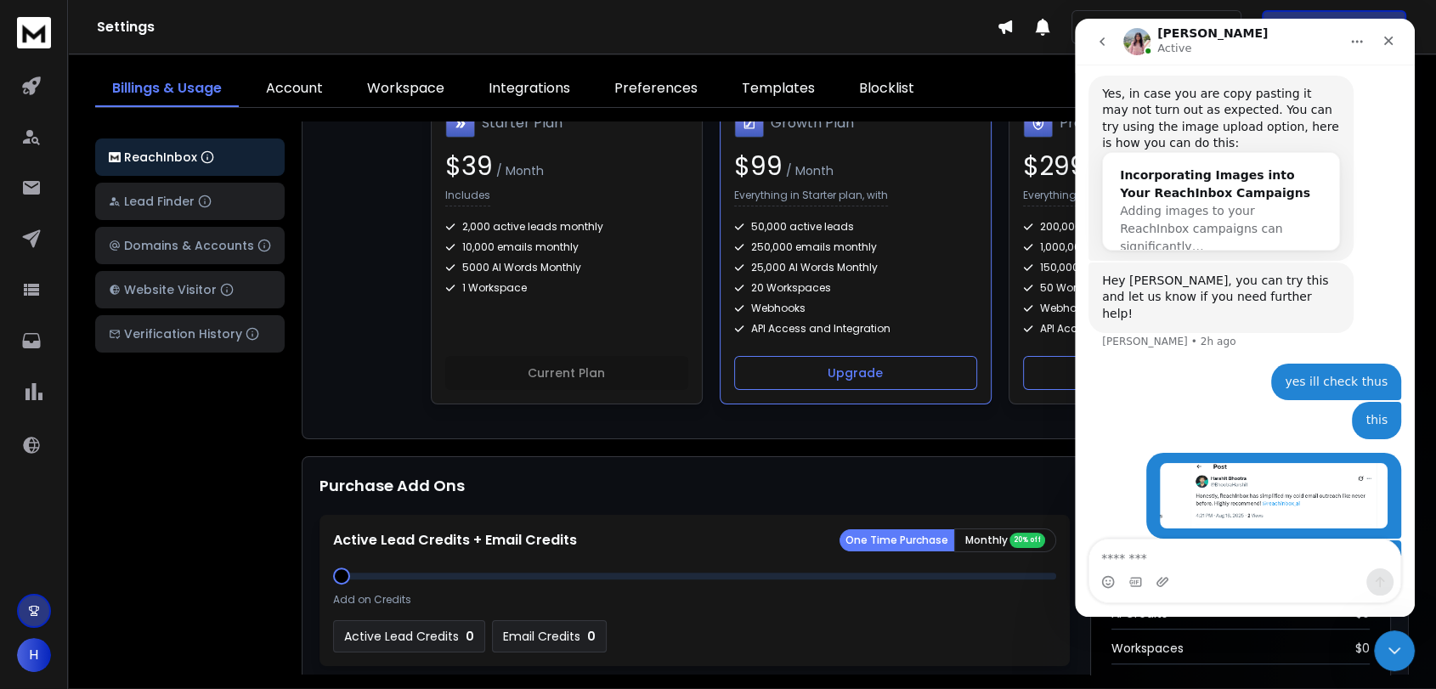
click at [1348, 45] on button "Home" at bounding box center [1357, 41] width 32 height 32
click at [1100, 35] on icon "go back" at bounding box center [1102, 42] width 14 height 14
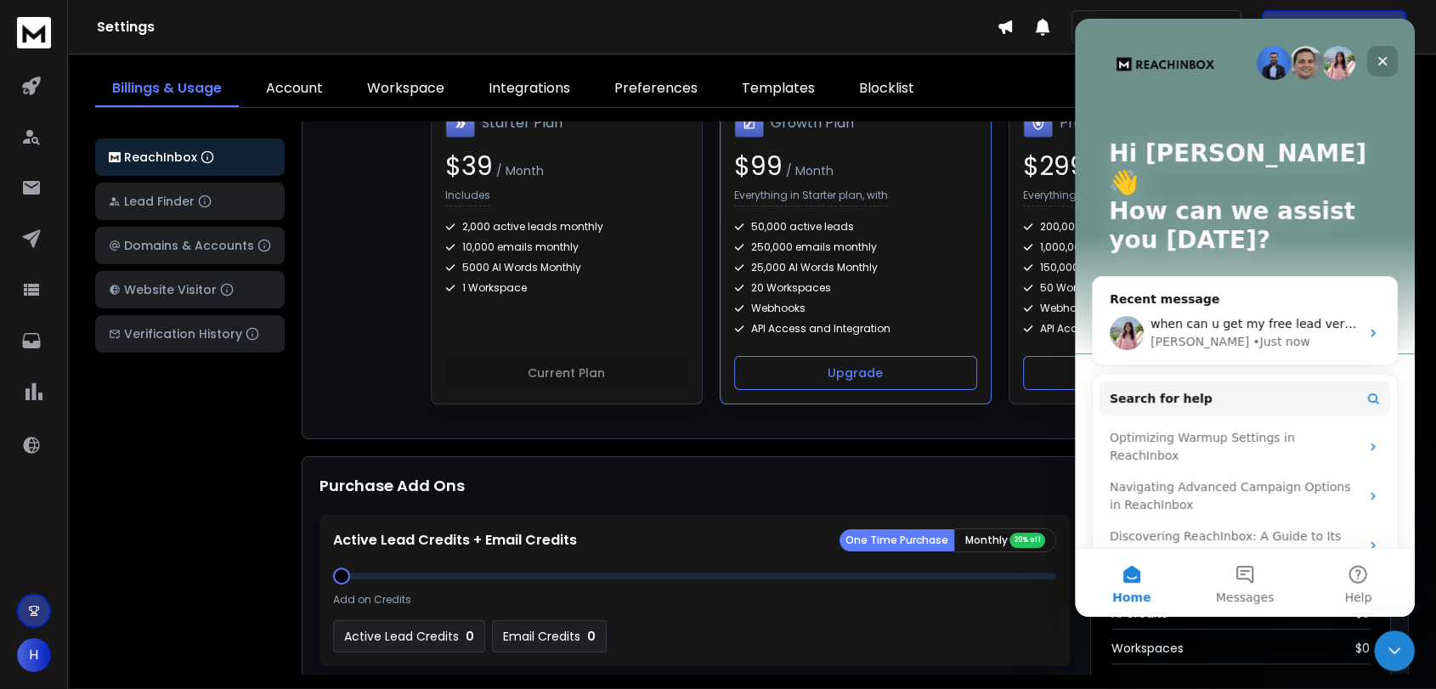
click at [1379, 59] on icon "Close" at bounding box center [1383, 61] width 14 height 14
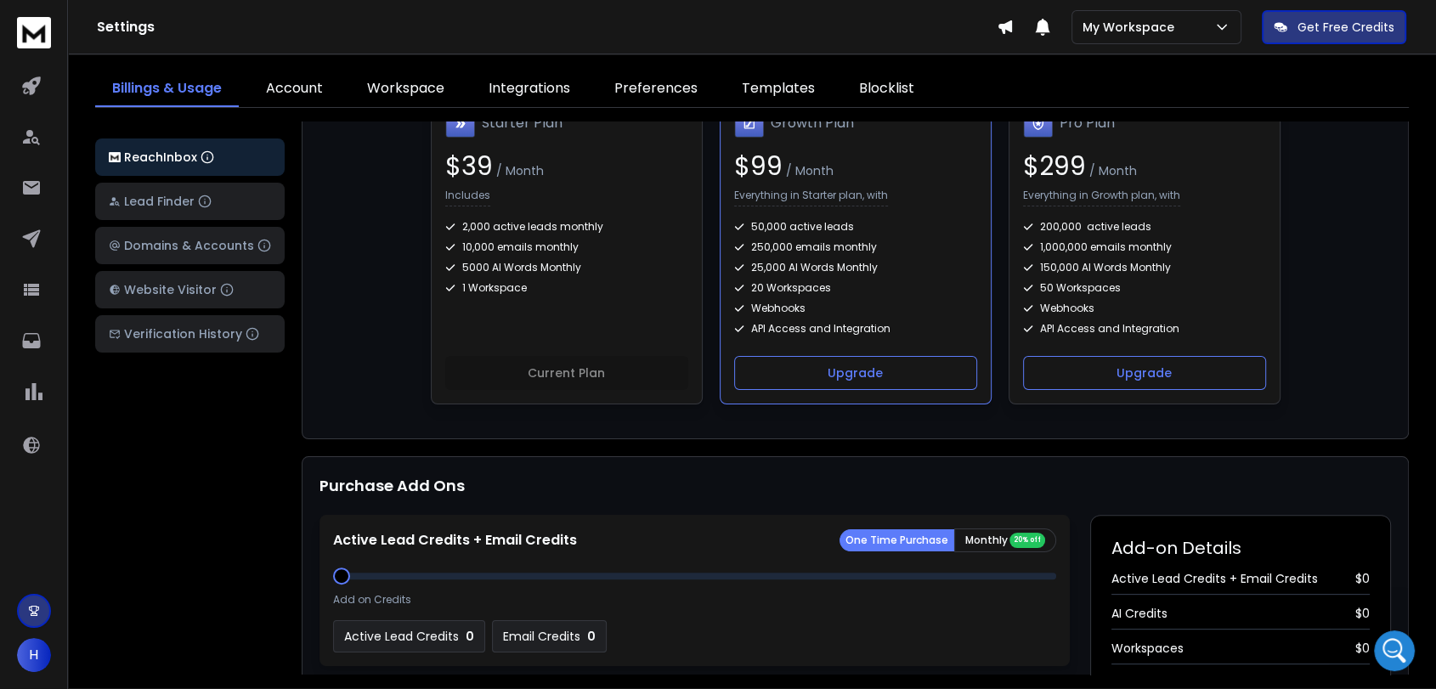
click at [1353, 10] on button "Get Free Credits" at bounding box center [1334, 27] width 144 height 34
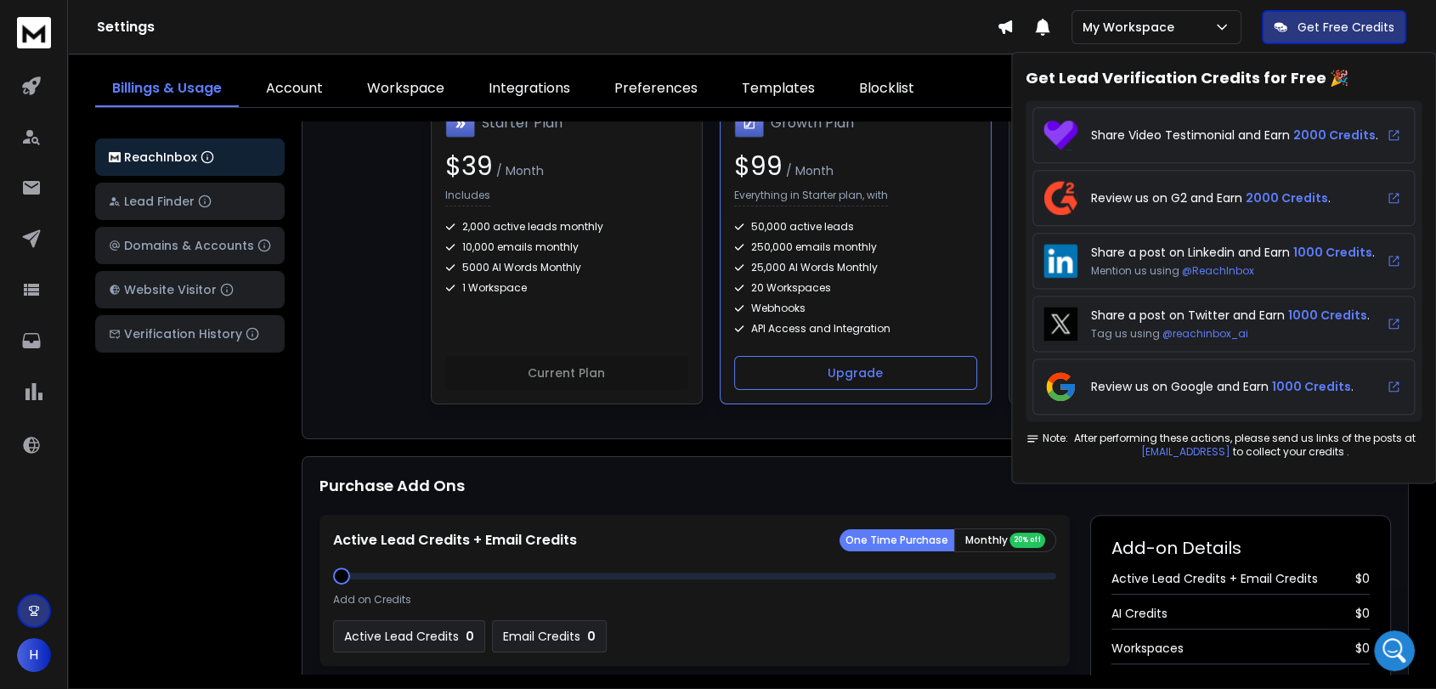
scroll to position [660, 0]
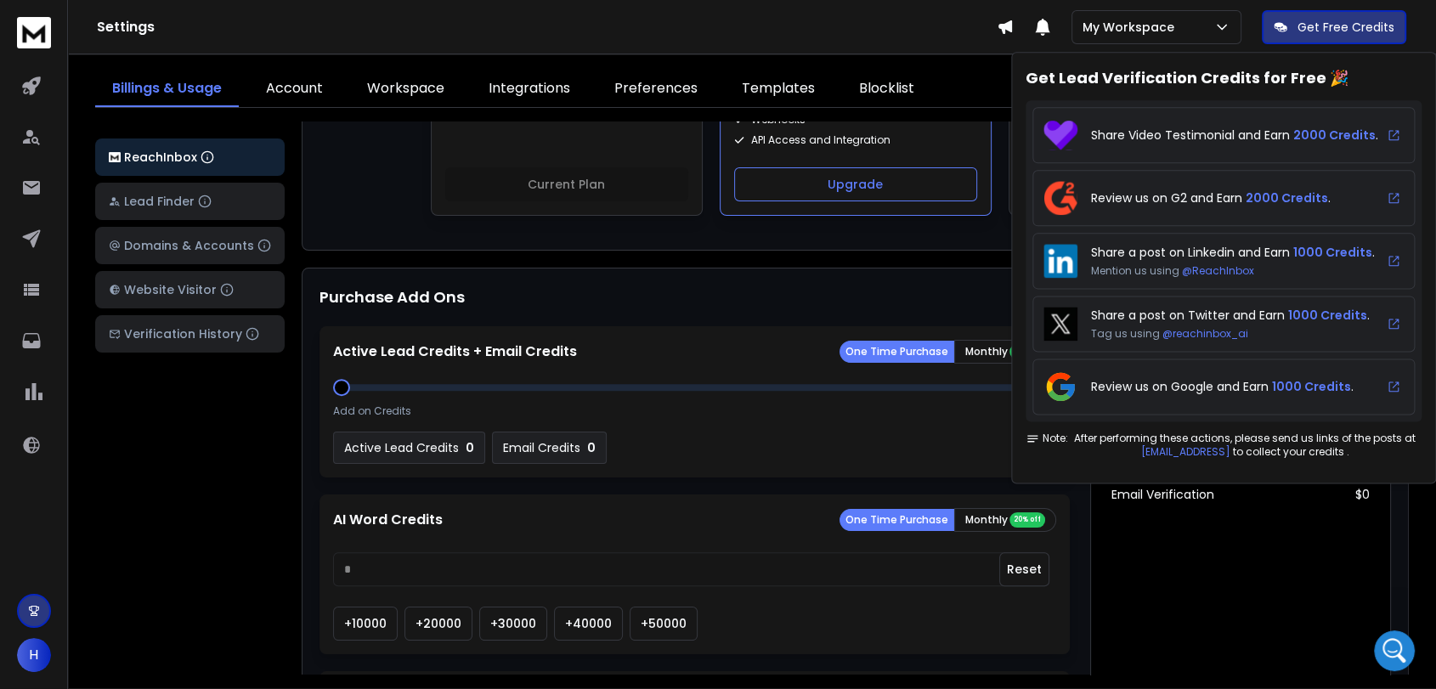
click at [1395, 662] on icon "Open Intercom Messenger" at bounding box center [1395, 651] width 28 height 28
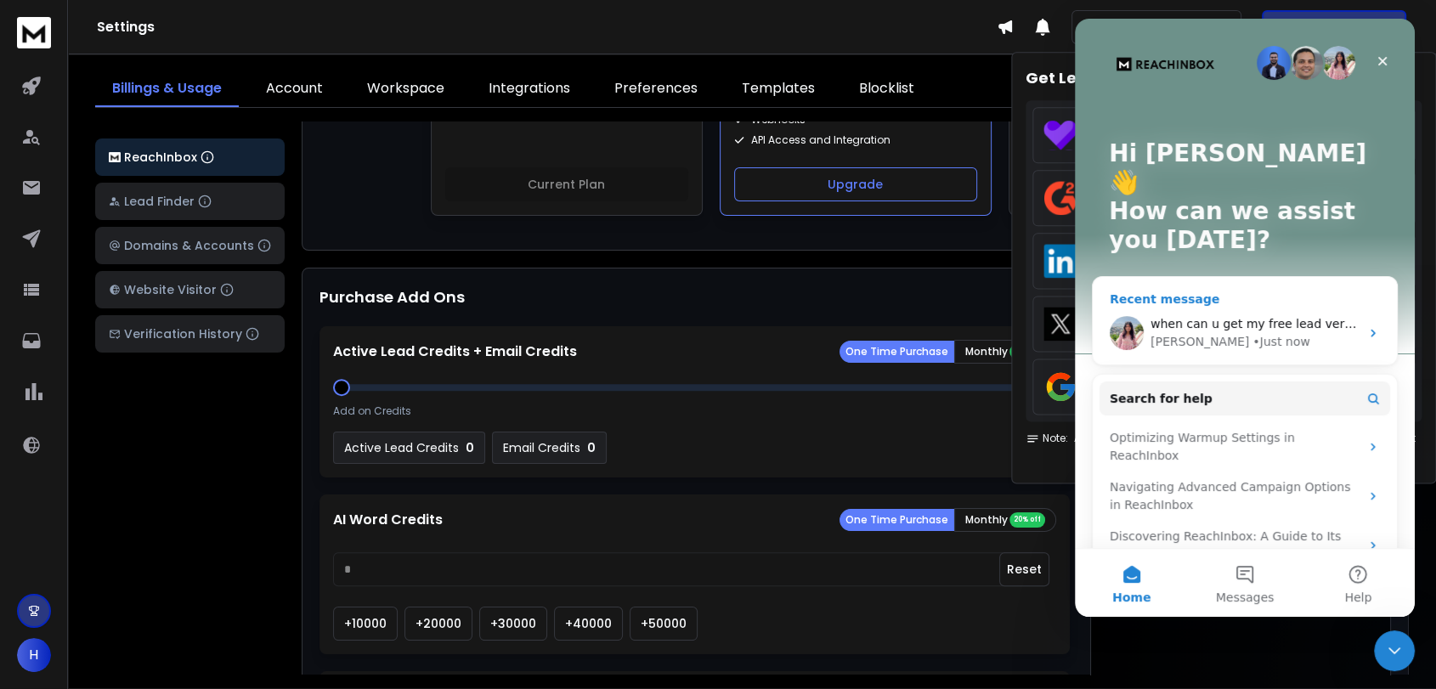
click at [1213, 317] on span "when can u get my free lead verification credits in my account ?" at bounding box center [1342, 324] width 383 height 14
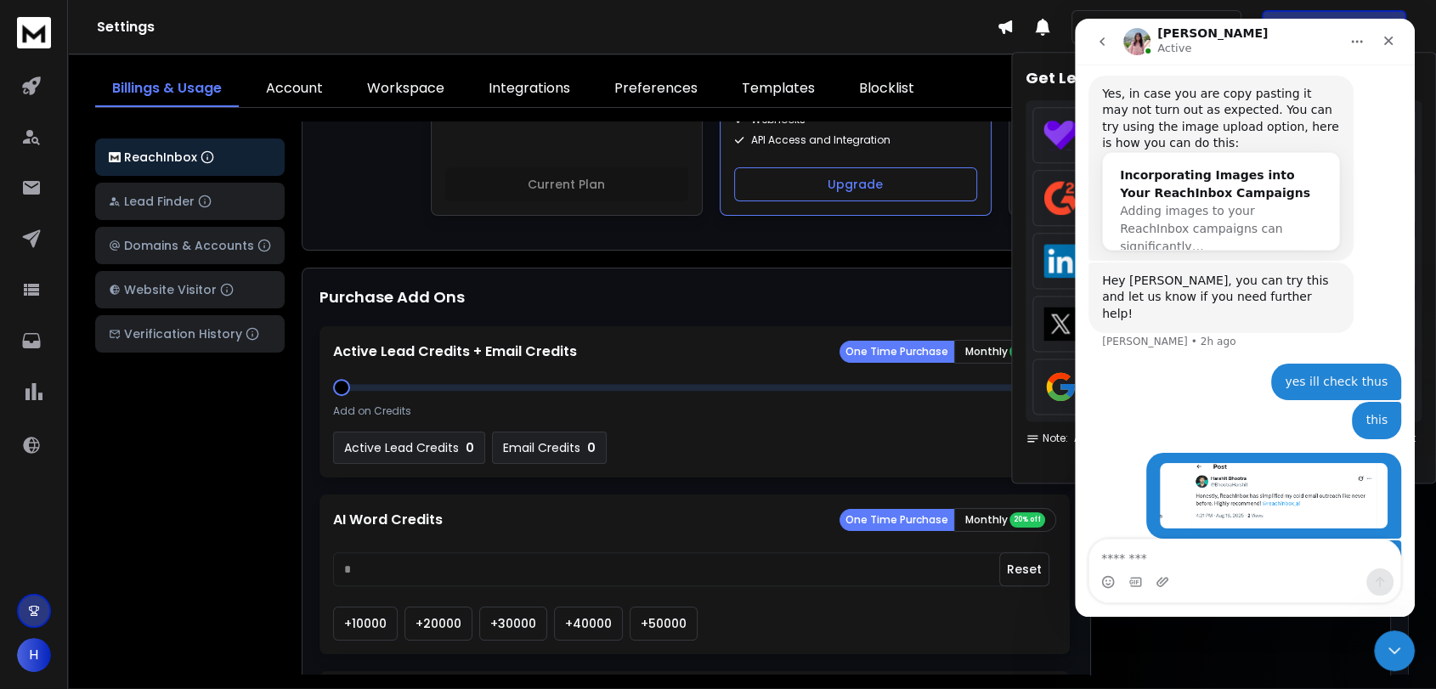
scroll to position [3266, 0]
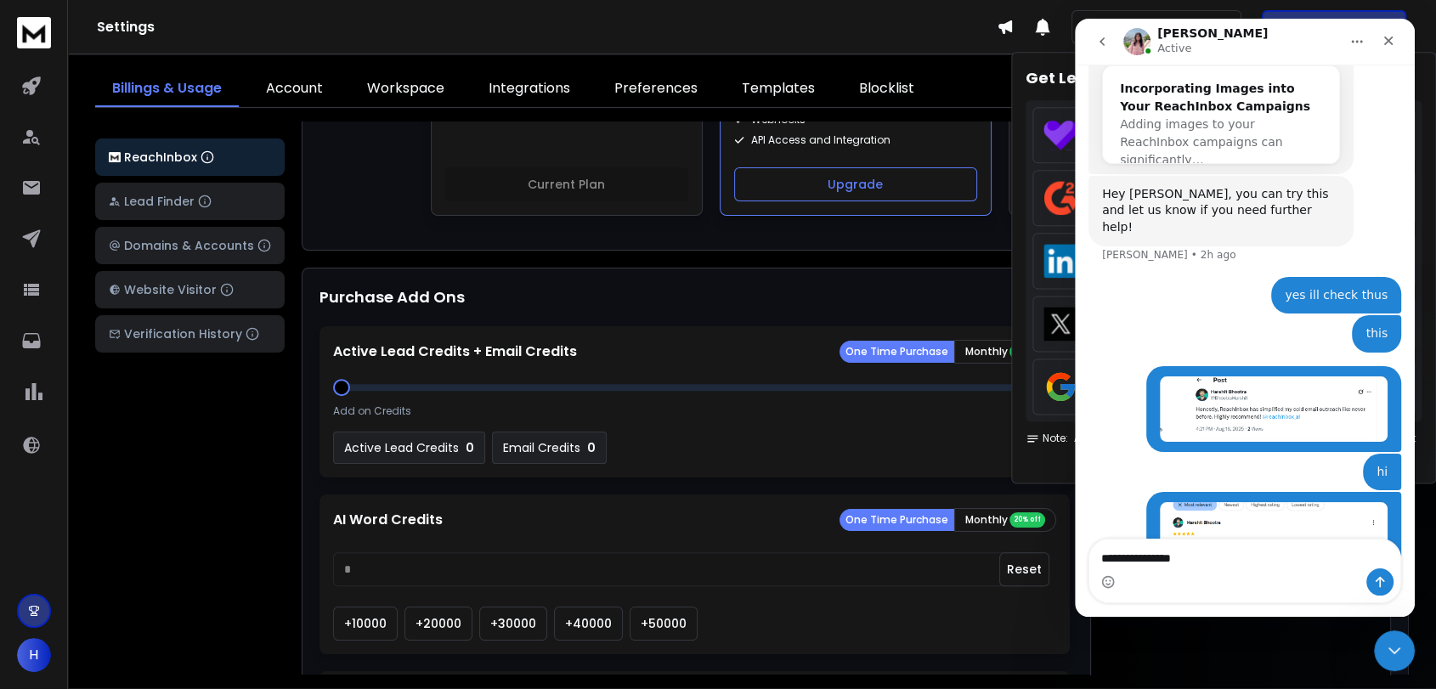
type textarea "**********"
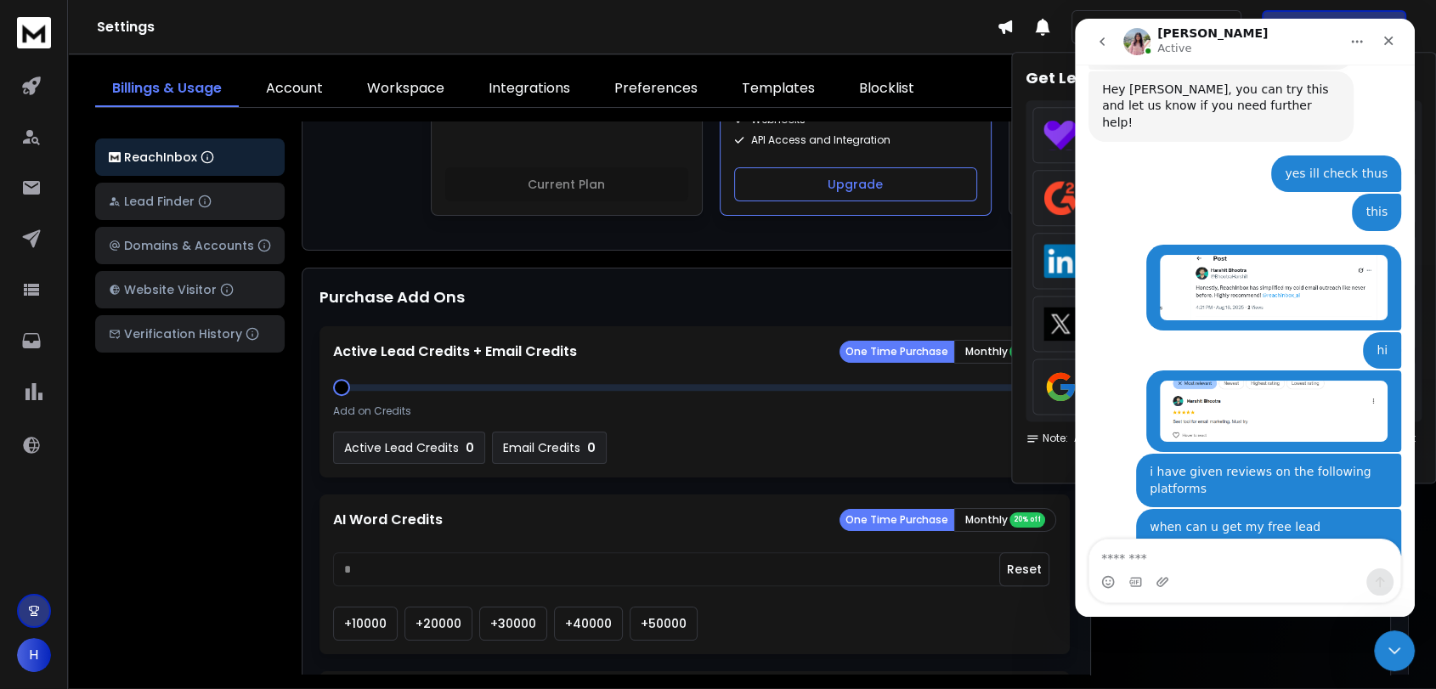
scroll to position [3406, 0]
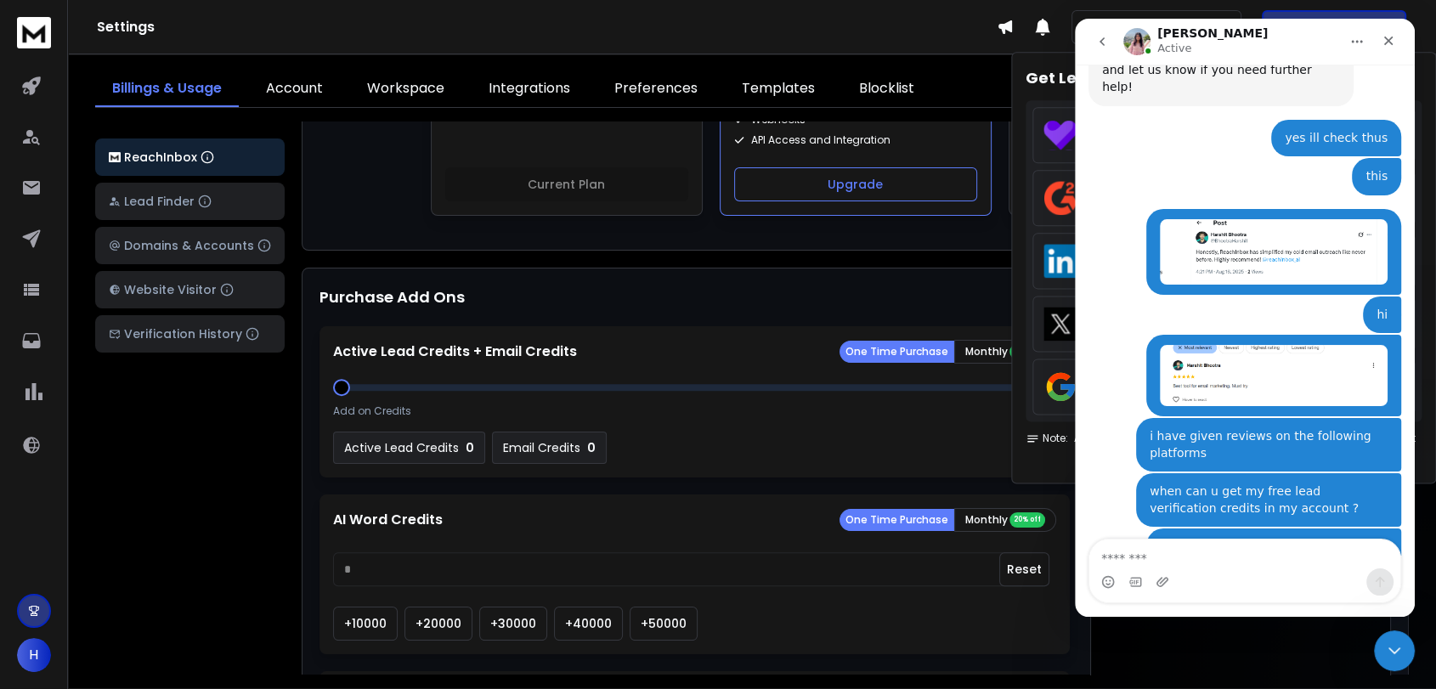
drag, startPoint x: 1105, startPoint y: 430, endPoint x: 1233, endPoint y: 487, distance: 140.4
click at [1170, 557] on textarea "Message…" at bounding box center [1244, 554] width 311 height 29
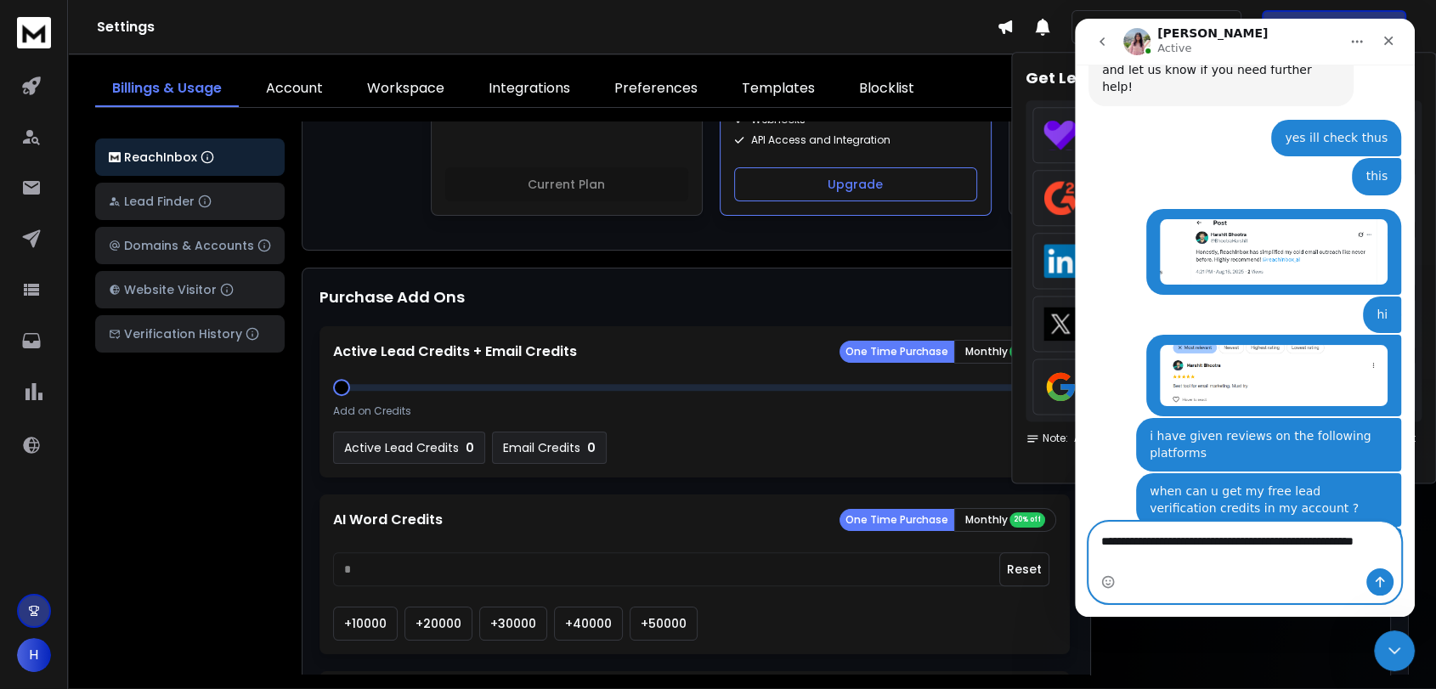
scroll to position [3423, 0]
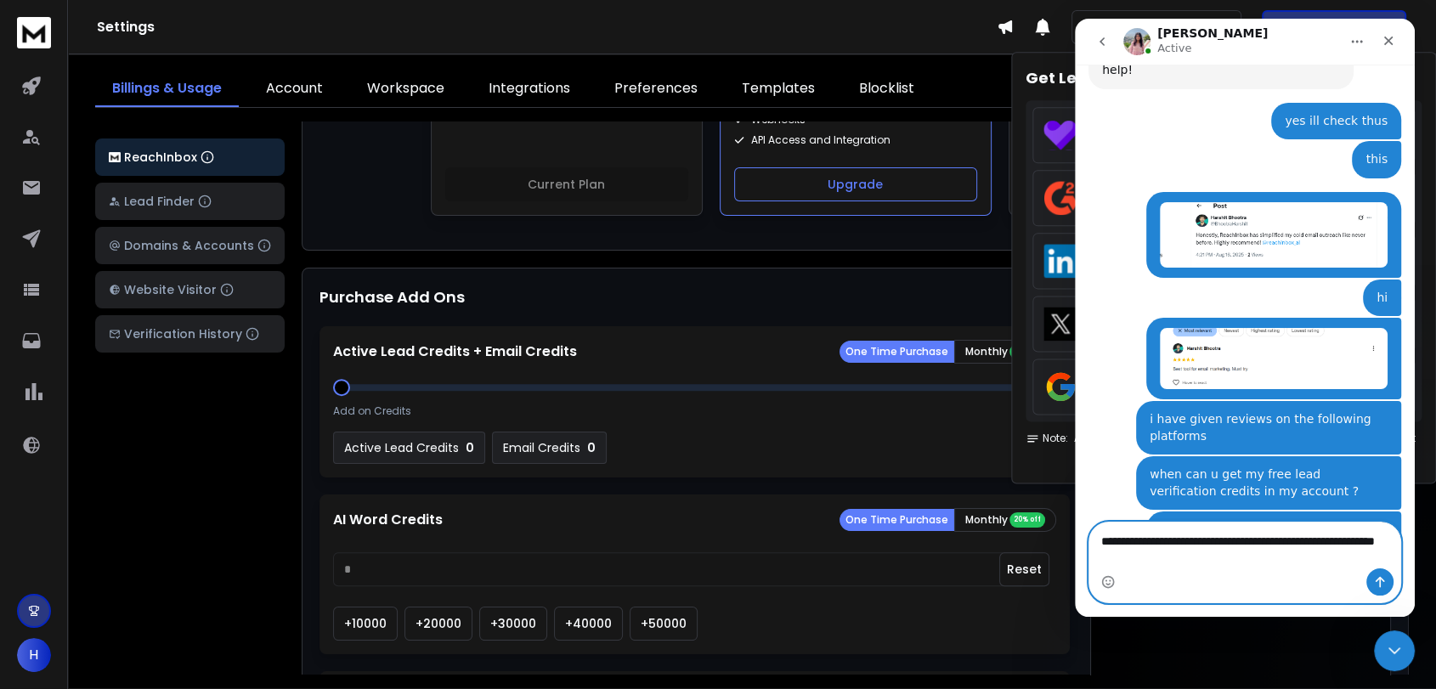
type textarea "**********"
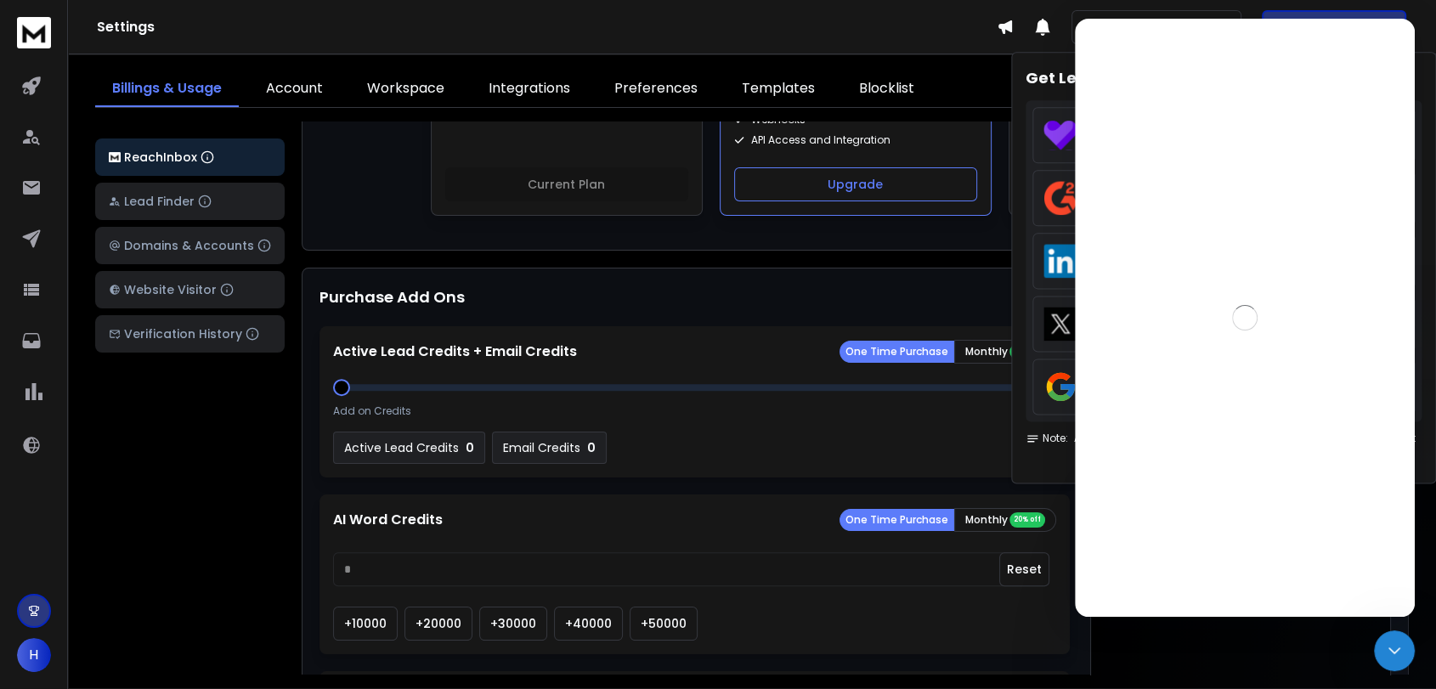
scroll to position [0, 0]
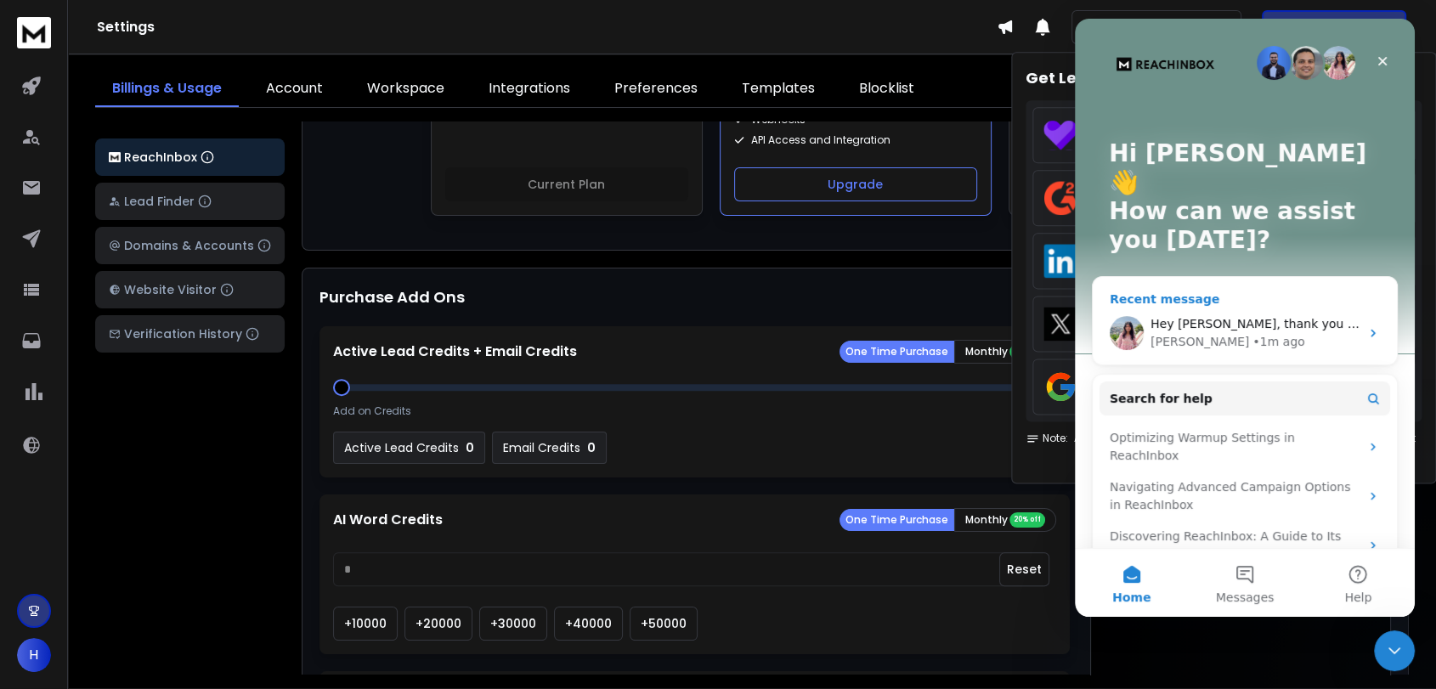
click at [1253, 333] on div "• 1m ago" at bounding box center [1279, 342] width 52 height 18
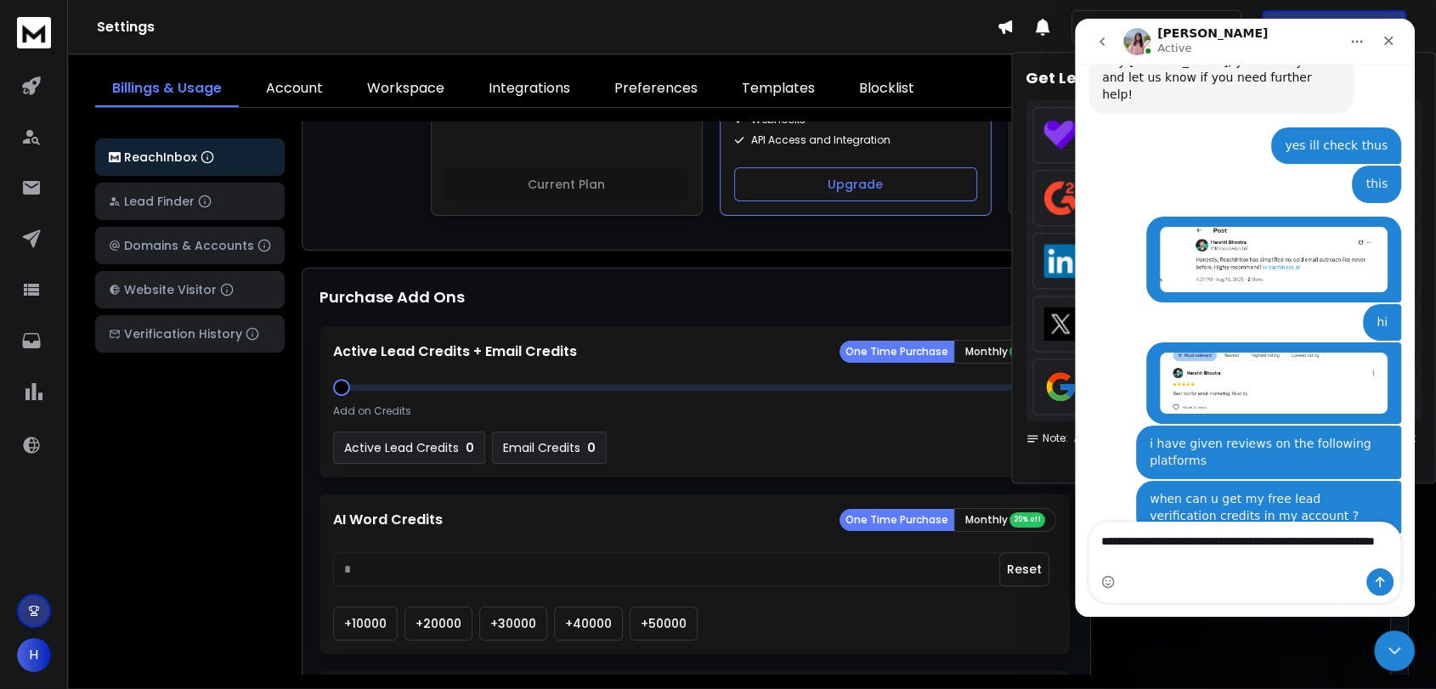
scroll to position [3423, 0]
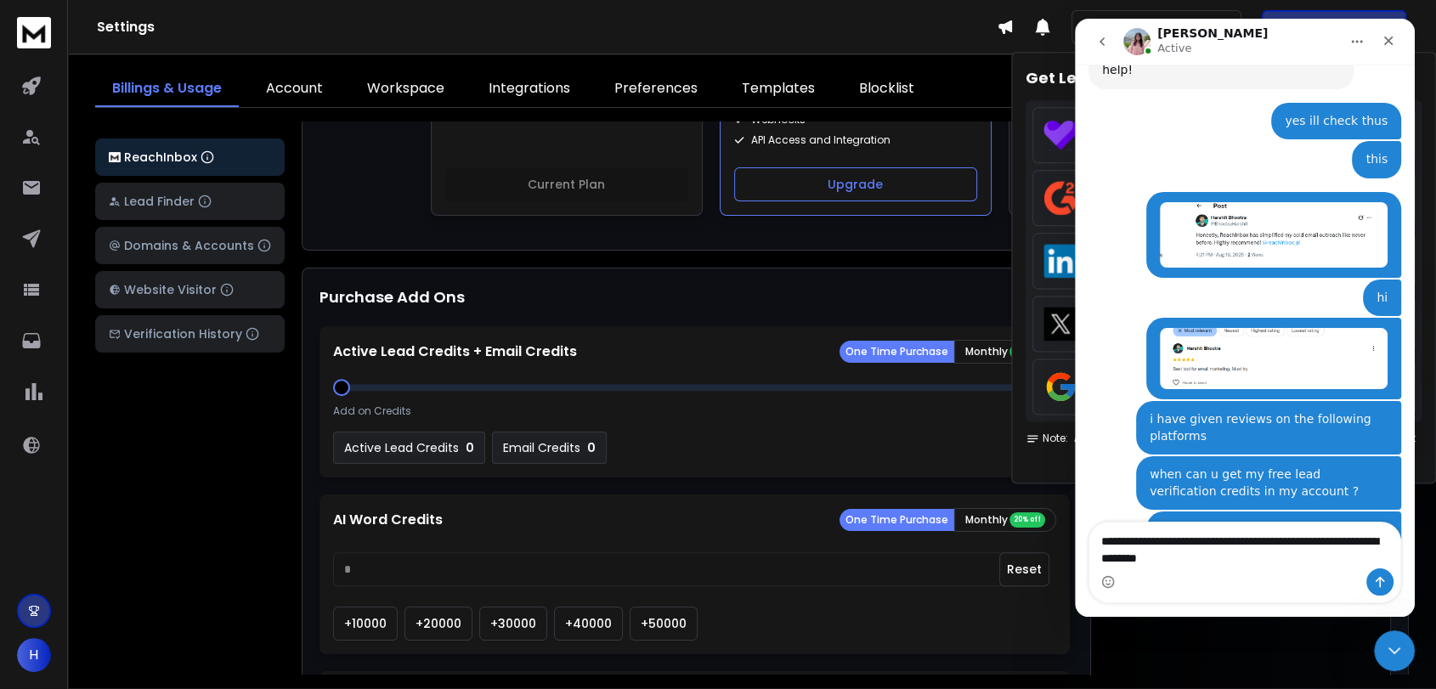
click at [1147, 650] on div "Hey Harshit, thank you for sharing these reviews of us, please allow us some ti…" at bounding box center [1221, 702] width 265 height 104
click at [1248, 553] on textarea "**********" at bounding box center [1244, 546] width 311 height 46
type textarea "**********"
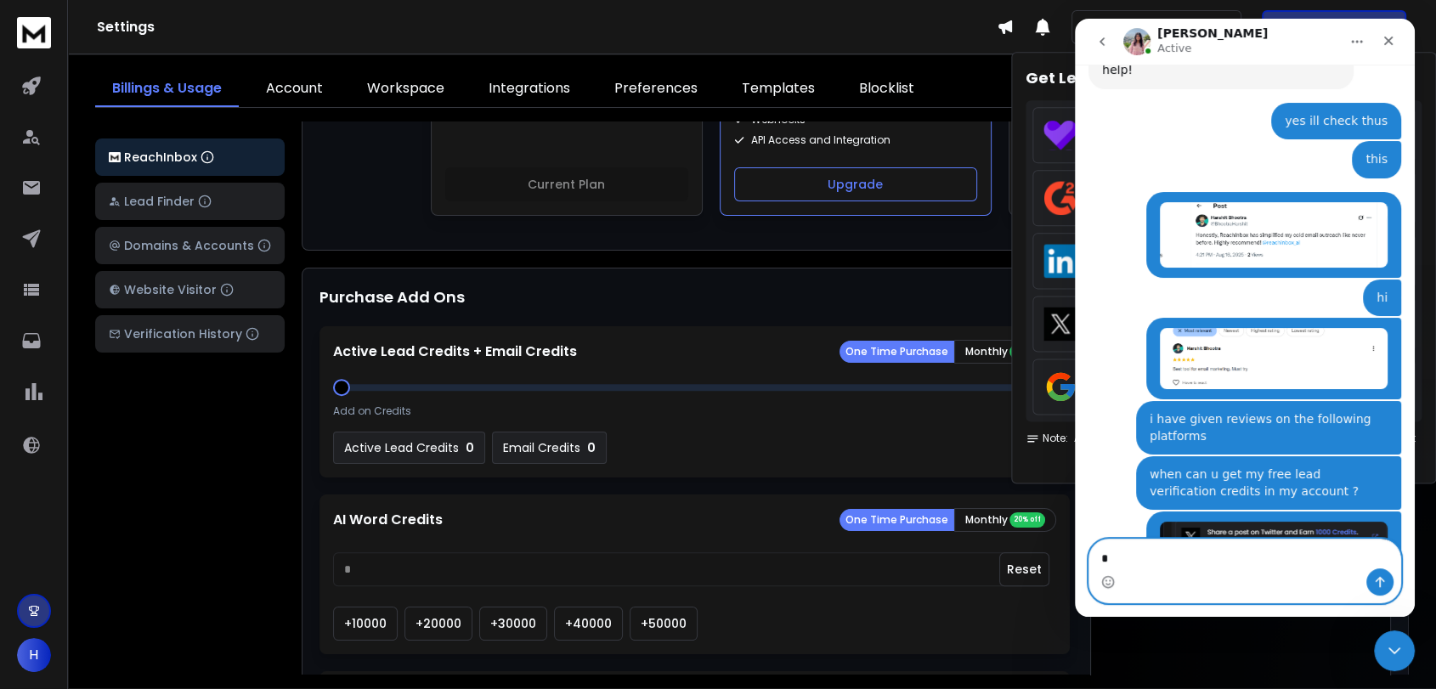
scroll to position [3473, 0]
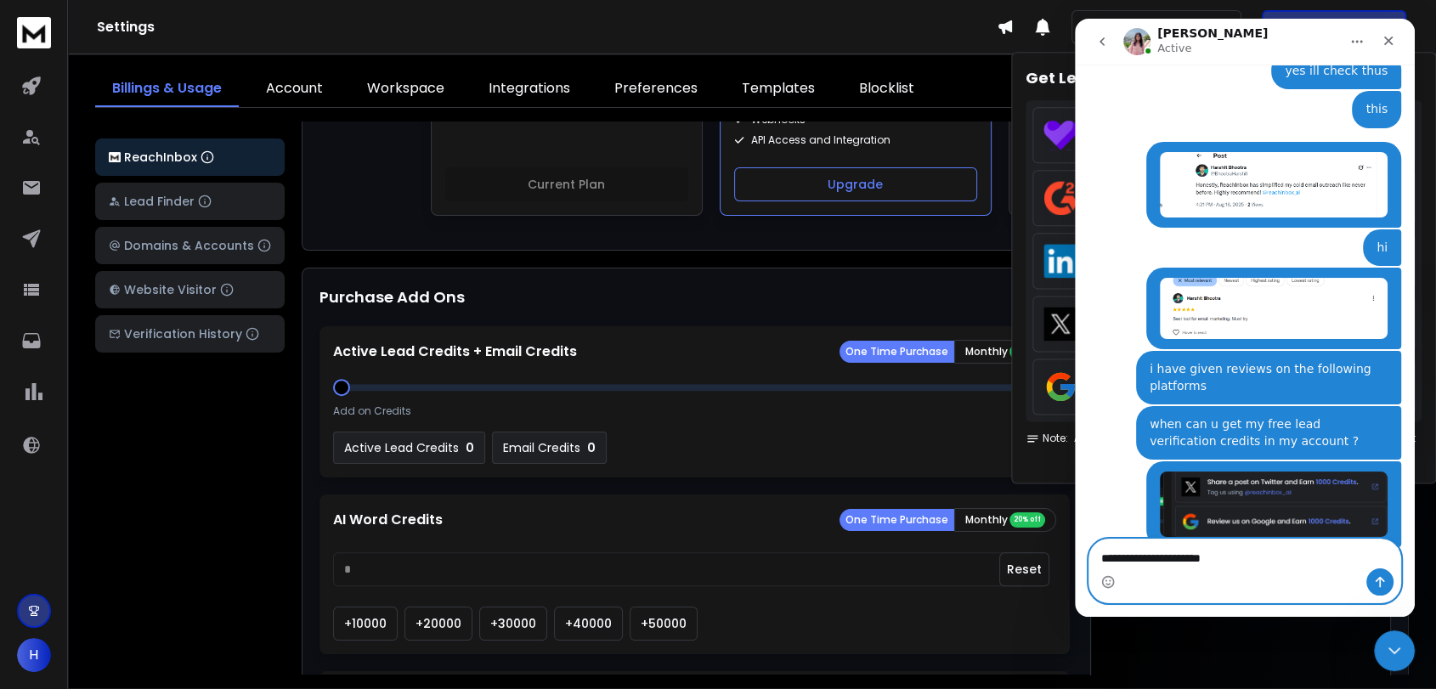
type textarea "**********"
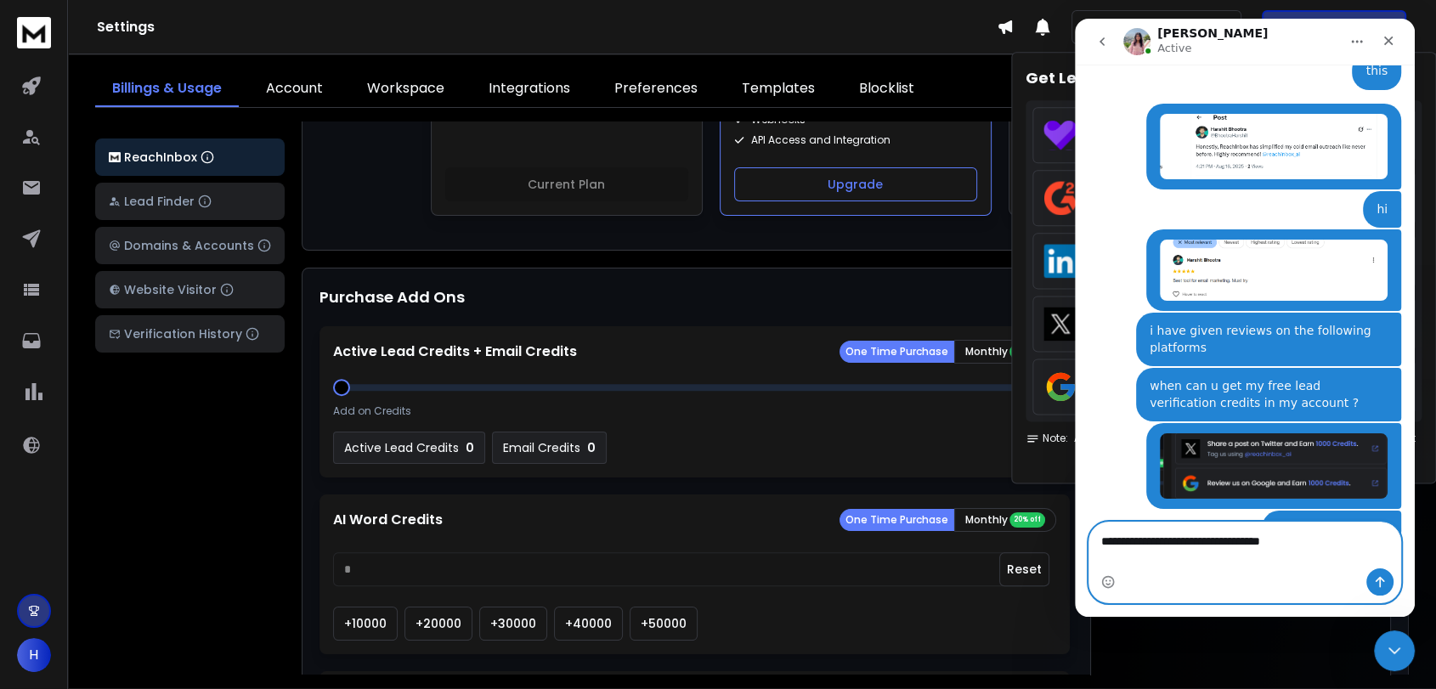
type textarea "**********"
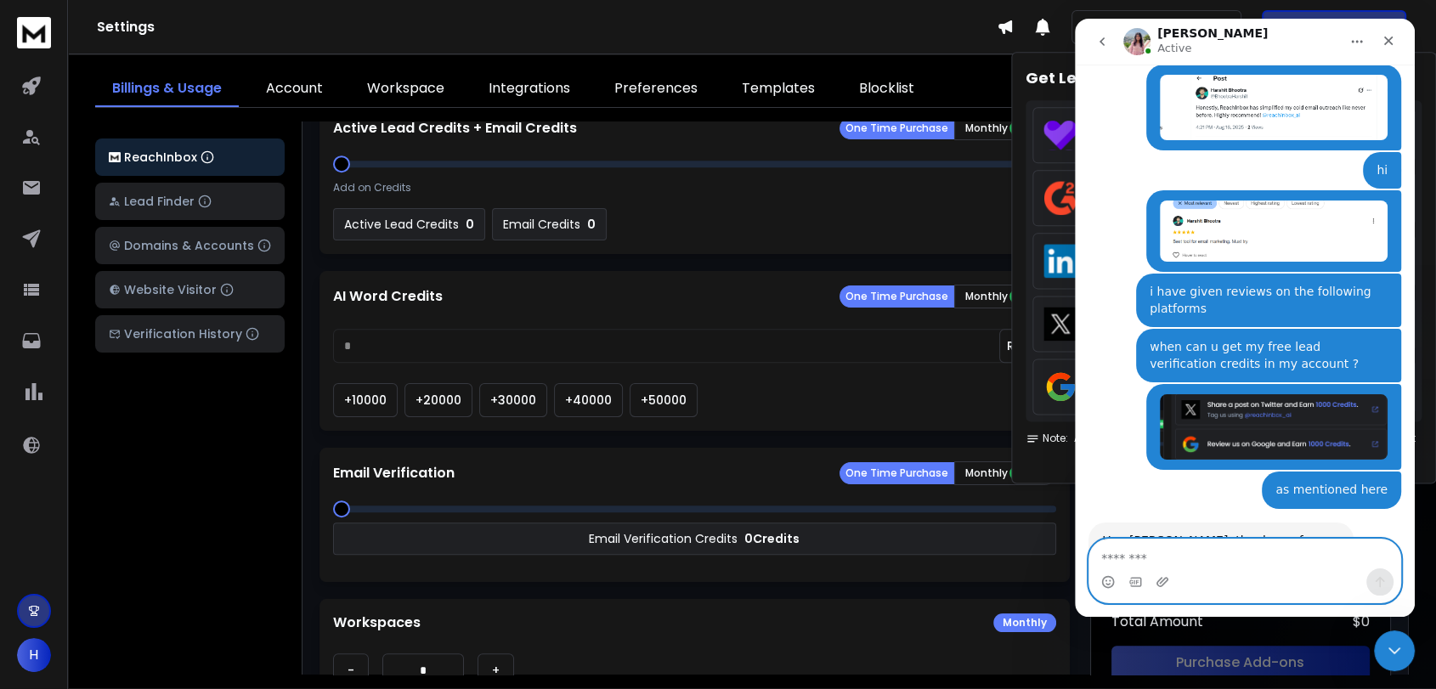
scroll to position [986, 0]
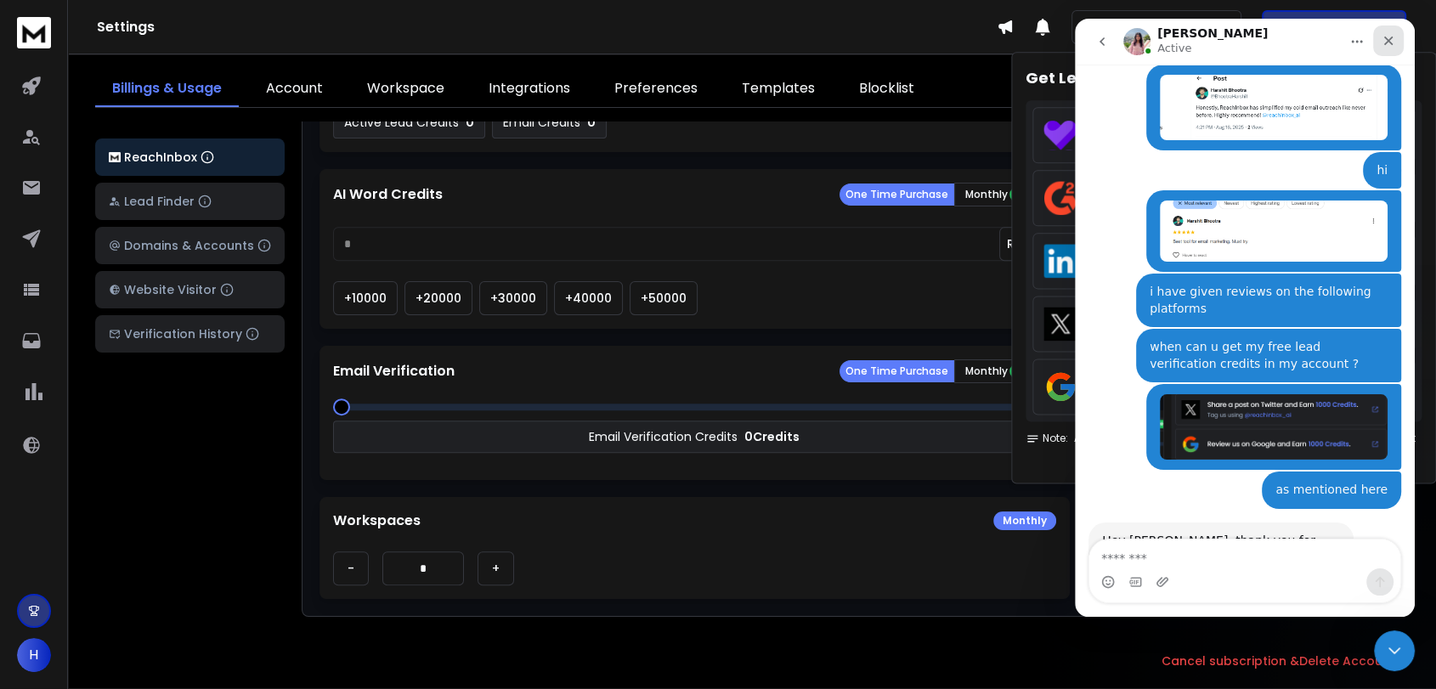
click at [1379, 44] on div "Close" at bounding box center [1388, 40] width 31 height 31
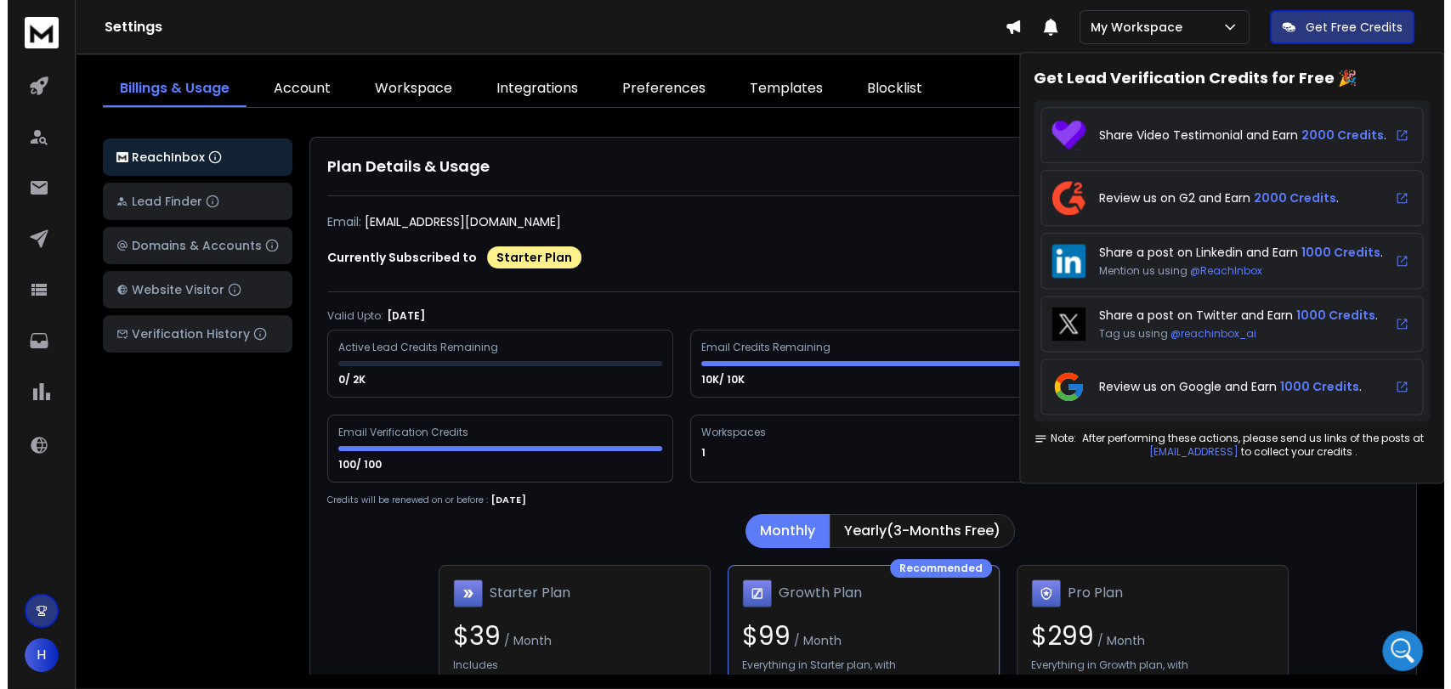
scroll to position [0, 0]
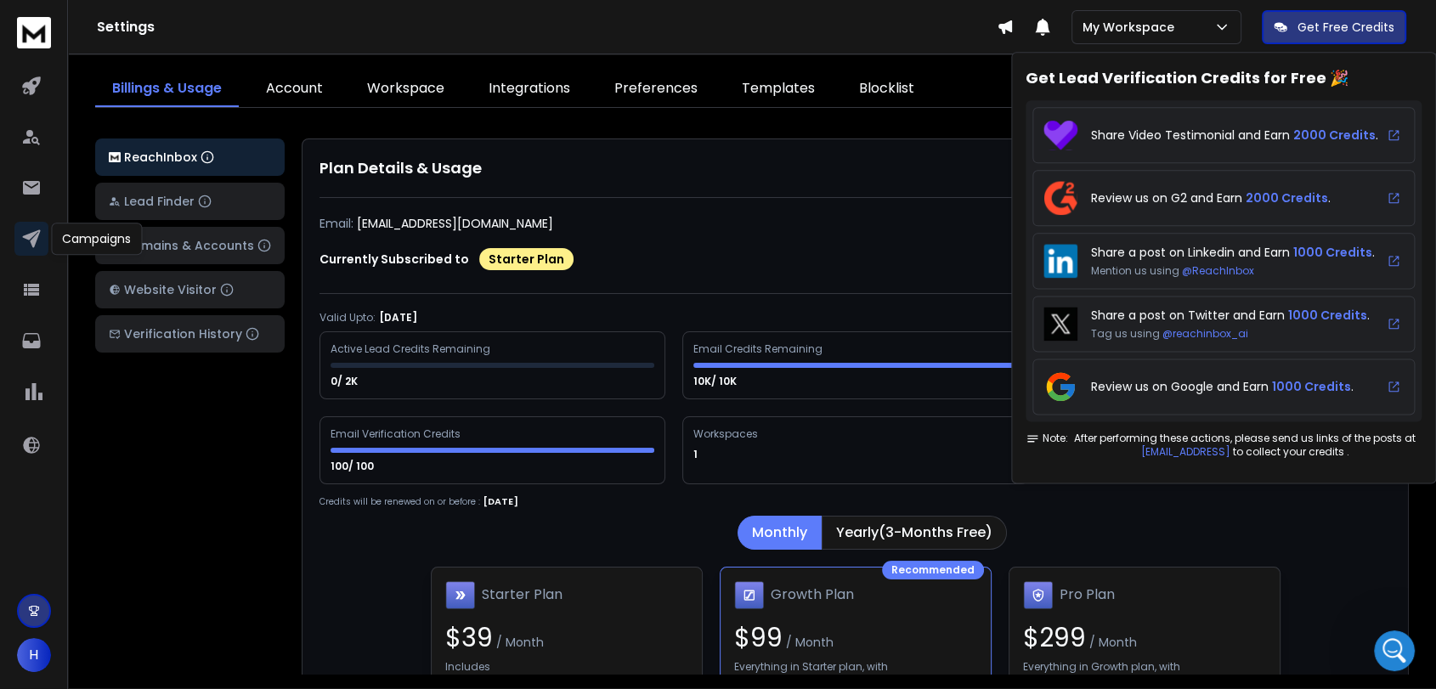
click at [34, 245] on icon at bounding box center [31, 238] width 18 height 18
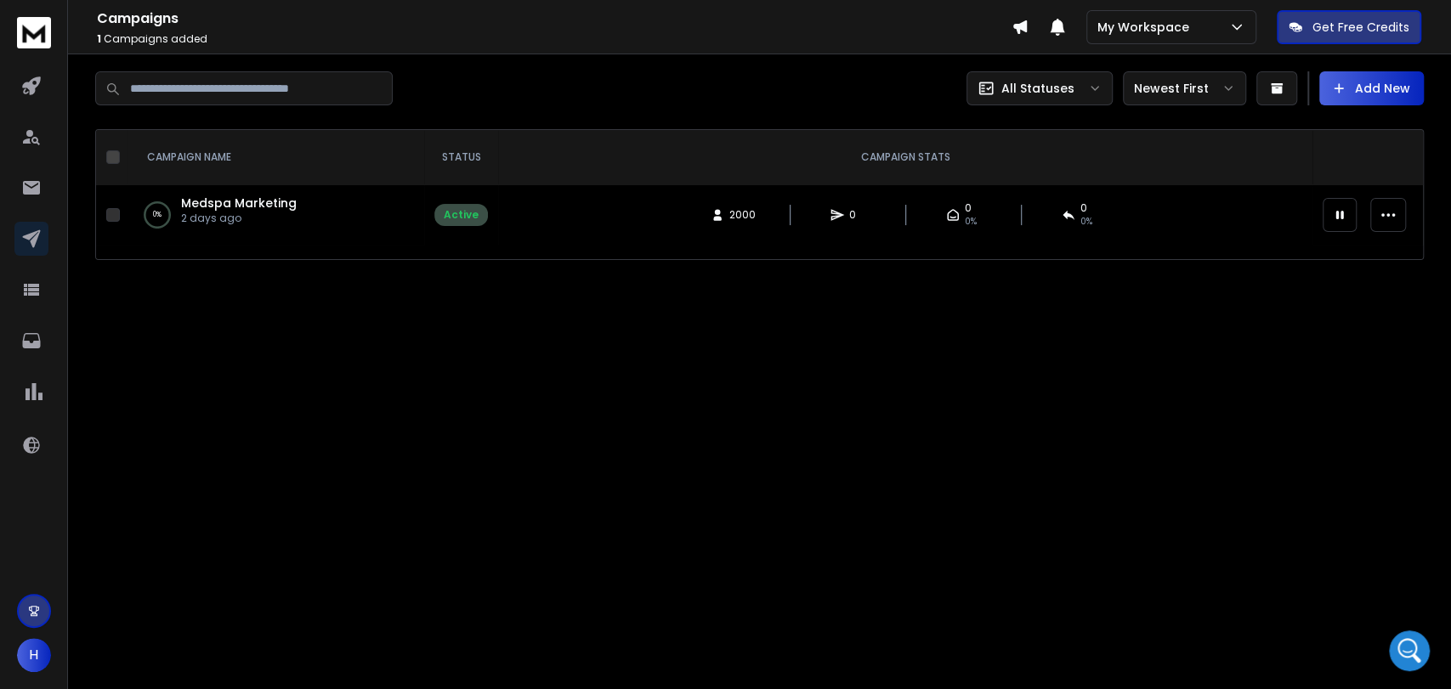
click at [1353, 217] on button at bounding box center [1339, 215] width 34 height 34
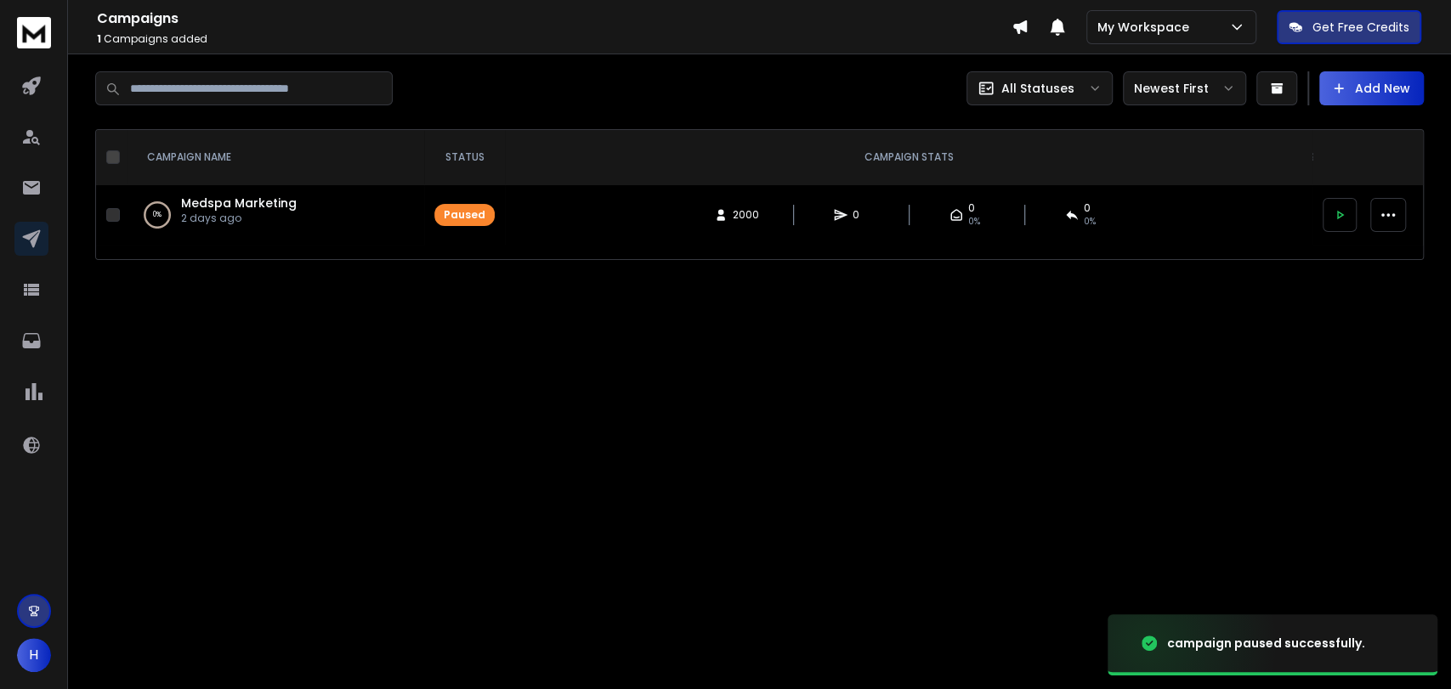
click at [791, 406] on div "Get only verified leads with our AI-powered Lead Finder, starting at $22/mo Try…" at bounding box center [725, 344] width 1451 height 689
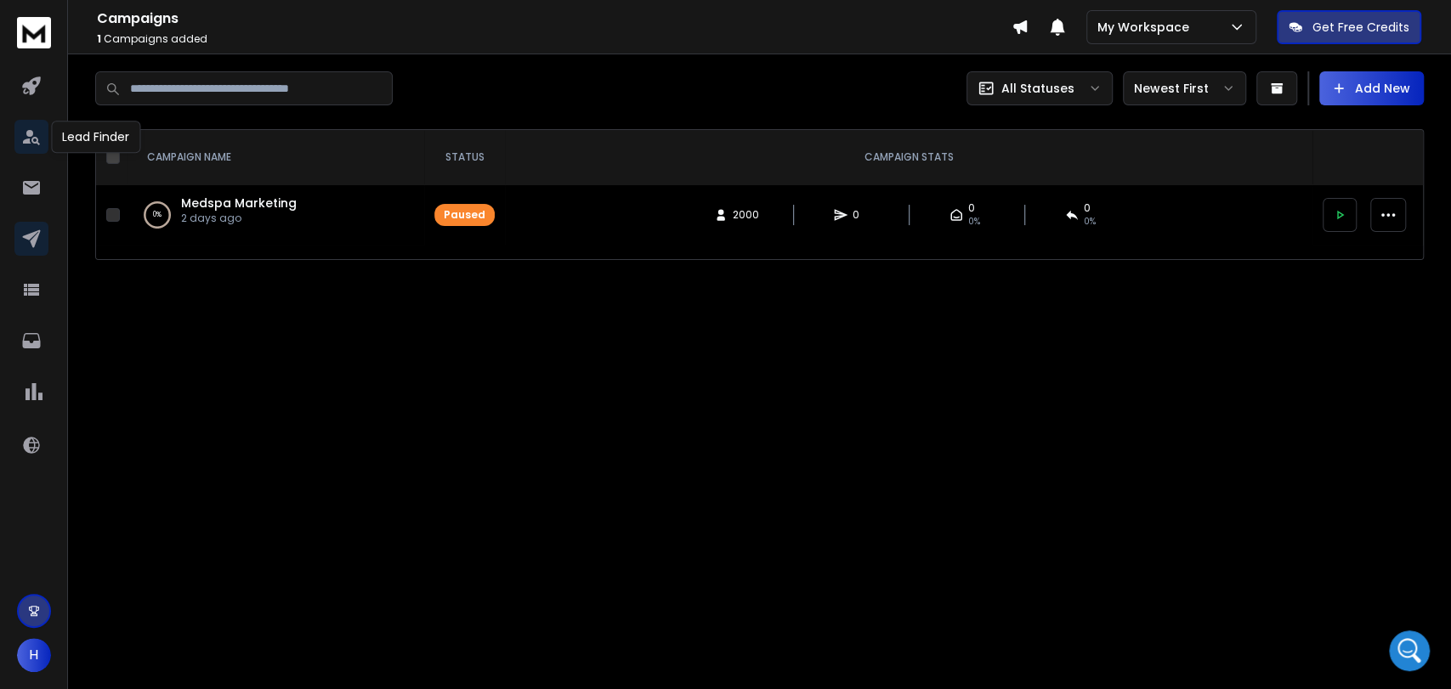
click at [24, 139] on icon at bounding box center [31, 141] width 17 height 8
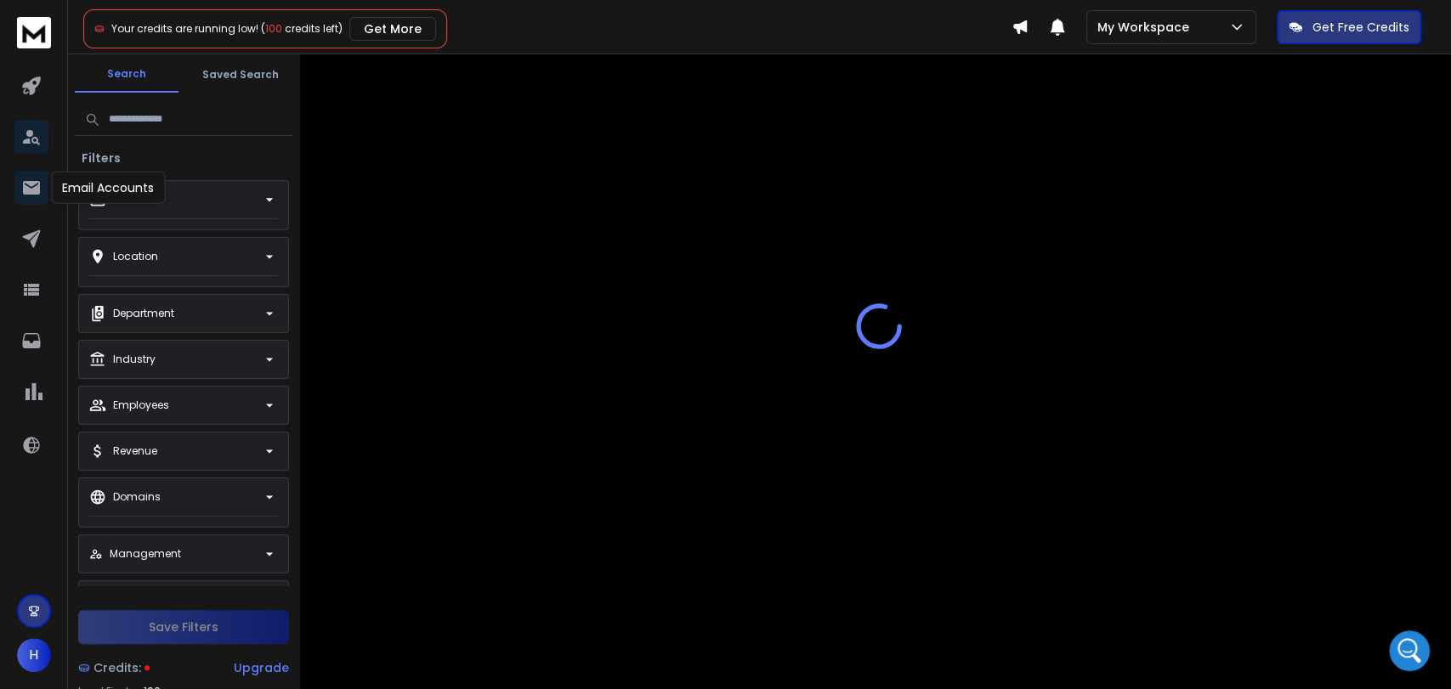
click at [42, 175] on link at bounding box center [31, 188] width 34 height 34
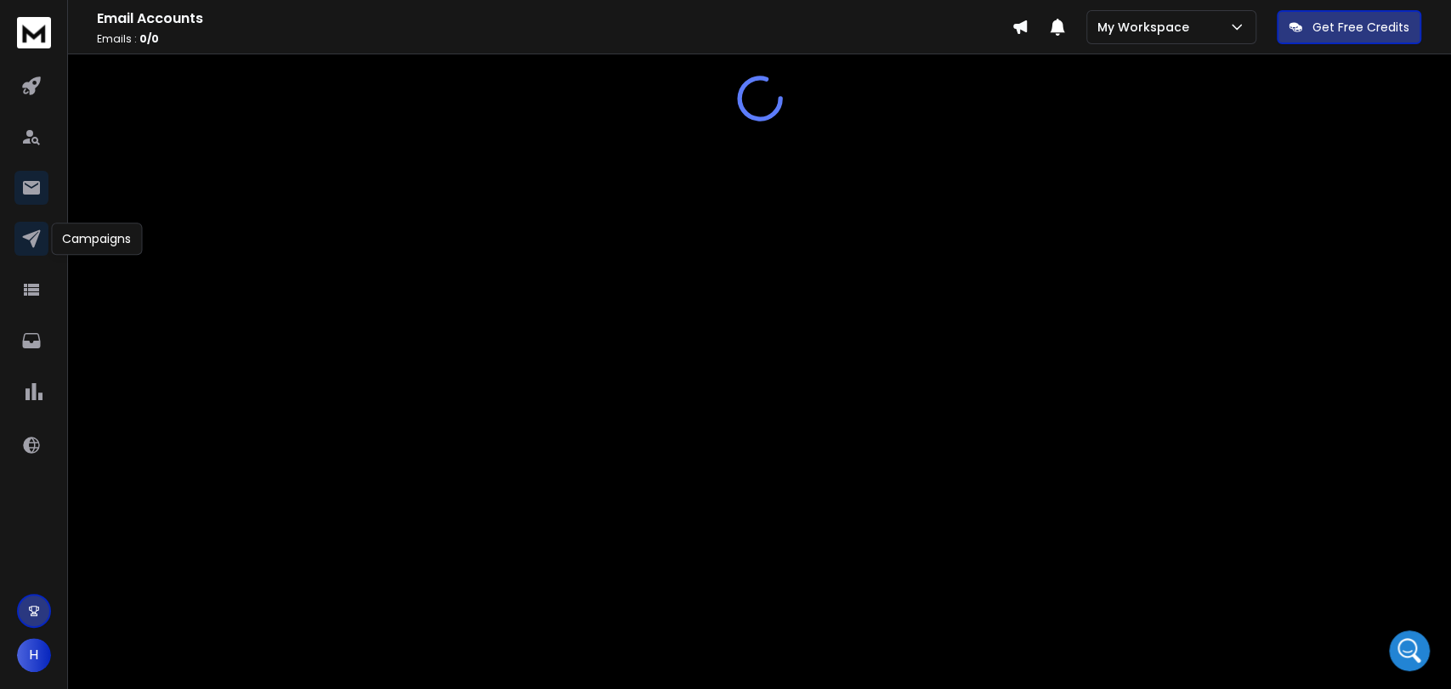
click at [42, 234] on link at bounding box center [31, 239] width 34 height 34
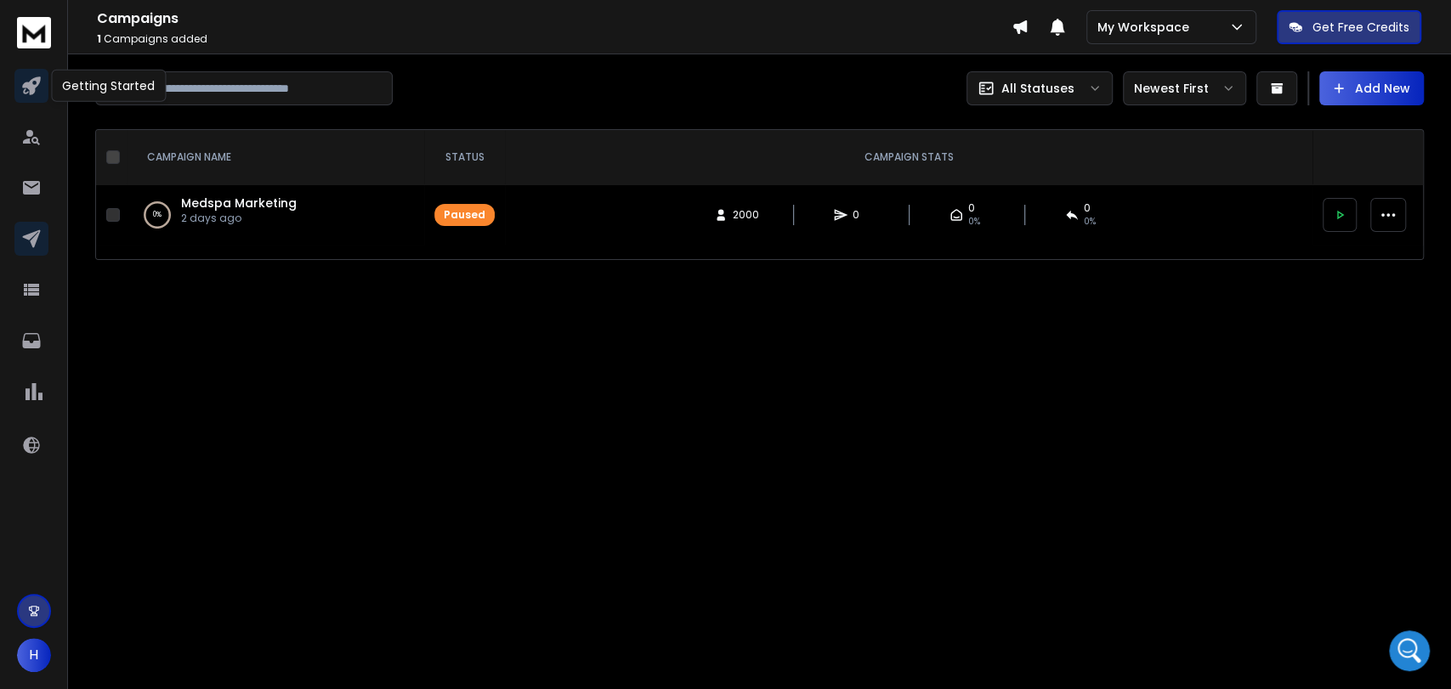
click at [22, 86] on icon at bounding box center [31, 85] width 19 height 19
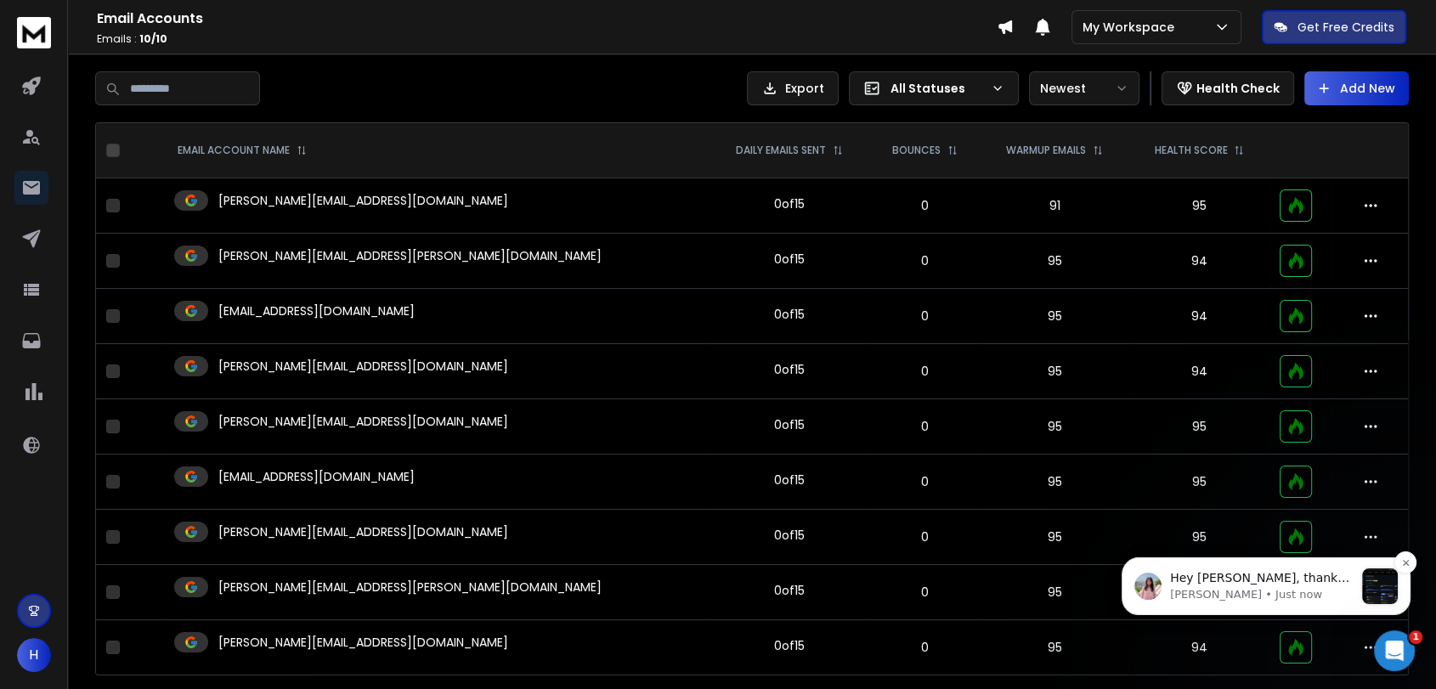
click at [1320, 577] on p "Hey [PERSON_NAME], thanks for leaving us the review, it really helps us grow! W…" at bounding box center [1262, 578] width 184 height 17
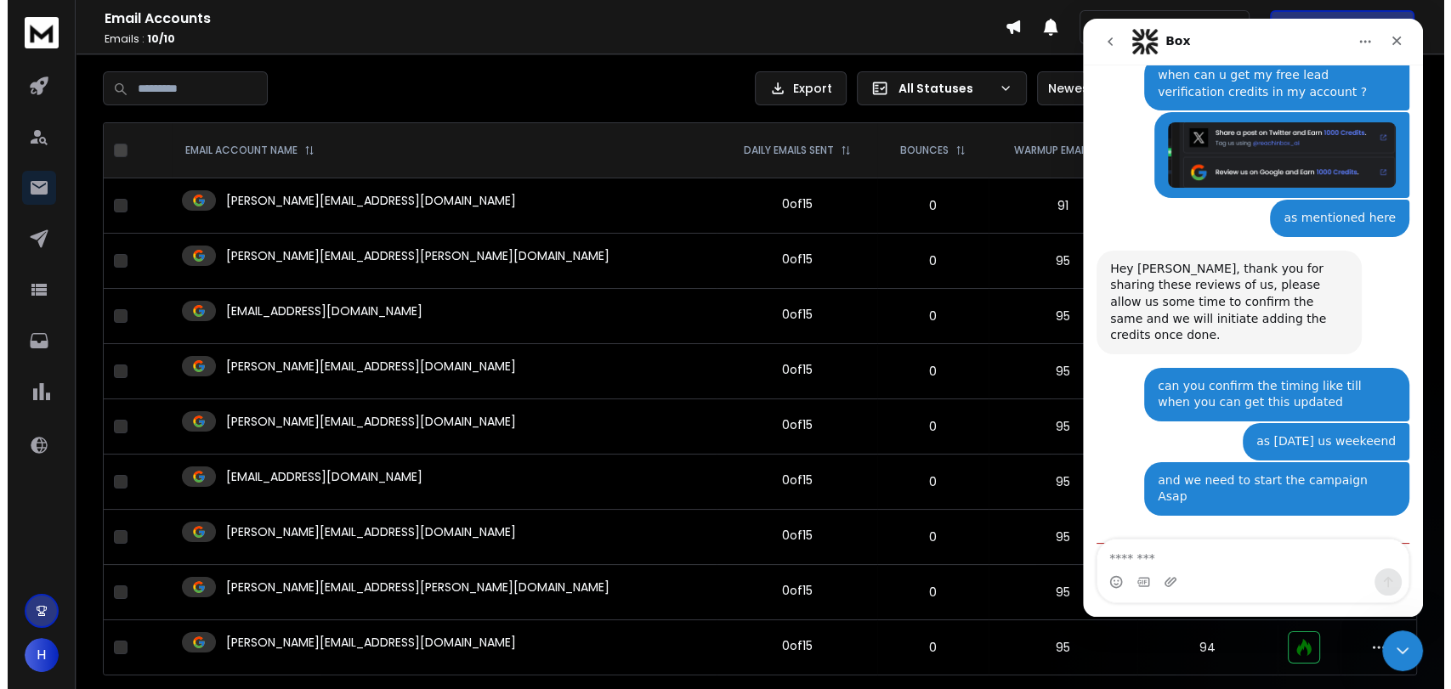
scroll to position [3825, 0]
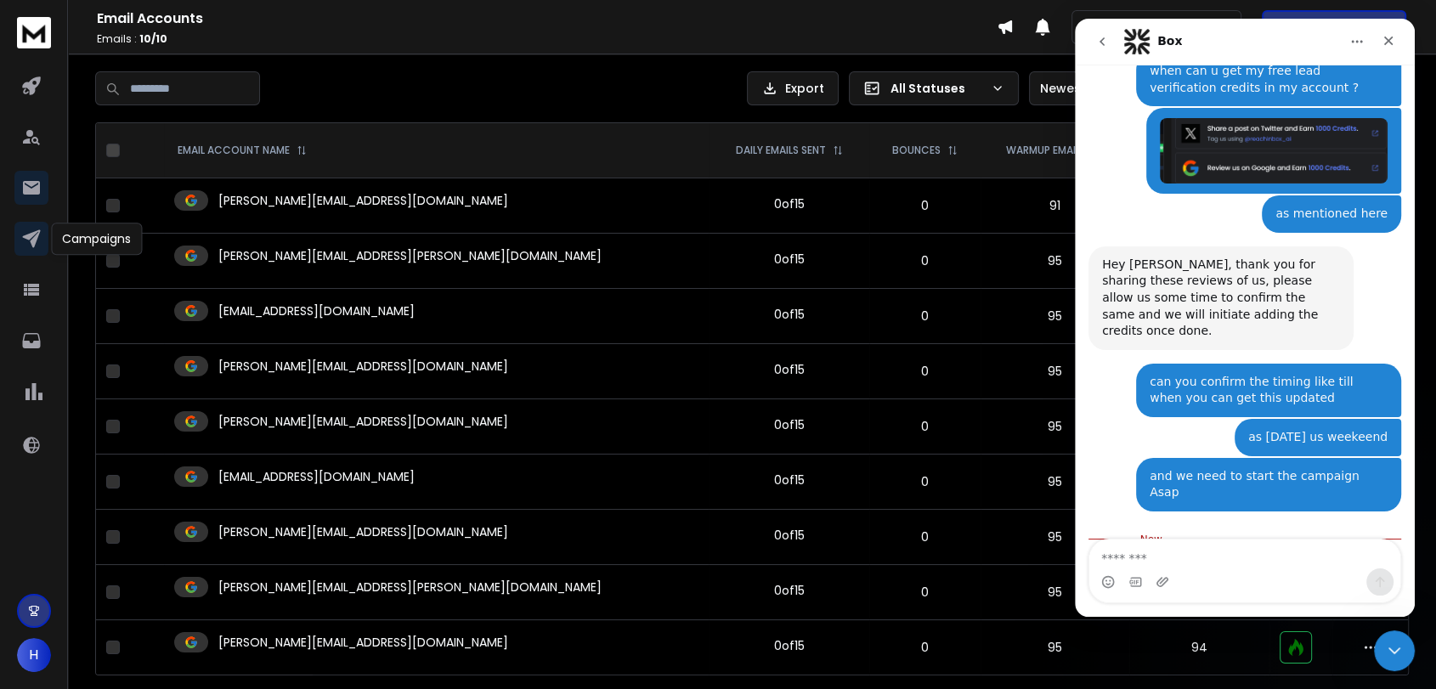
click at [30, 226] on link at bounding box center [31, 239] width 34 height 34
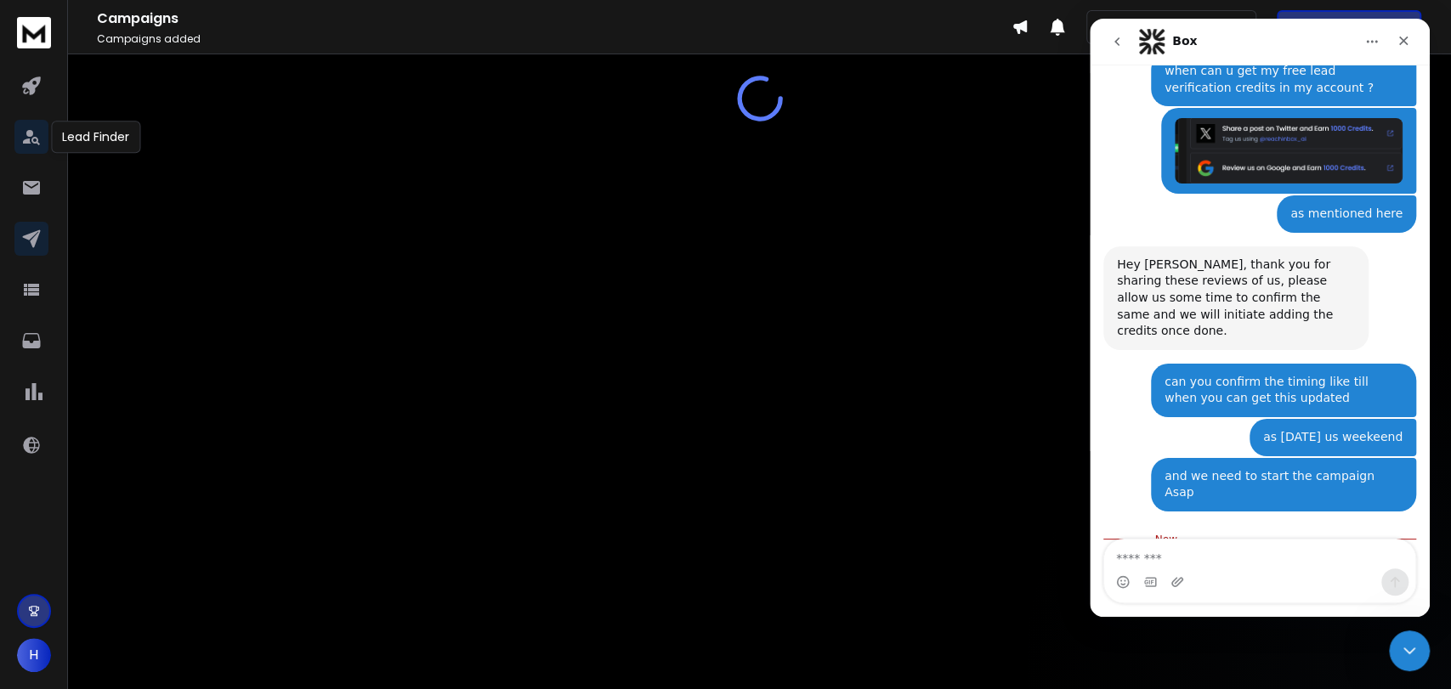
click at [14, 138] on link at bounding box center [31, 137] width 34 height 34
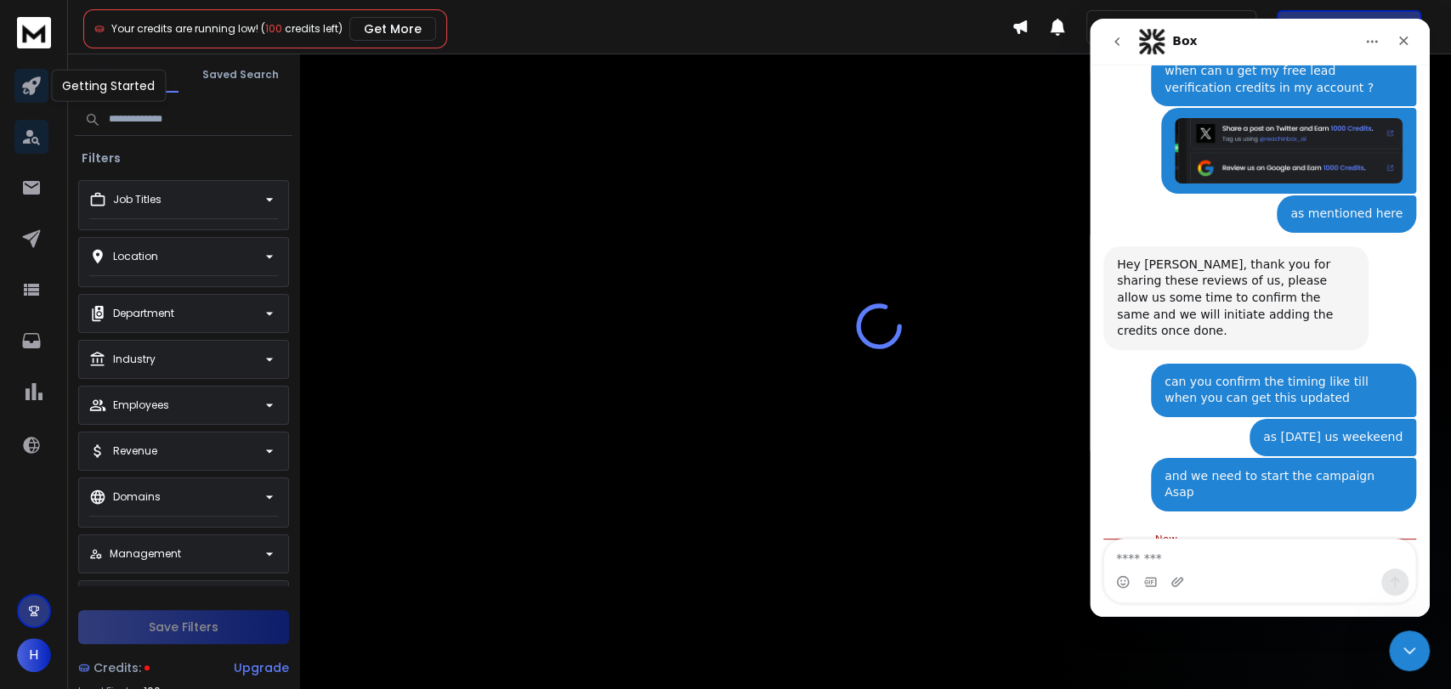
click at [30, 82] on icon at bounding box center [31, 85] width 19 height 19
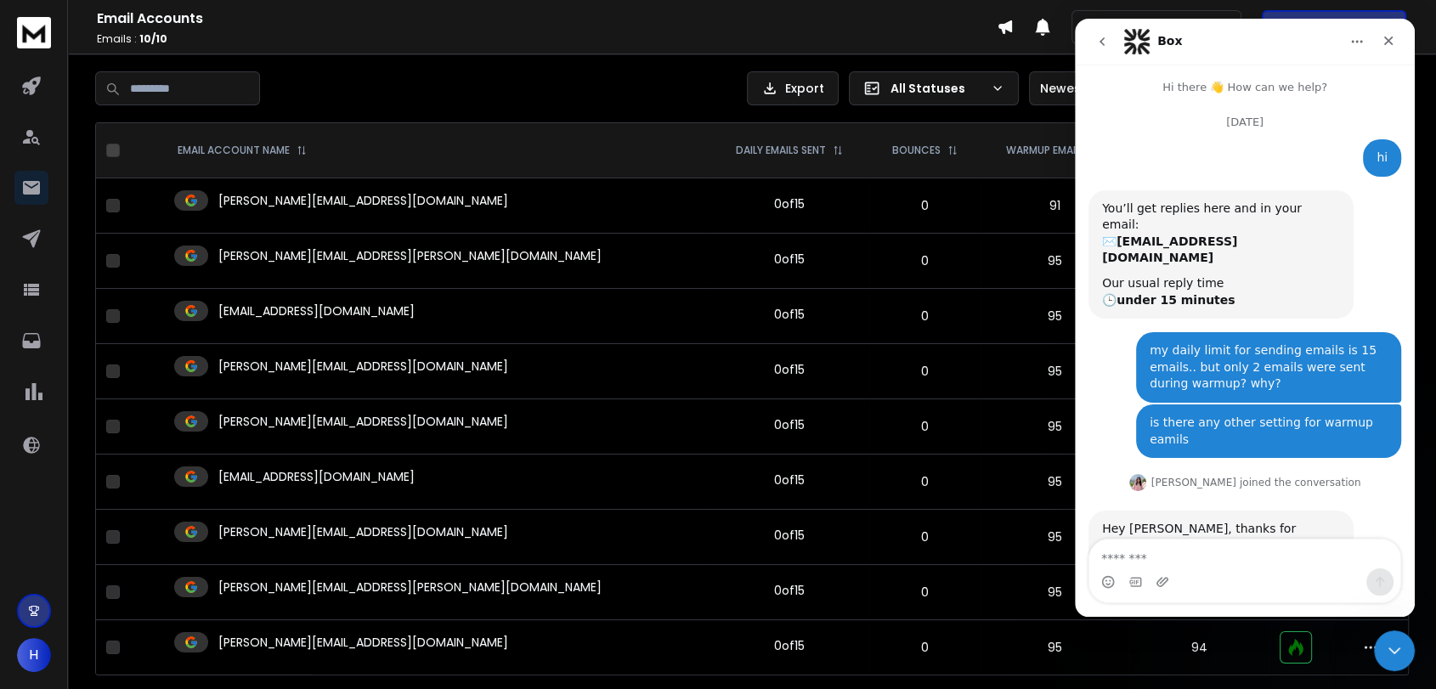
scroll to position [2577, 0]
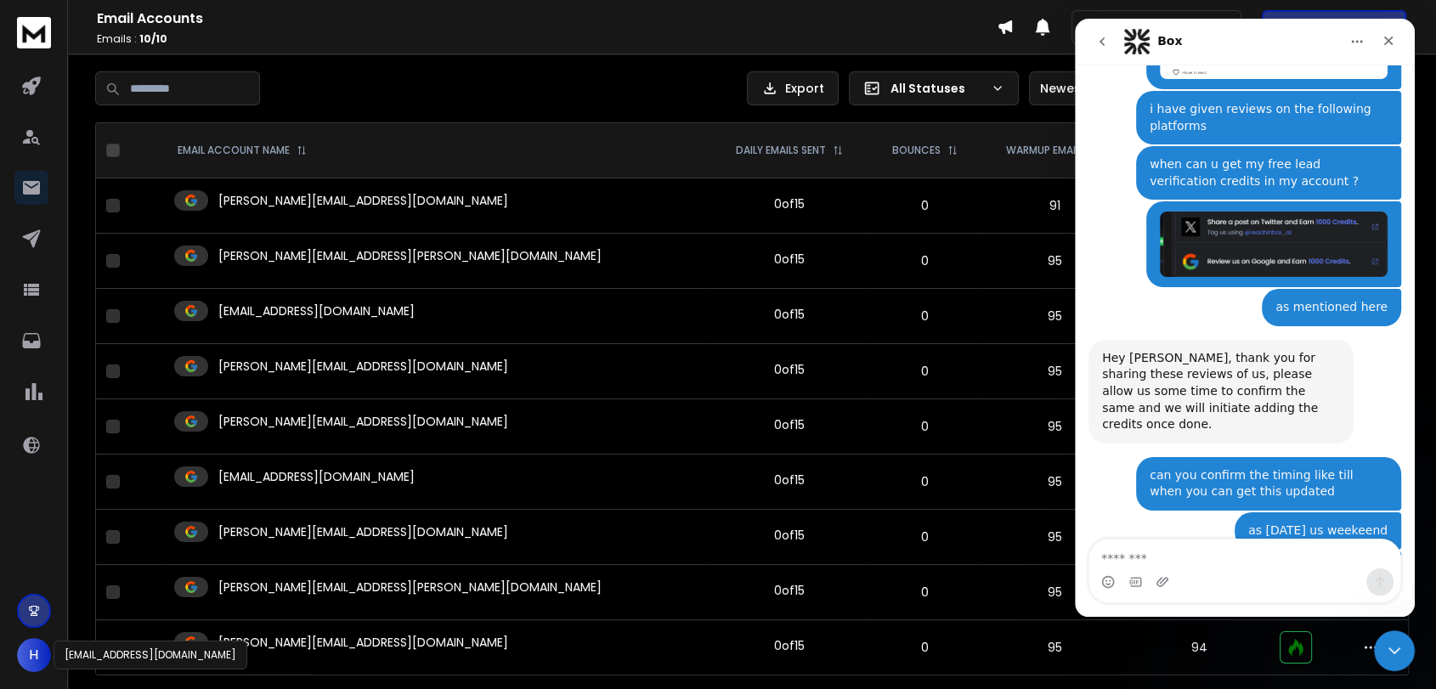
click at [25, 636] on div "H" at bounding box center [34, 633] width 34 height 78
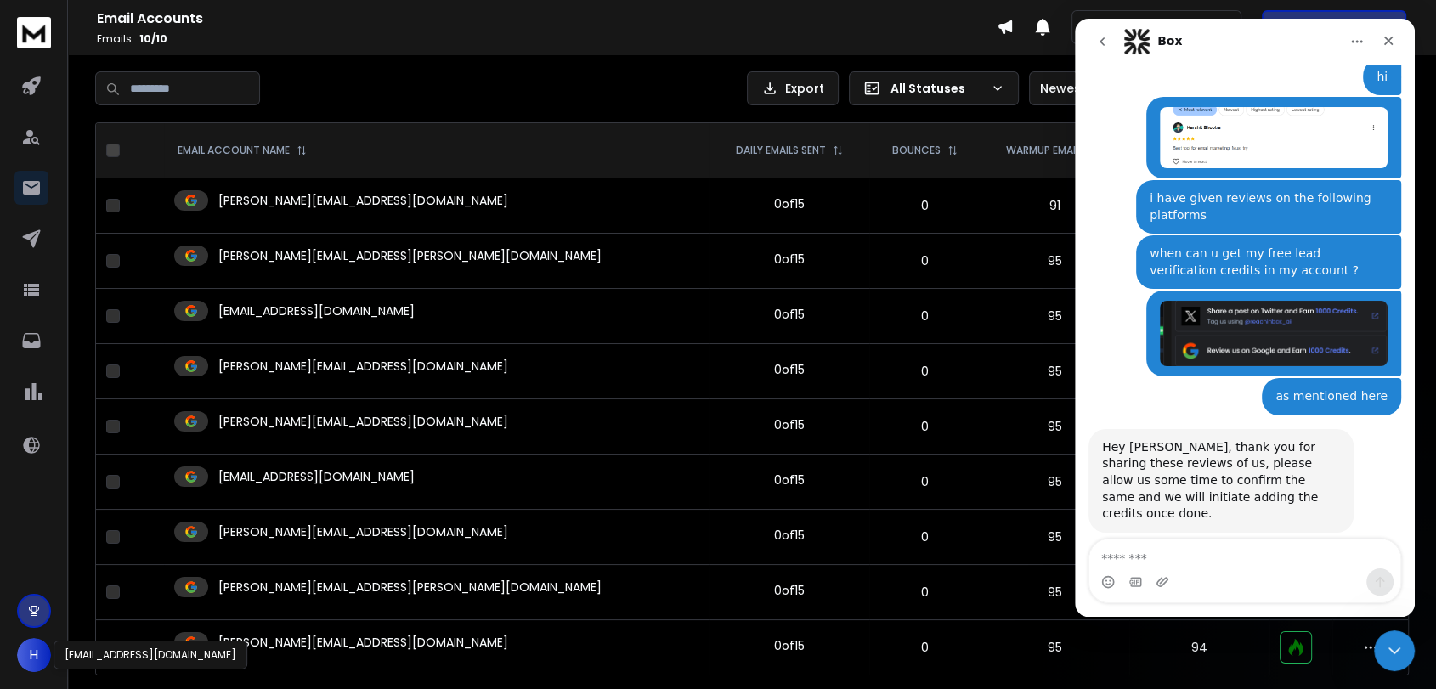
click at [28, 652] on span "H" at bounding box center [34, 655] width 34 height 34
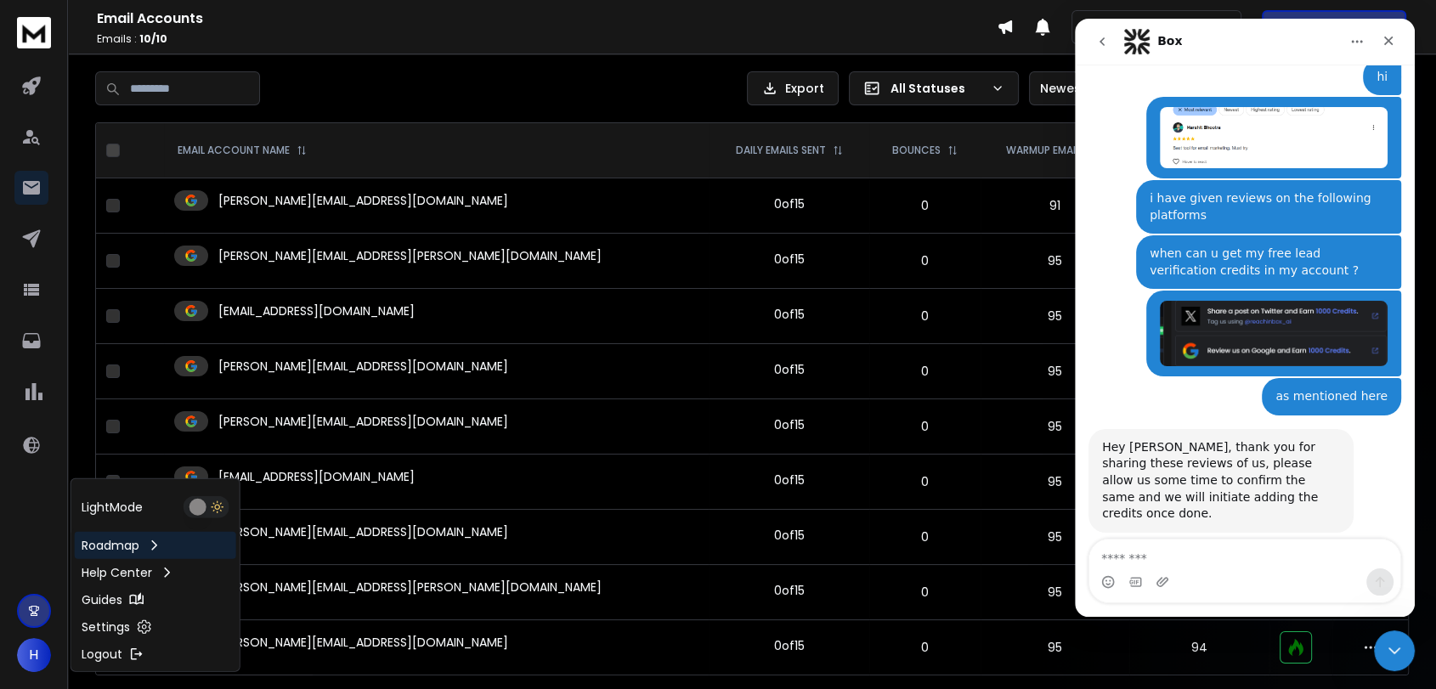
scroll to position [3797, 0]
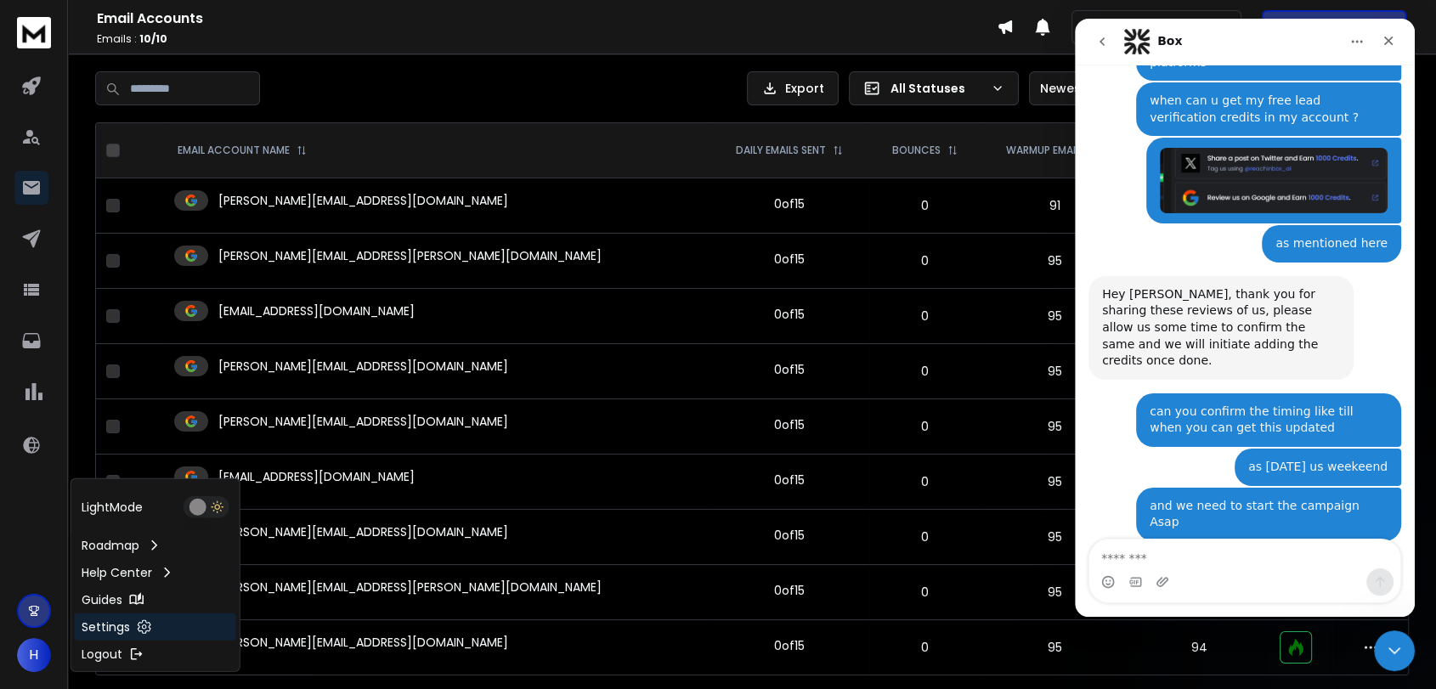
click at [179, 625] on div "Settings" at bounding box center [155, 627] width 161 height 27
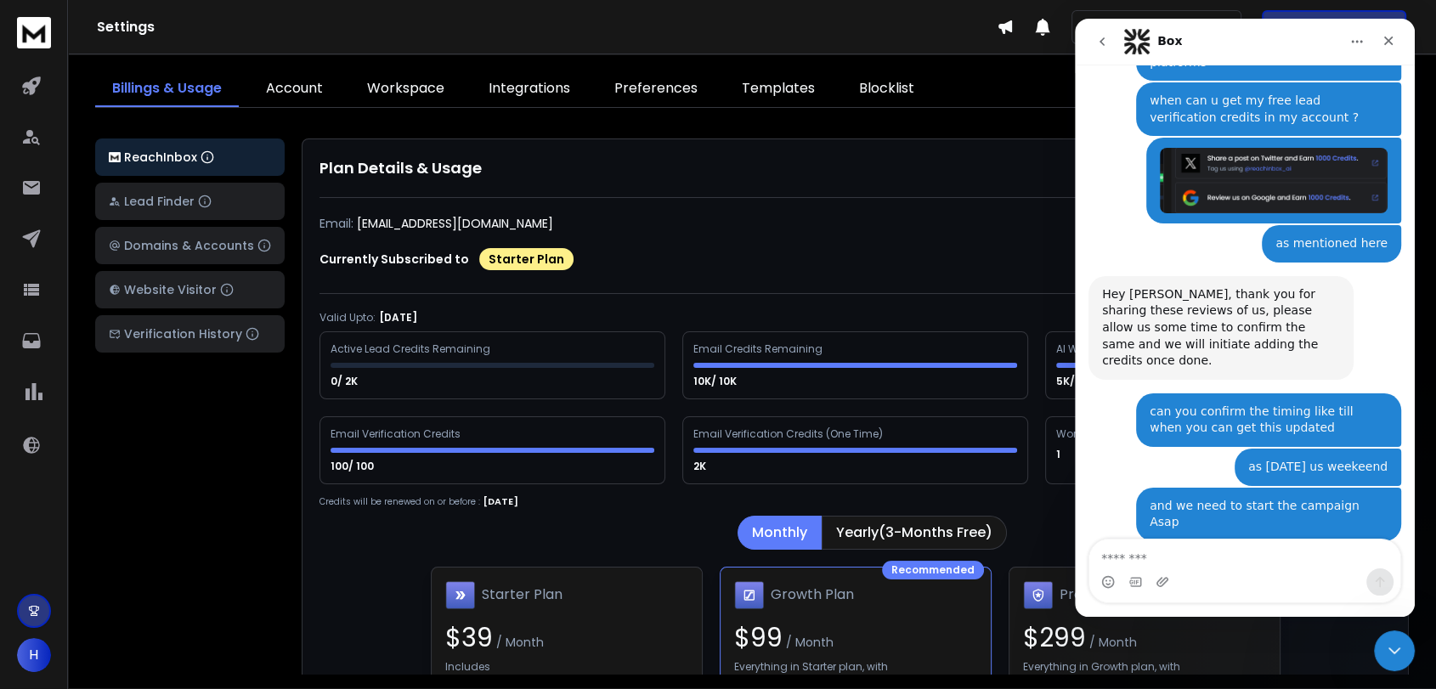
click at [1346, 48] on button "Home" at bounding box center [1357, 41] width 32 height 32
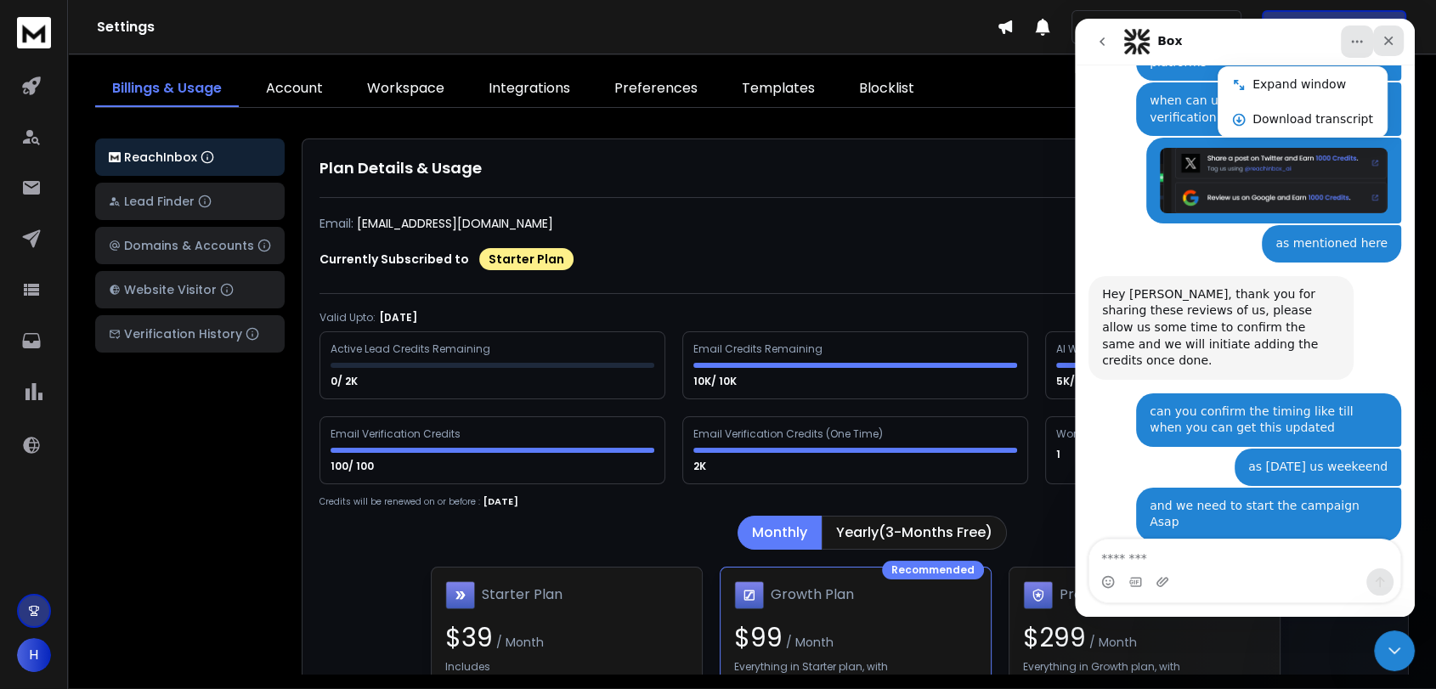
click at [1390, 44] on icon "Close" at bounding box center [1389, 41] width 14 height 14
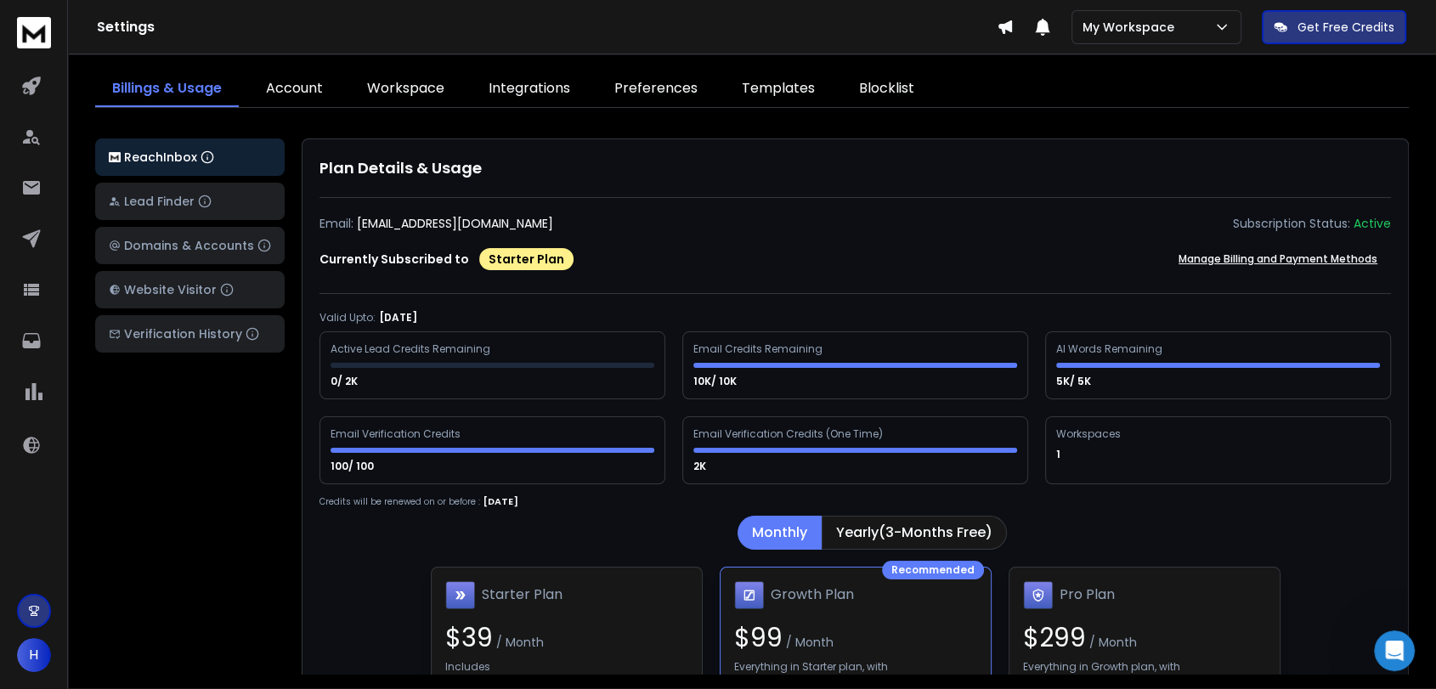
click at [700, 229] on div "Email: [EMAIL_ADDRESS][DOMAIN_NAME] Subscription Status: Active" at bounding box center [856, 223] width 1072 height 17
